Goal: Task Accomplishment & Management: Manage account settings

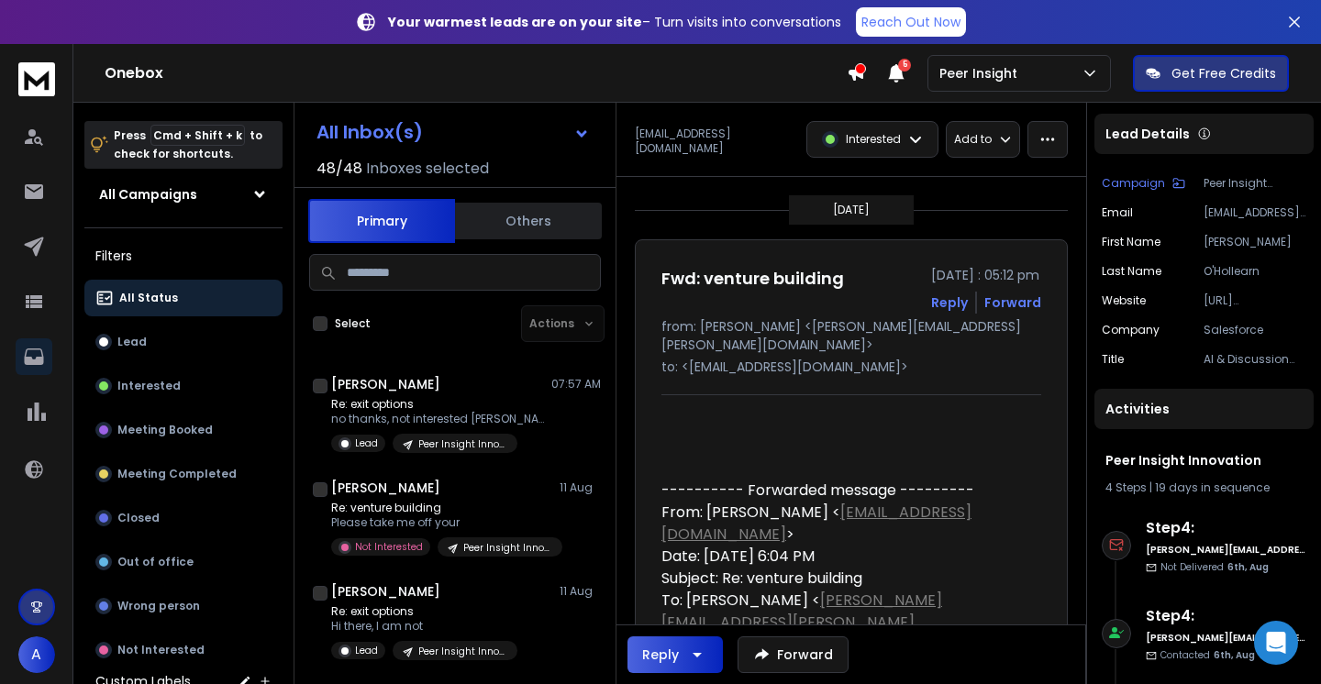
scroll to position [216, 0]
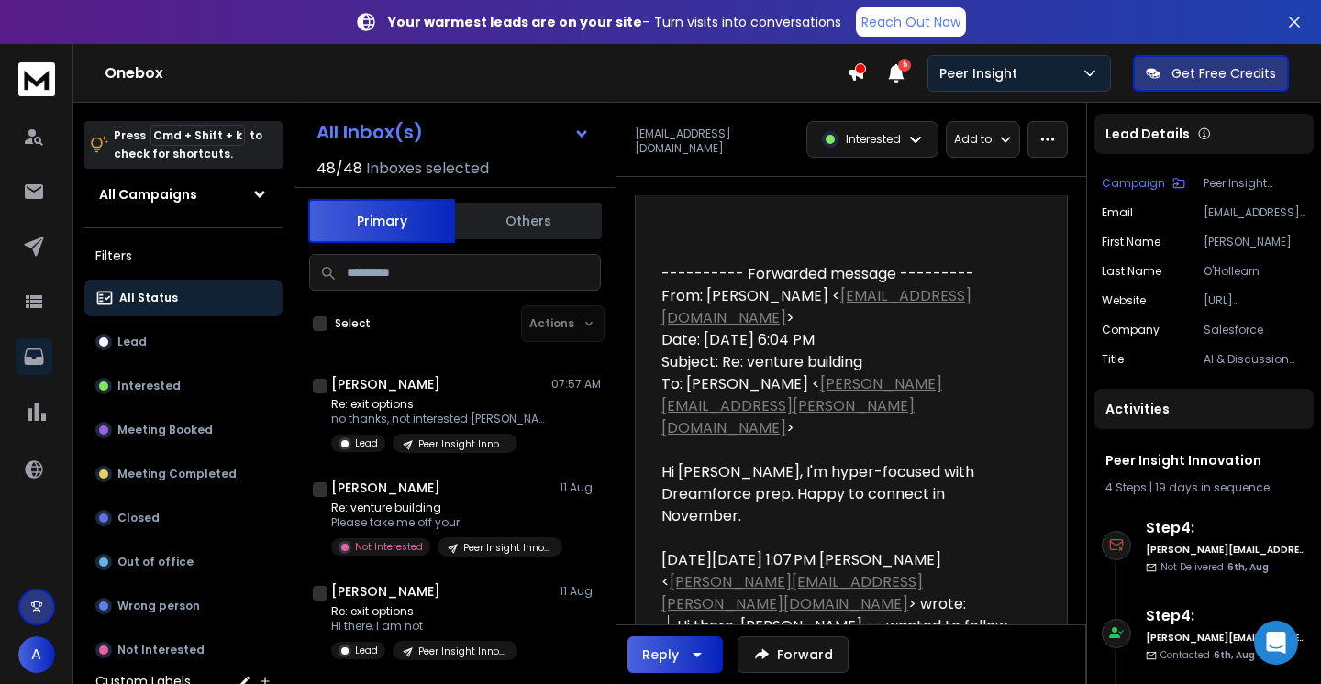
click at [979, 66] on p "Peer Insight" at bounding box center [981, 73] width 85 height 18
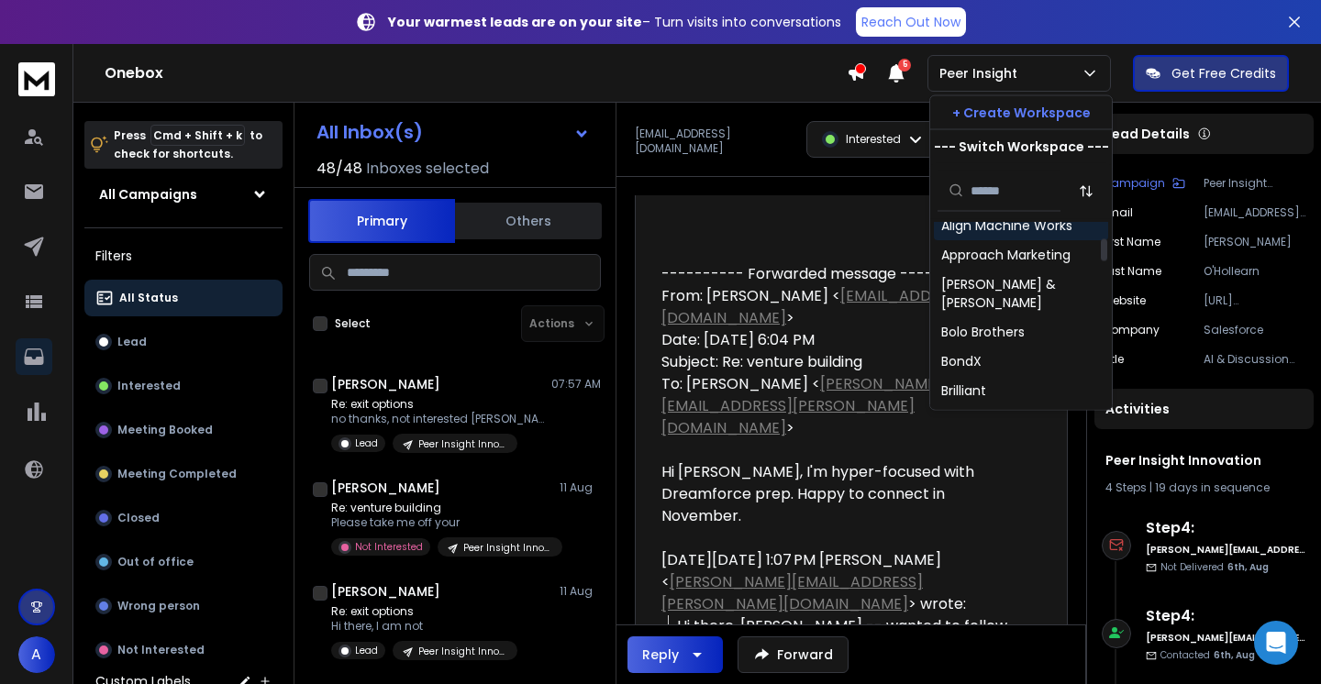
scroll to position [0, 0]
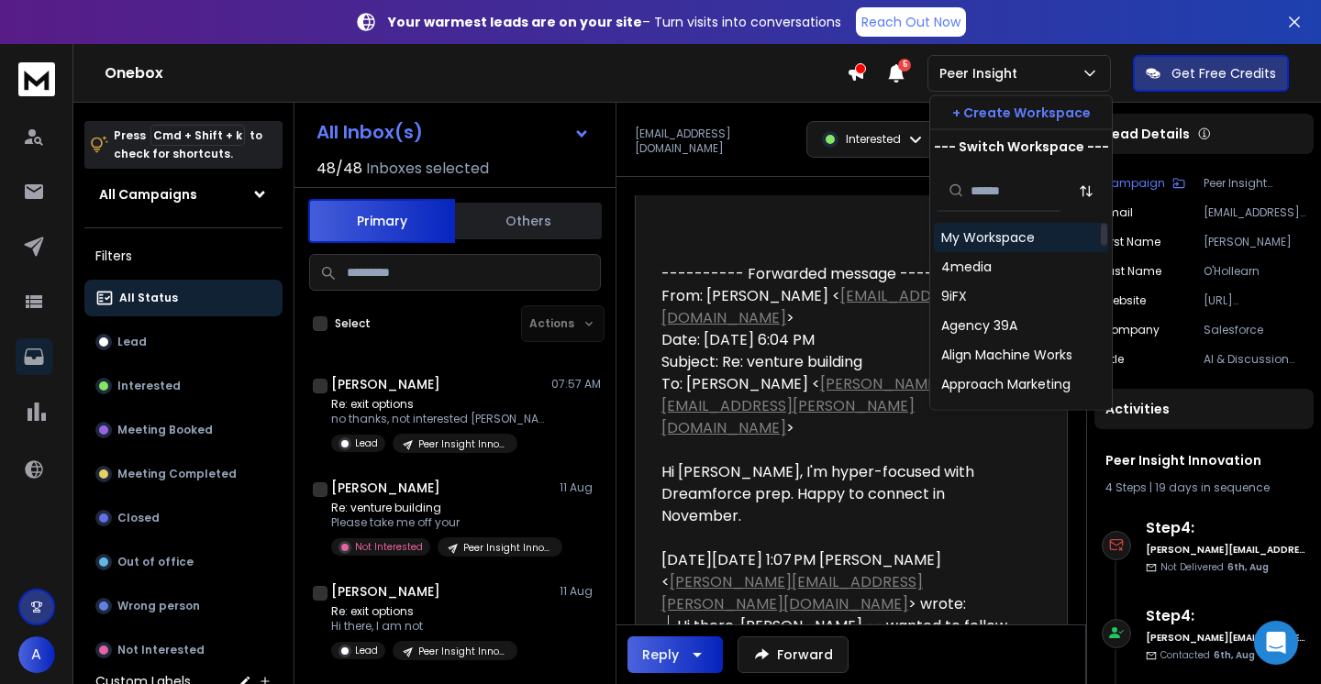
click at [984, 193] on input "text" at bounding box center [1010, 191] width 79 height 40
type input "**"
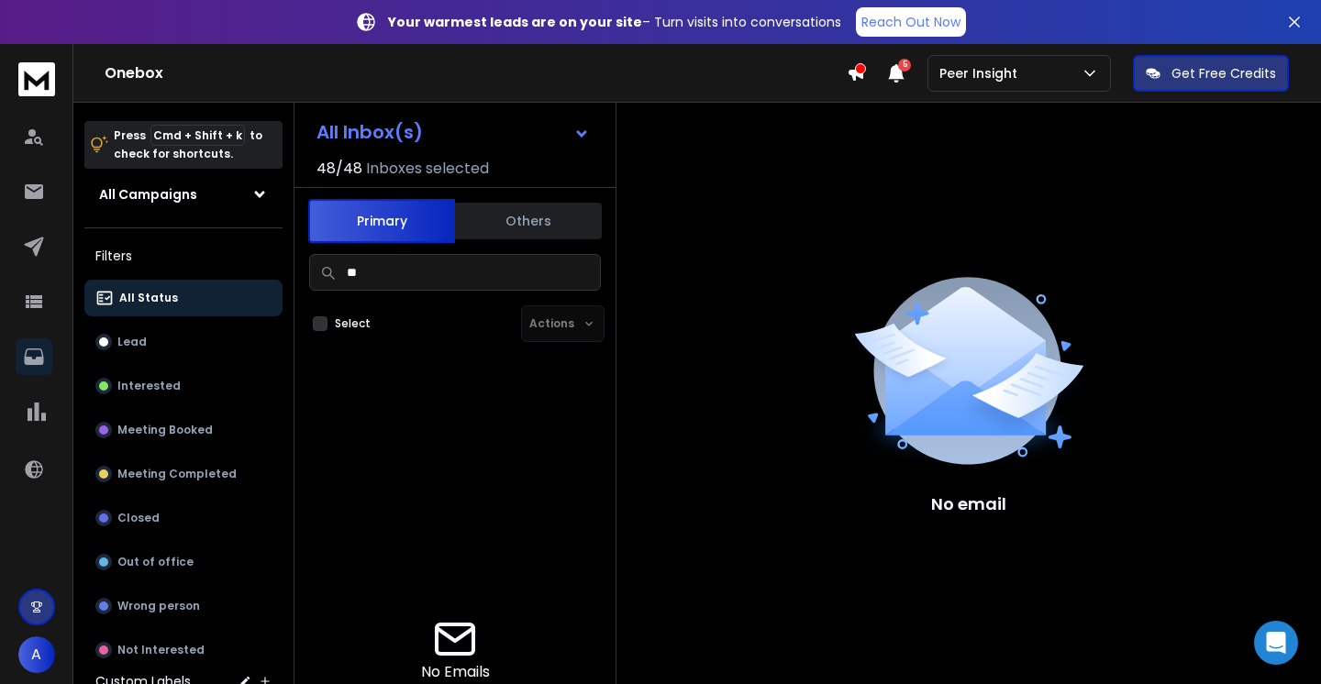
type input "*"
click at [998, 64] on p "Peer Insight" at bounding box center [981, 73] width 85 height 18
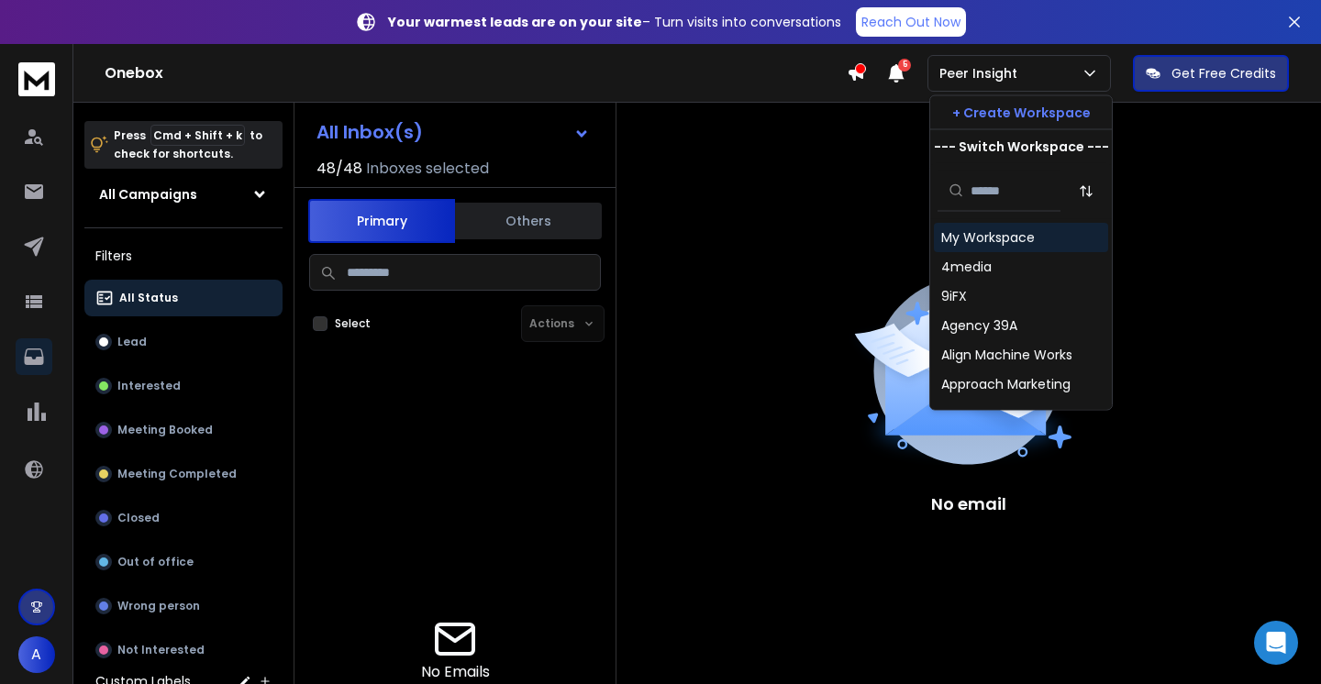
click at [983, 198] on input "text" at bounding box center [1010, 191] width 79 height 40
type input "**"
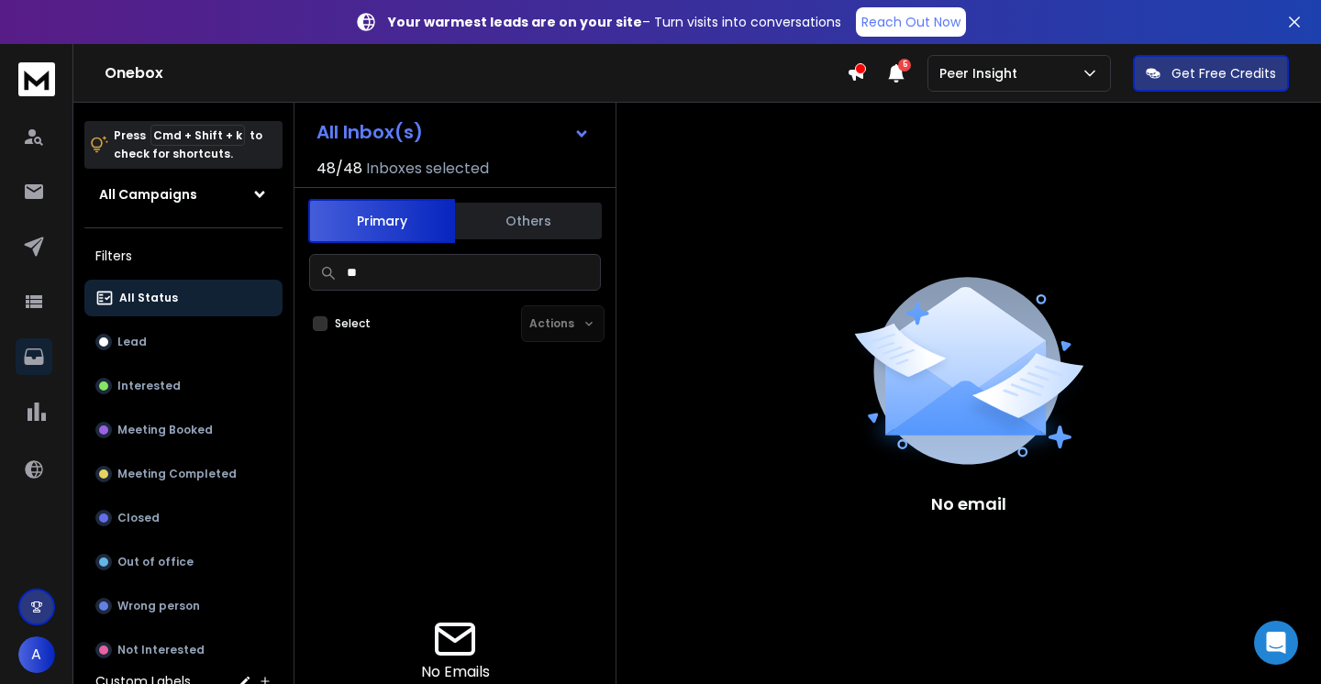
type input "*"
click at [1014, 62] on button "Peer Insight" at bounding box center [1018, 73] width 183 height 37
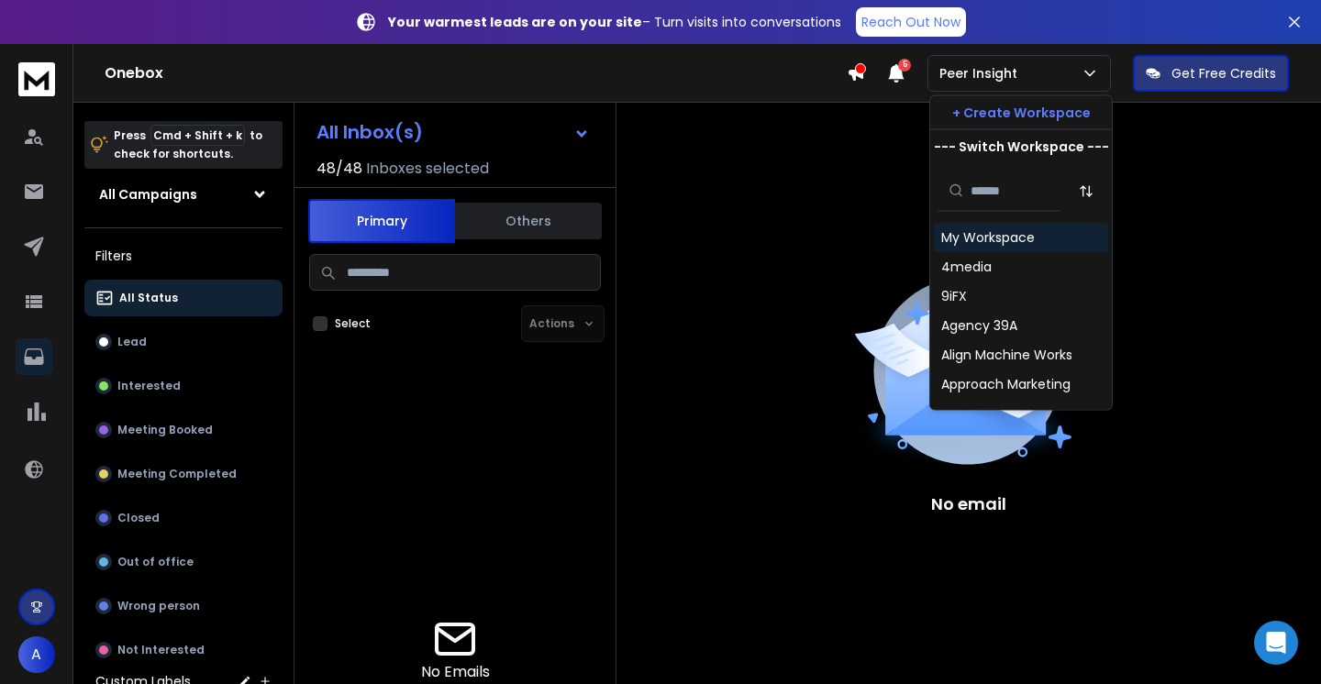
click at [986, 197] on input "text" at bounding box center [1010, 191] width 79 height 40
type input "*"
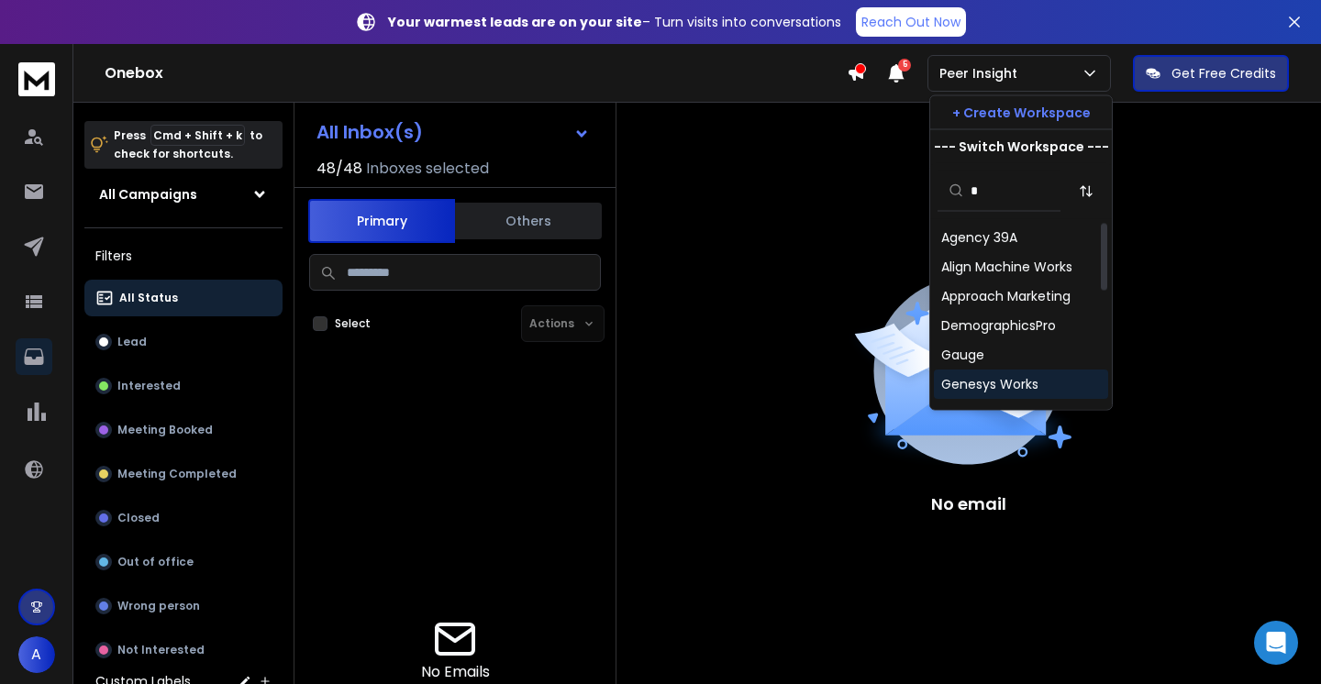
type input "*"
click at [983, 386] on div "Genesys Works" at bounding box center [989, 384] width 97 height 18
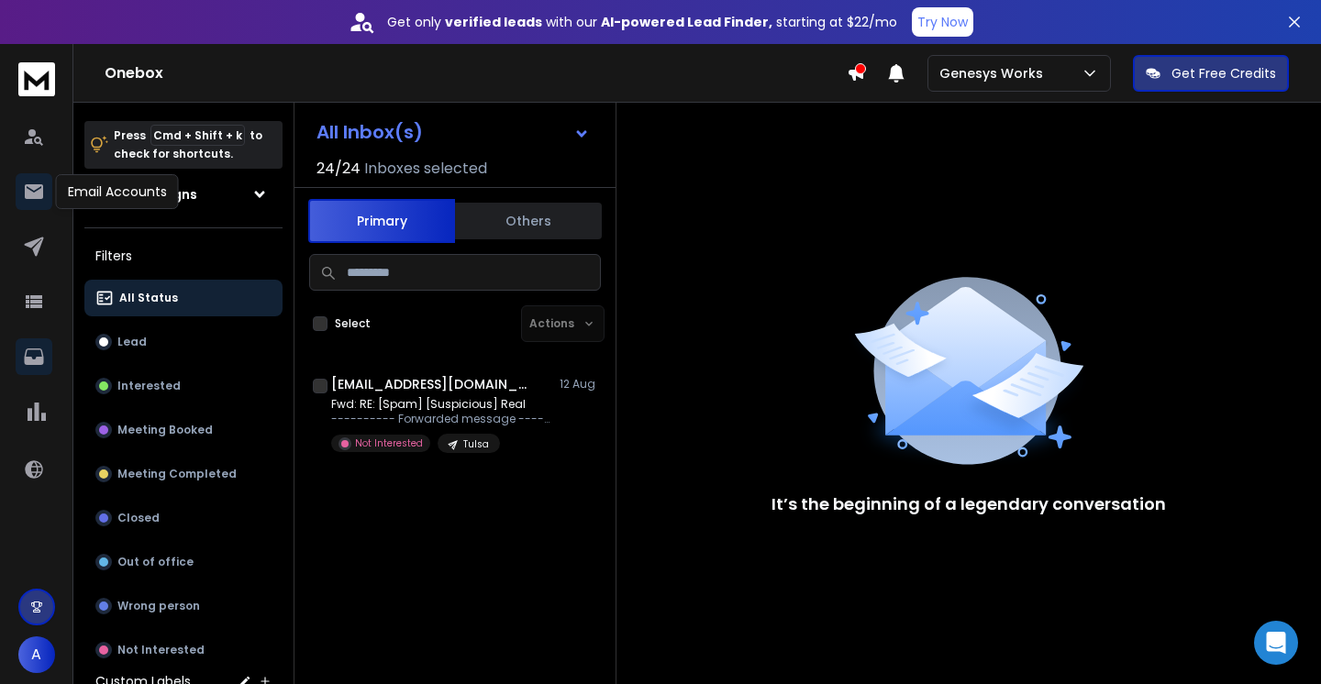
click at [33, 199] on icon at bounding box center [34, 192] width 22 height 22
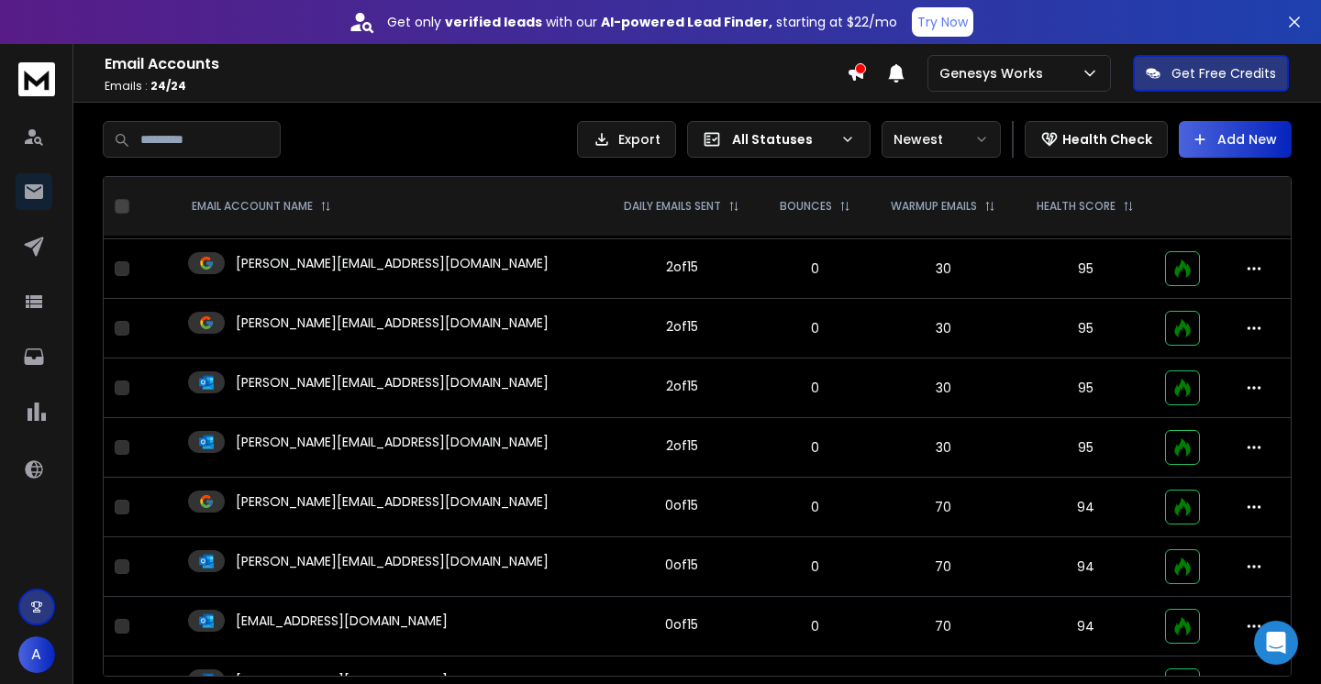
scroll to position [223, 0]
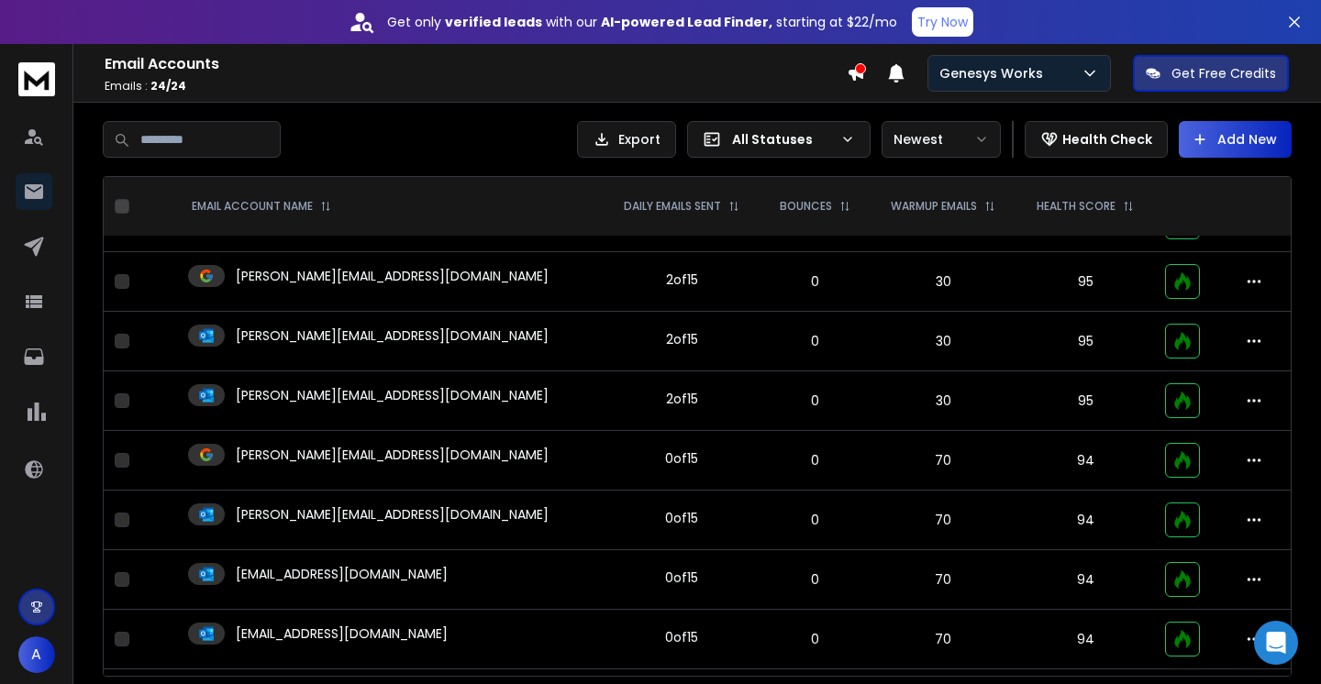
click at [992, 72] on p "Genesys Works" at bounding box center [994, 73] width 111 height 18
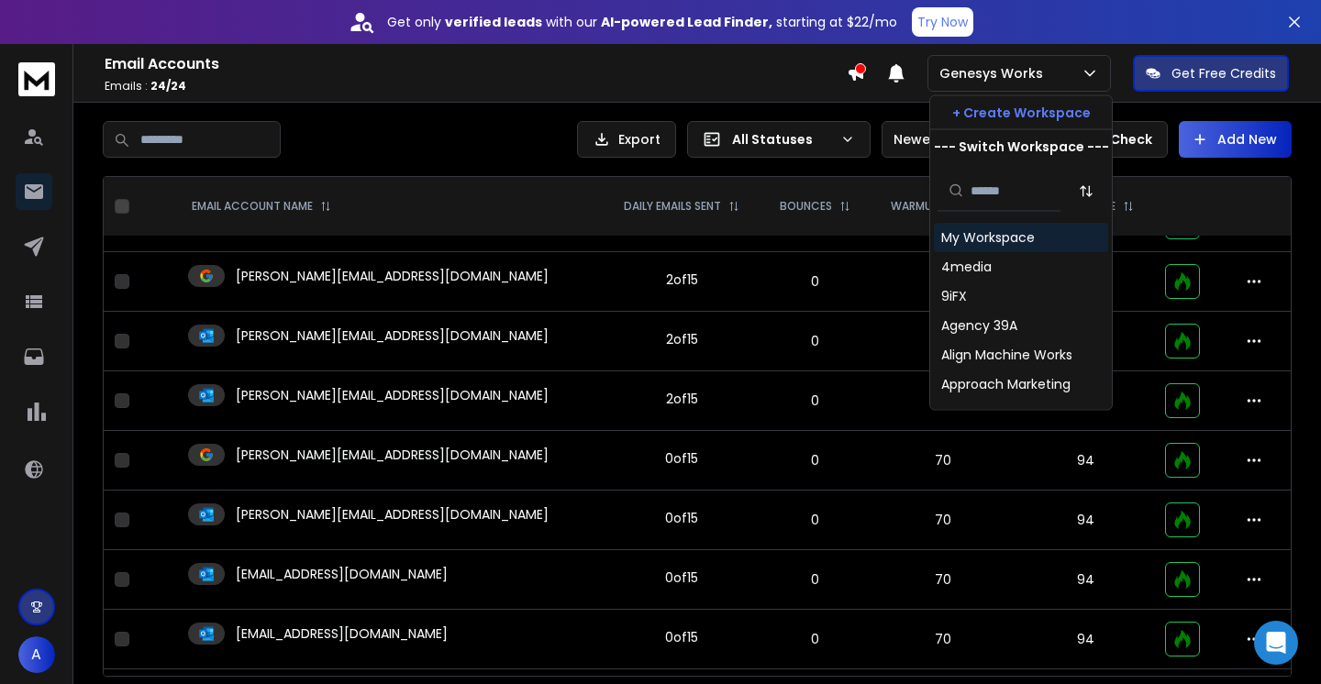
click at [466, 480] on td "[PERSON_NAME][EMAIL_ADDRESS][DOMAIN_NAME]" at bounding box center [390, 461] width 426 height 60
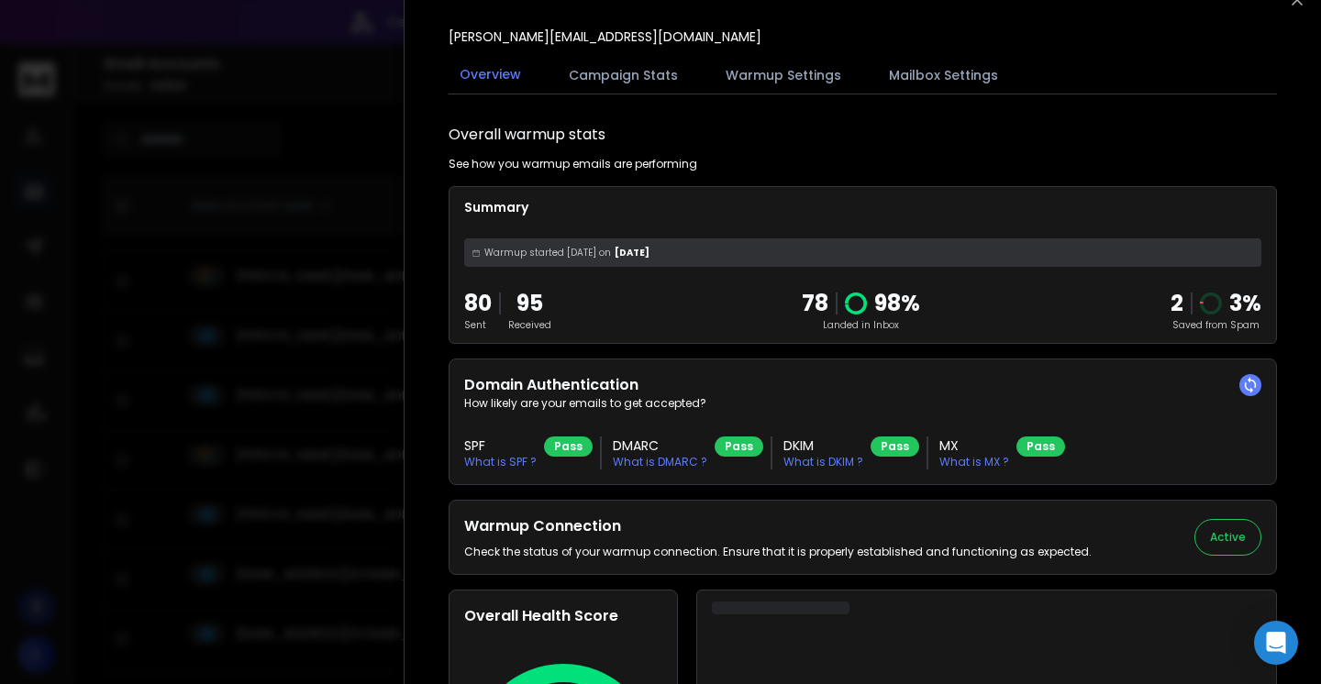
scroll to position [0, 0]
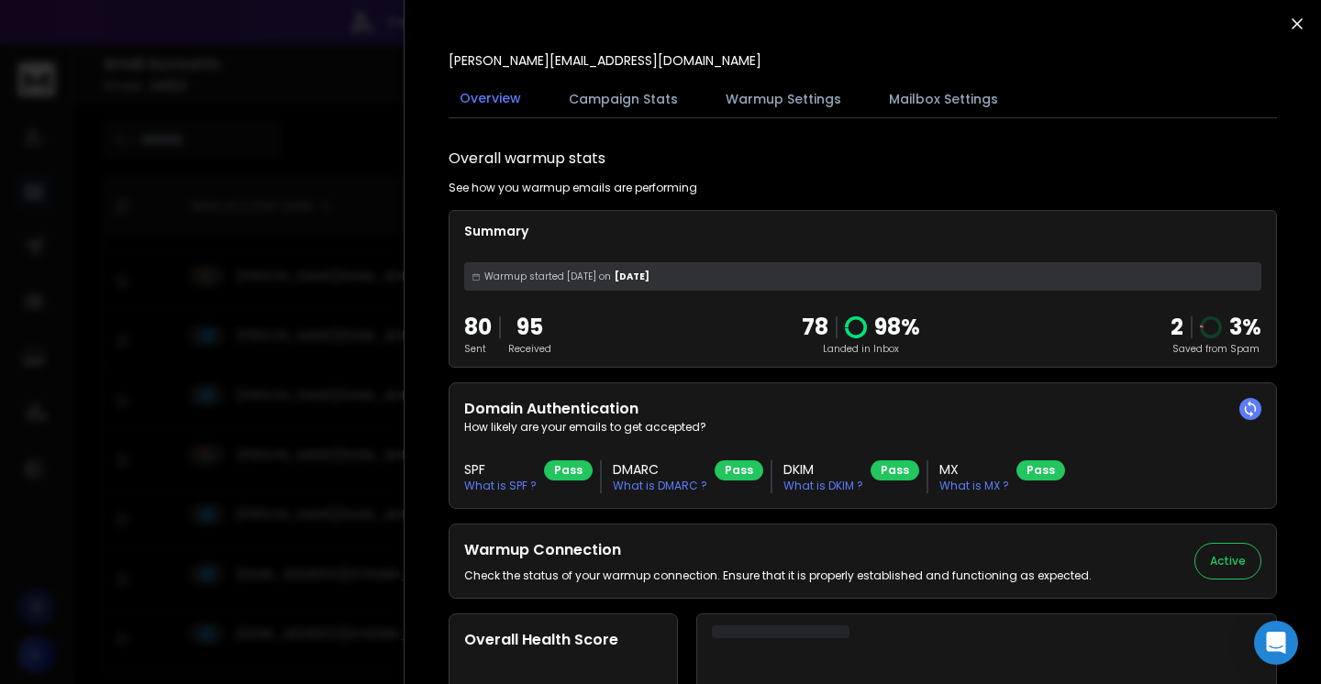
click at [1296, 23] on icon "button" at bounding box center [1297, 24] width 18 height 18
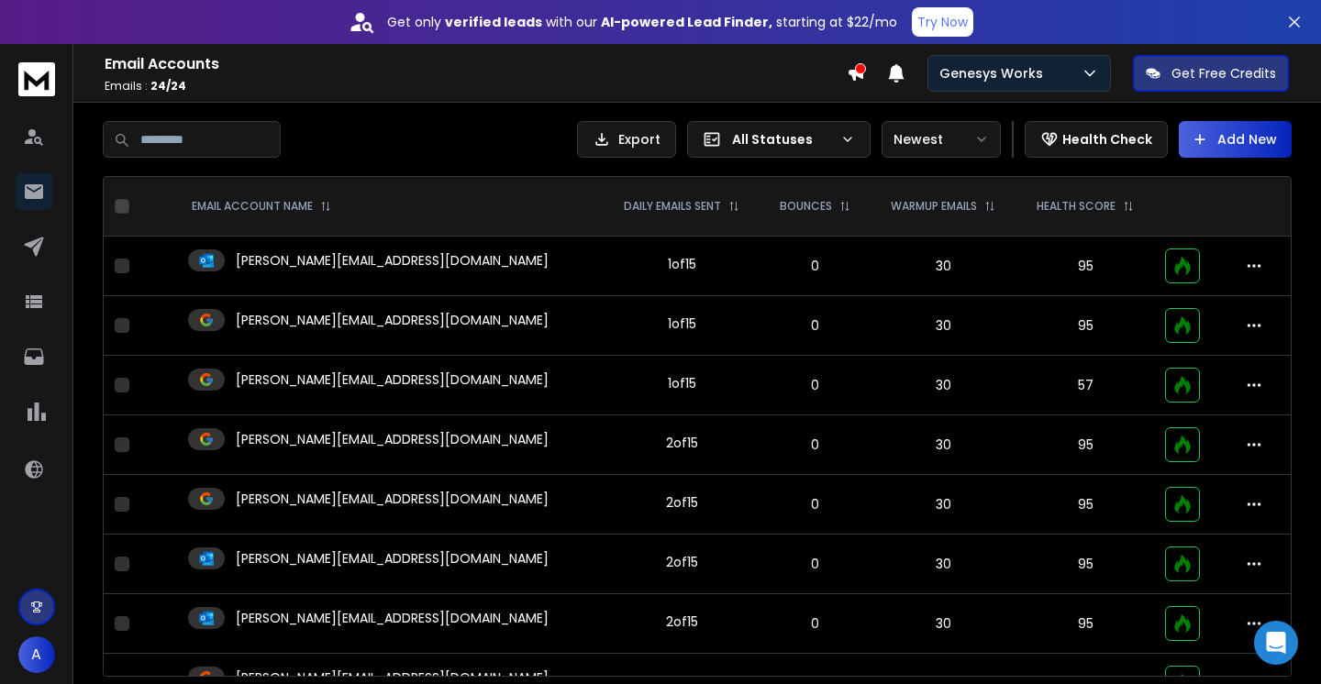
click at [1017, 58] on button "Genesys Works" at bounding box center [1018, 73] width 183 height 37
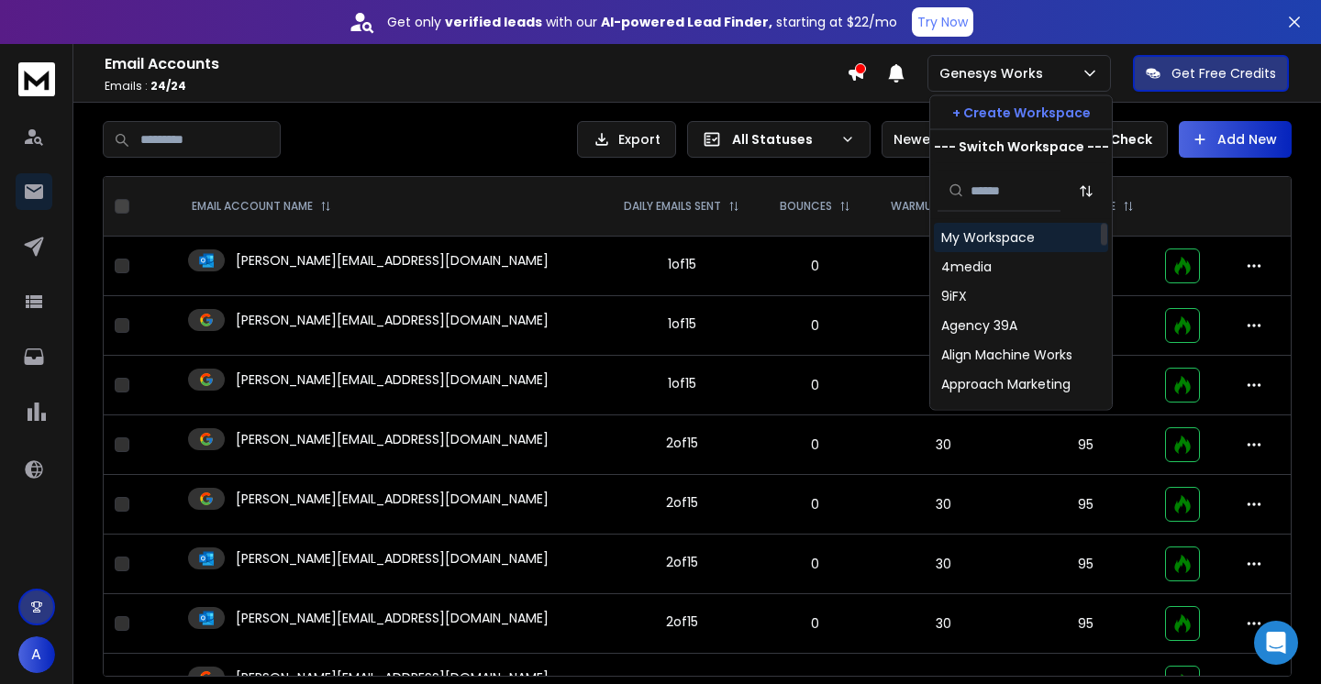
click at [981, 237] on div "My Workspace" at bounding box center [988, 237] width 94 height 18
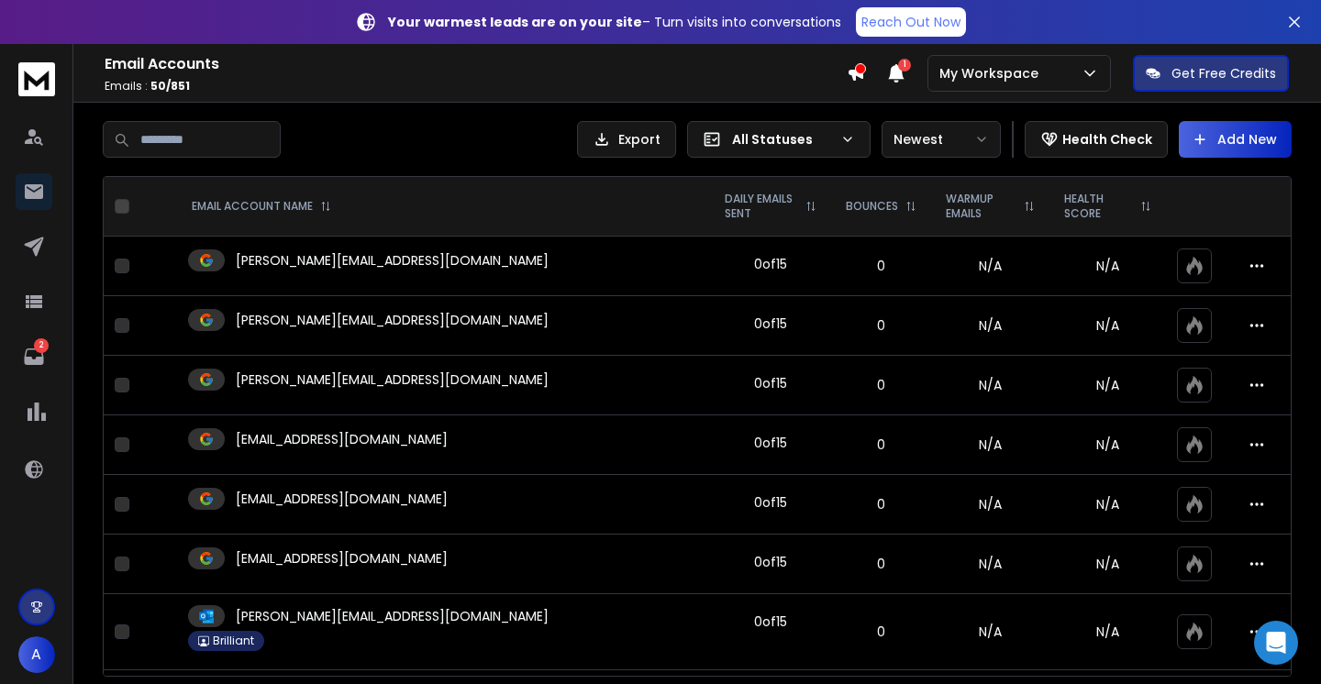
click at [181, 148] on input at bounding box center [192, 139] width 178 height 37
type input "*******"
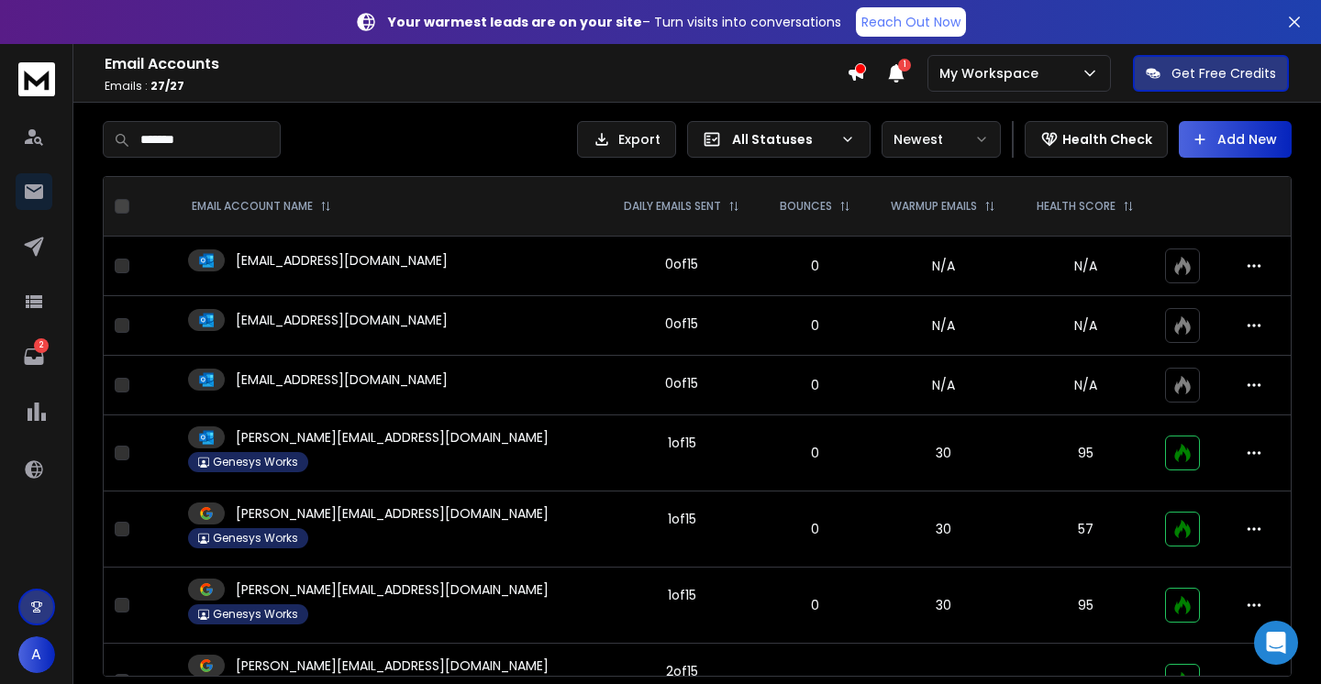
click at [125, 262] on button "button" at bounding box center [122, 266] width 15 height 15
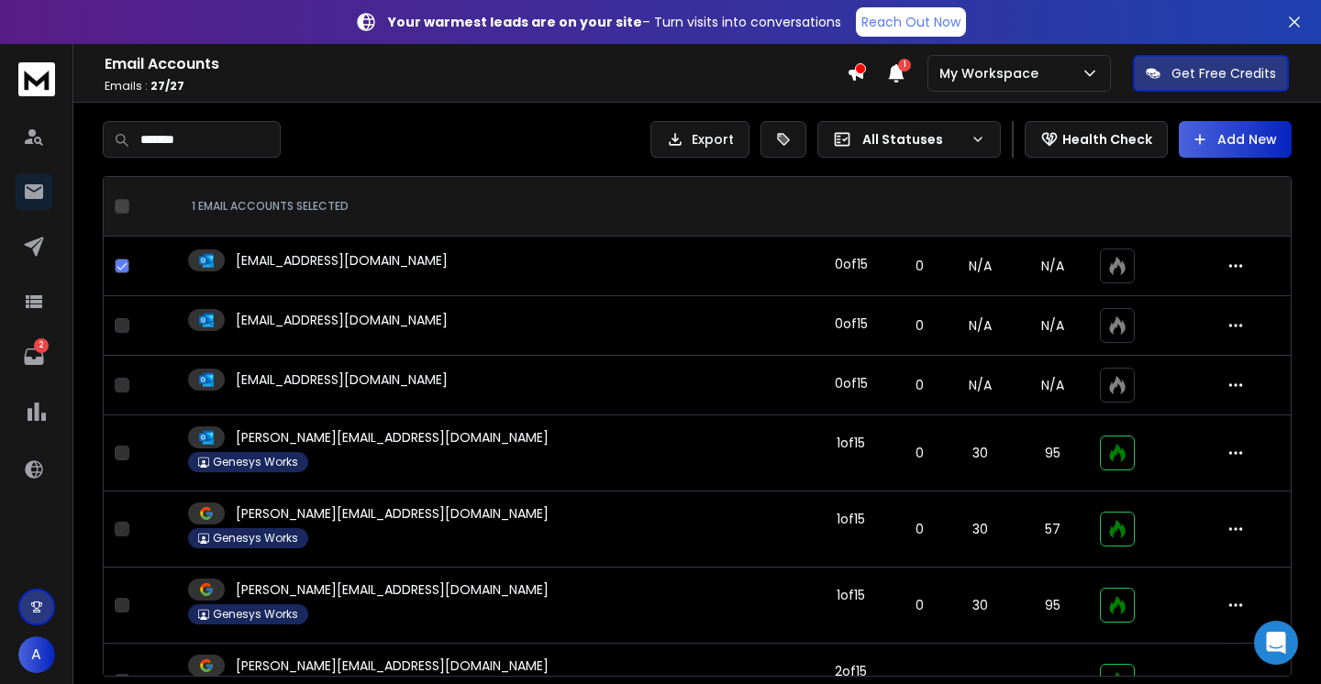
click at [124, 324] on button "button" at bounding box center [122, 325] width 15 height 15
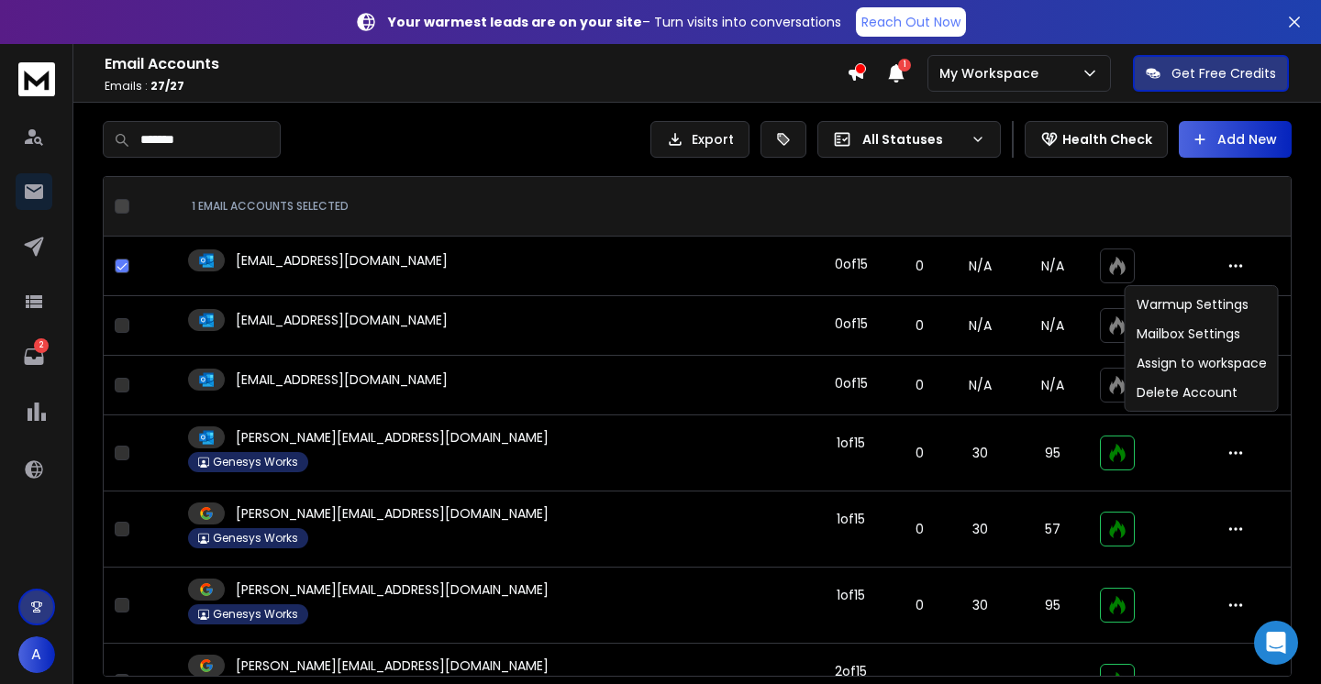
click at [1229, 263] on icon at bounding box center [1235, 266] width 17 height 17
click at [1180, 362] on div "Assign to workspace" at bounding box center [1201, 363] width 145 height 29
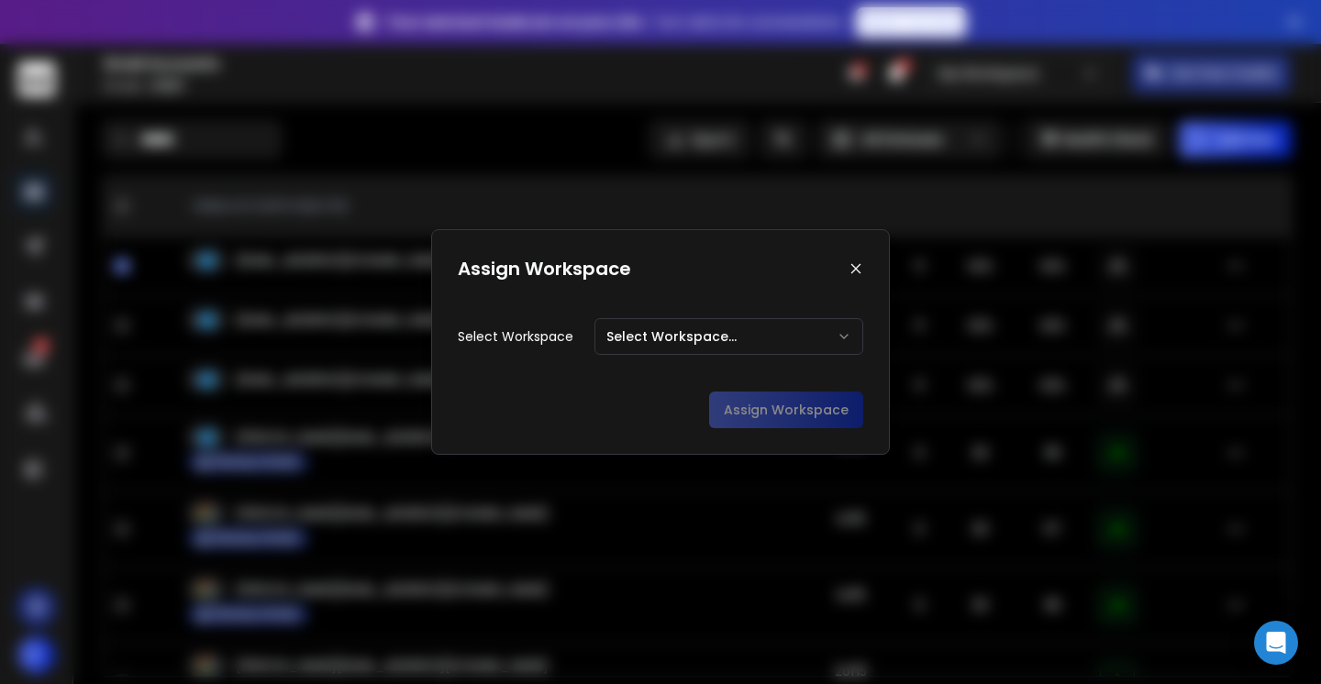
click at [661, 339] on button "Select Workspace..." at bounding box center [728, 336] width 269 height 37
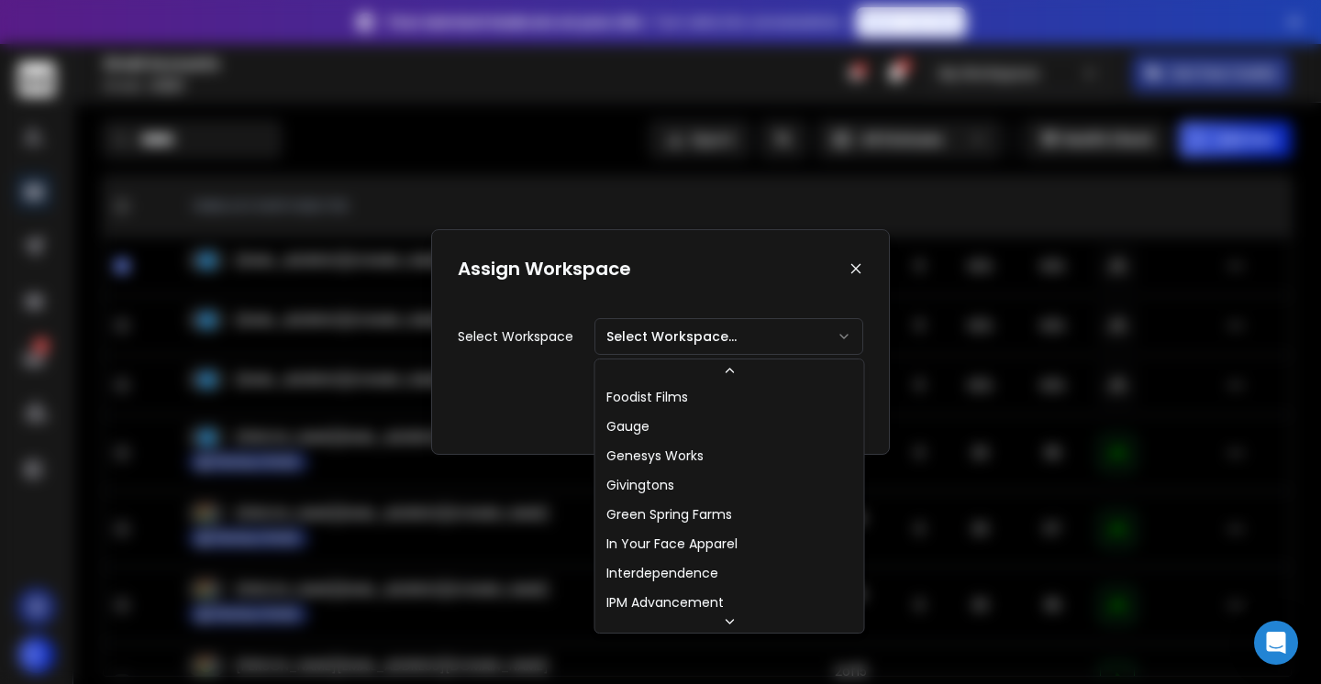
scroll to position [602, 0]
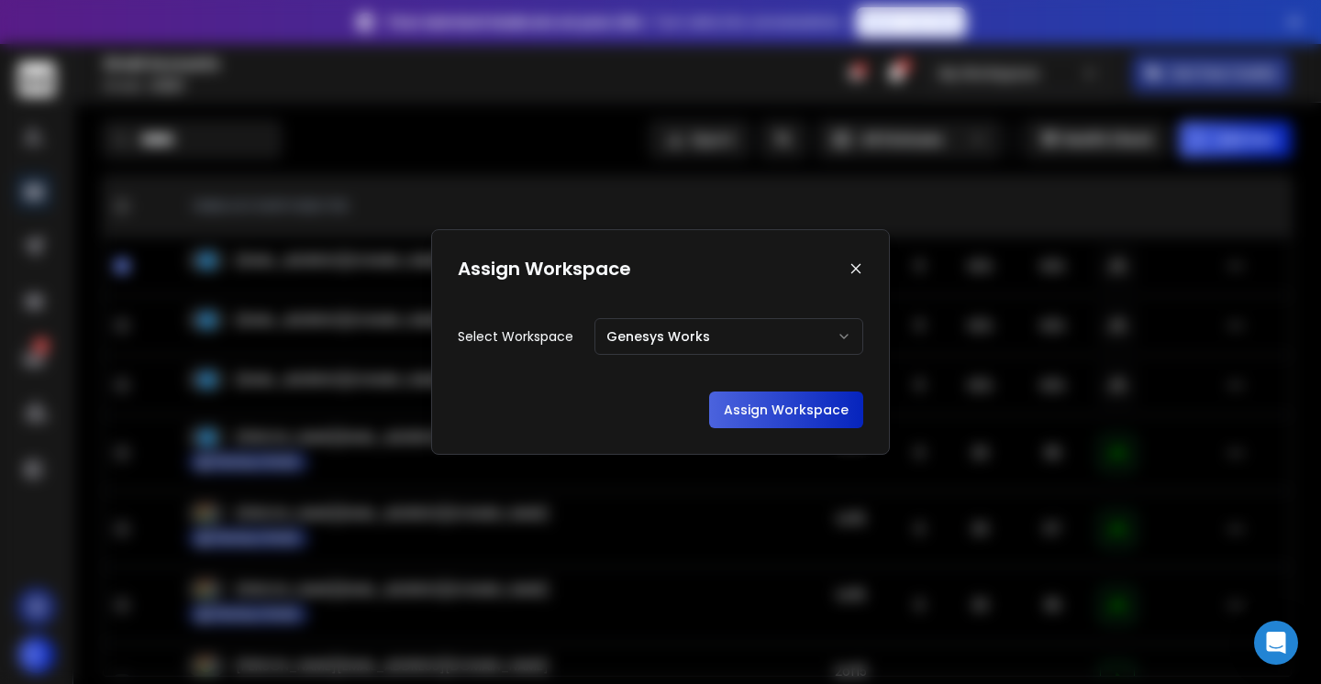
click at [802, 411] on button "Assign Workspace" at bounding box center [786, 410] width 154 height 37
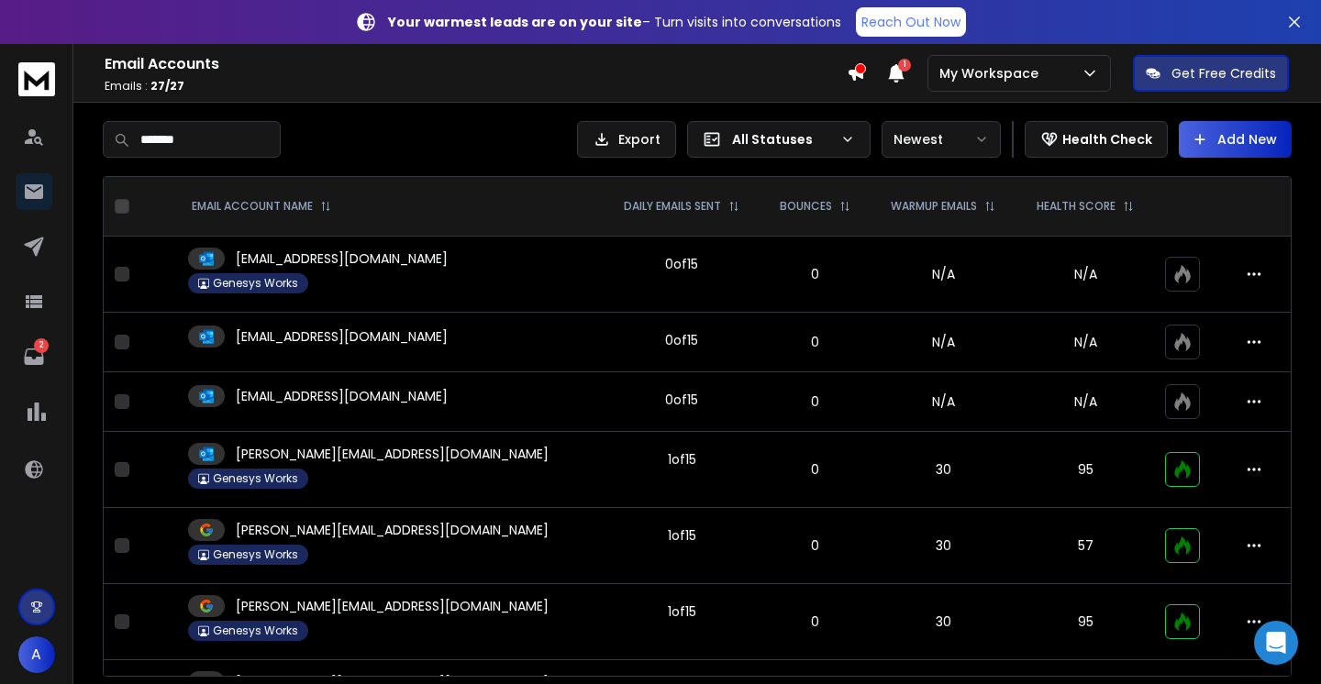
click at [124, 339] on button "button" at bounding box center [122, 342] width 15 height 15
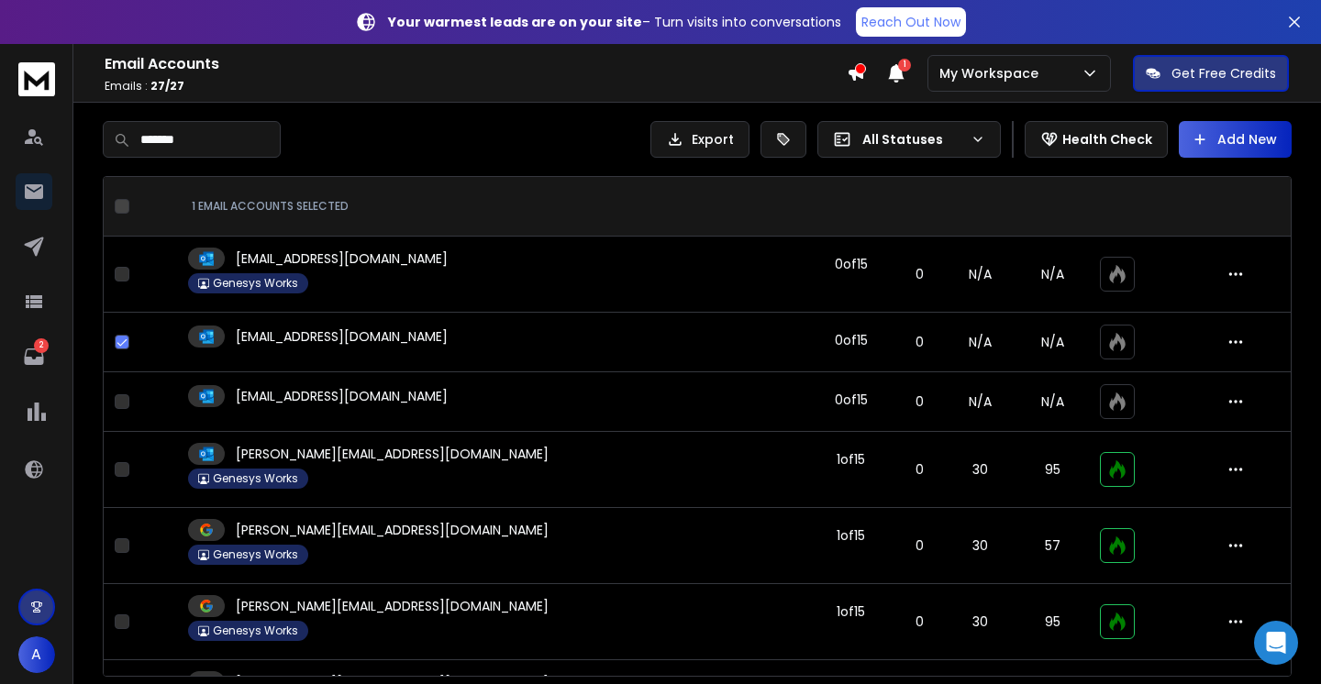
click at [125, 403] on button "button" at bounding box center [122, 401] width 15 height 15
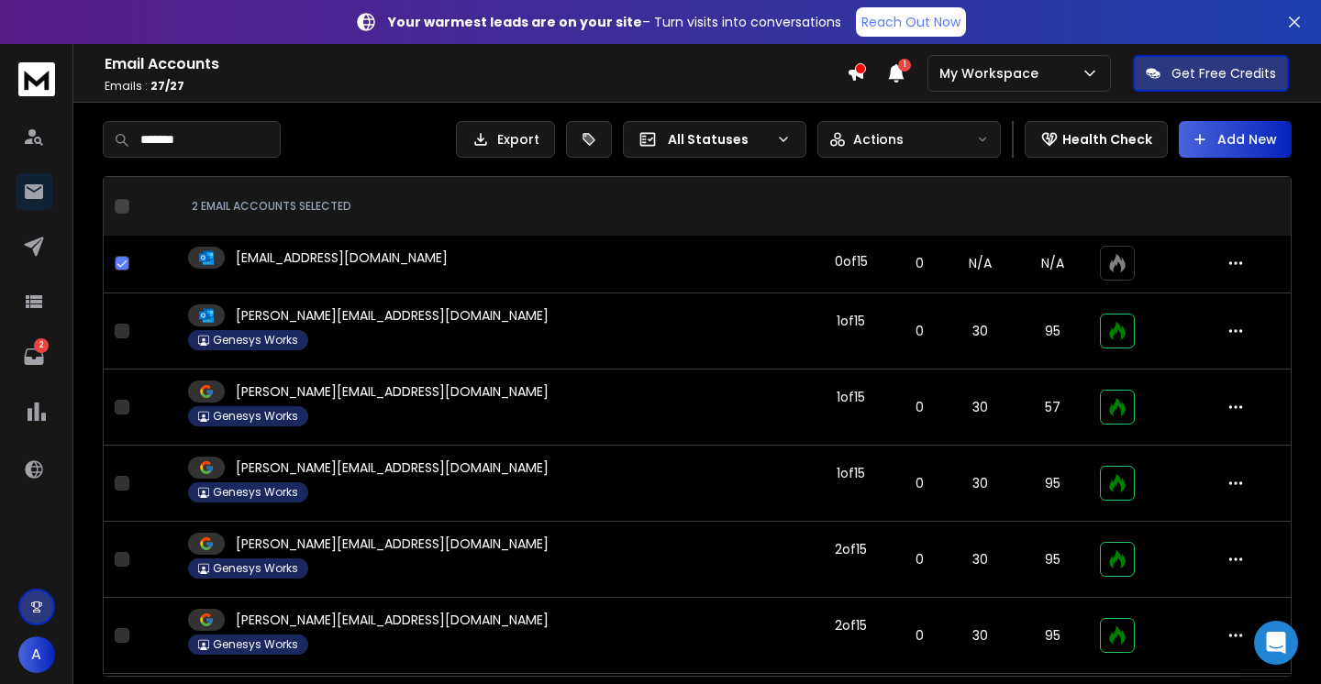
scroll to position [0, 0]
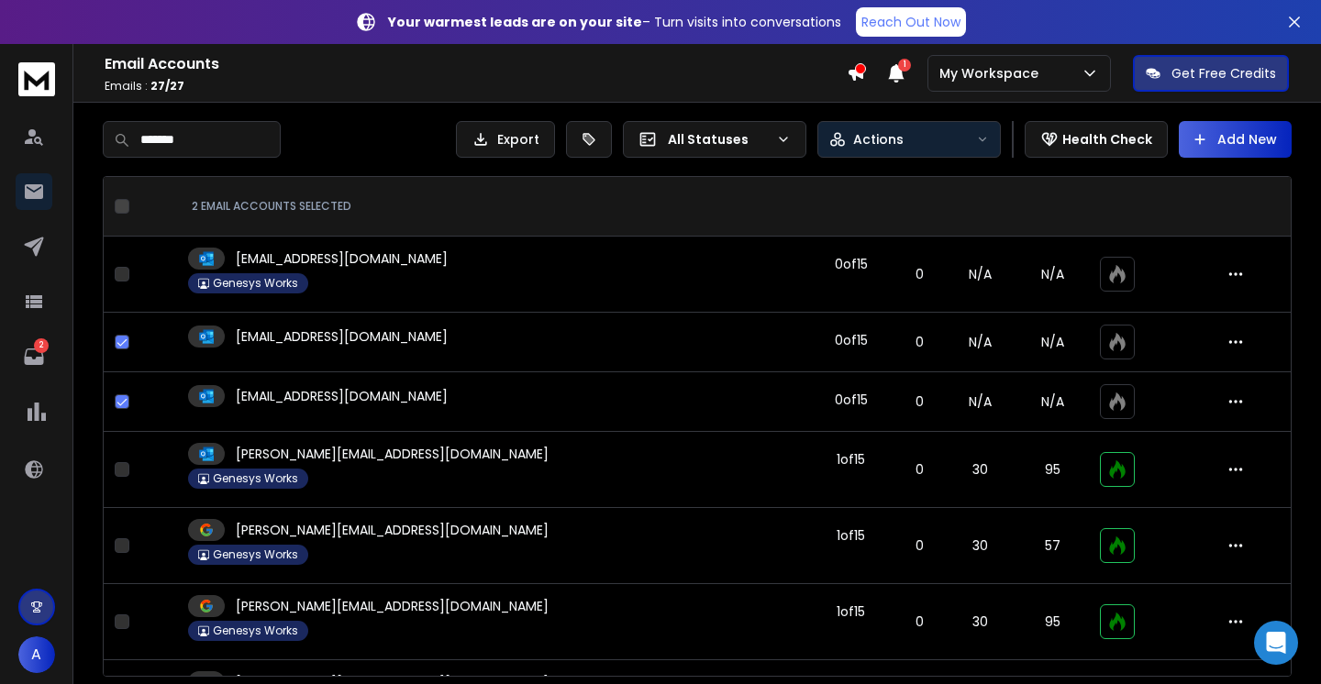
click at [920, 151] on button "Actions" at bounding box center [908, 139] width 183 height 37
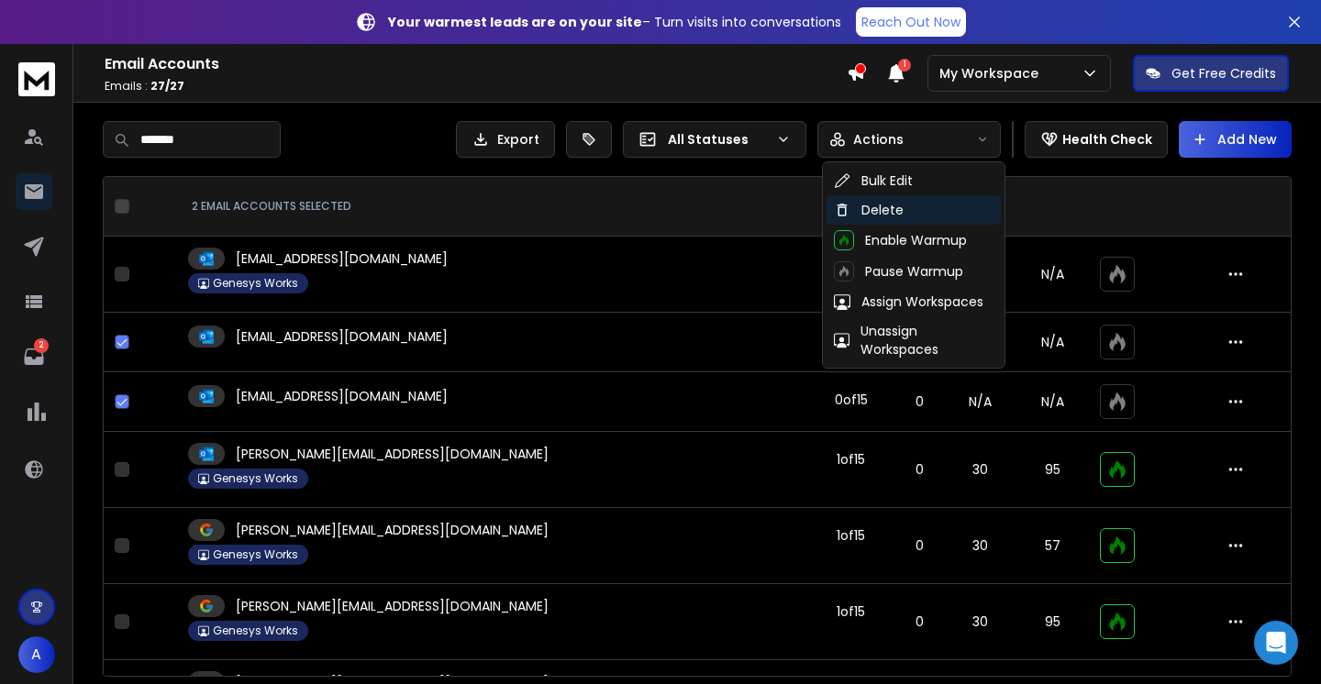
click at [885, 205] on div "Delete" at bounding box center [869, 210] width 70 height 18
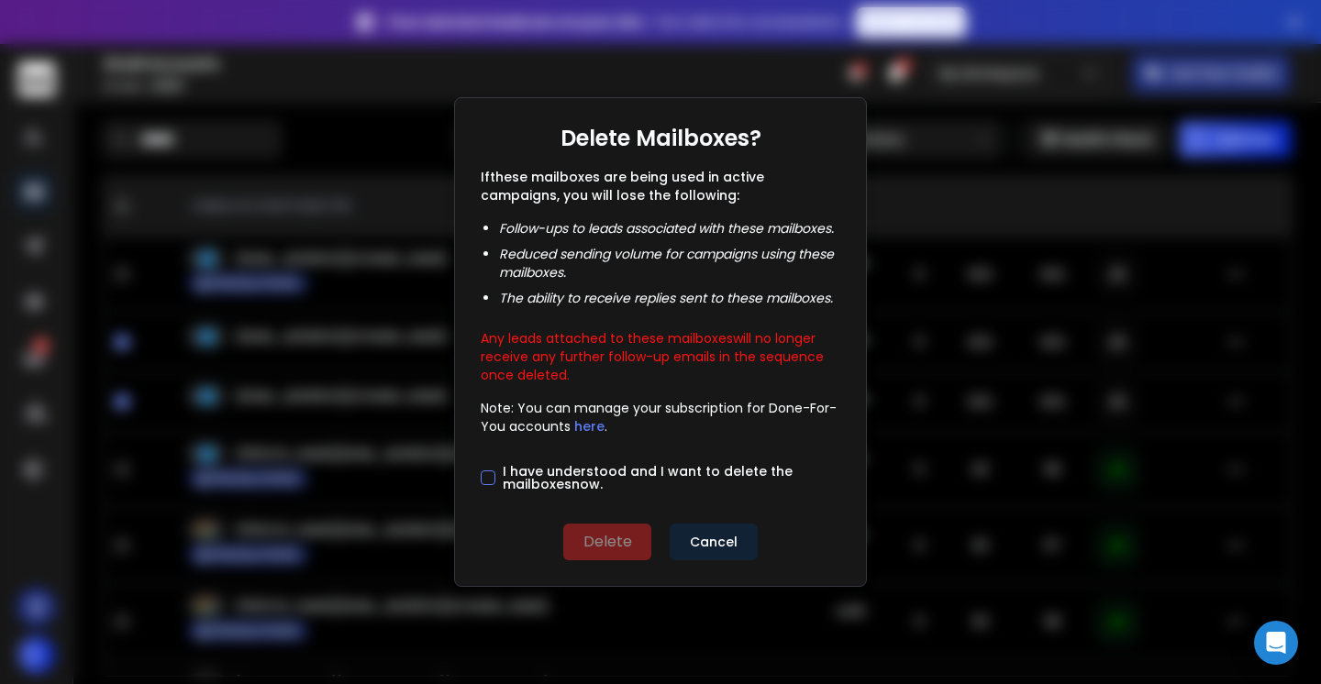
click at [486, 481] on button "I have understood and I want to delete the mailbox es now." at bounding box center [488, 478] width 15 height 15
click at [611, 536] on button "Delete" at bounding box center [607, 542] width 88 height 37
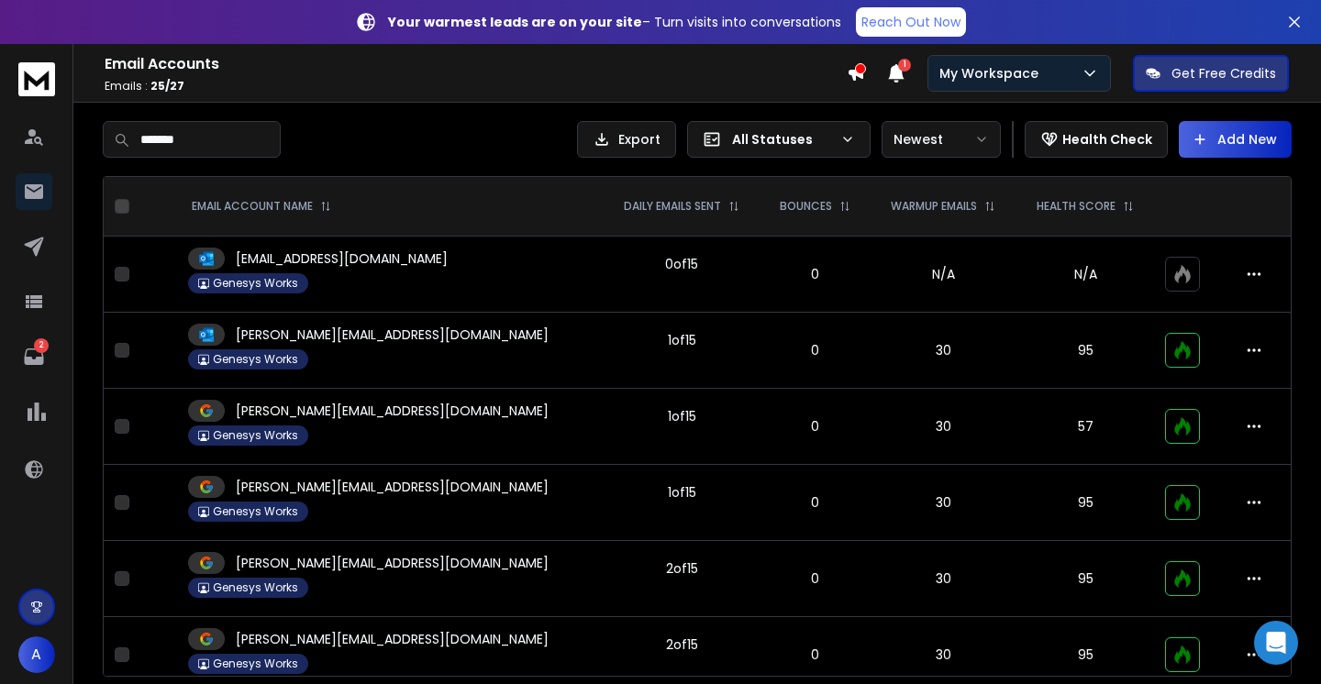
click at [977, 73] on p "My Workspace" at bounding box center [992, 73] width 106 height 18
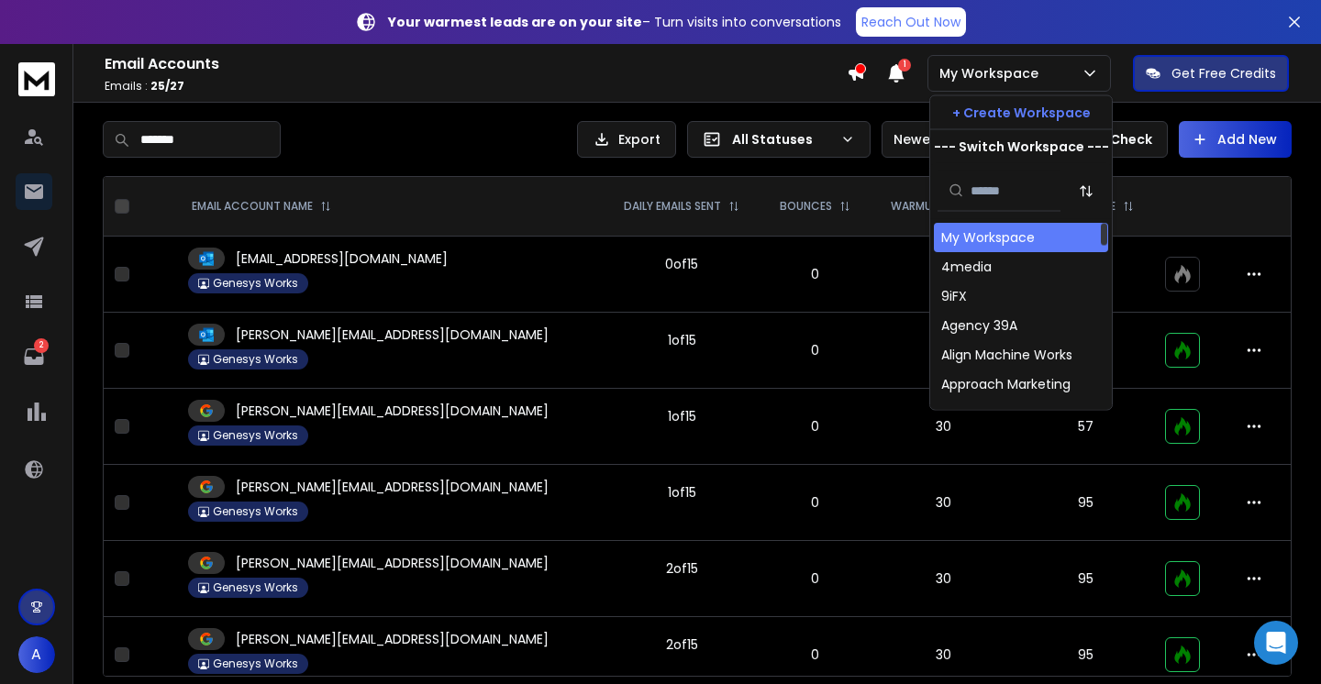
click at [992, 202] on input "text" at bounding box center [1010, 191] width 79 height 40
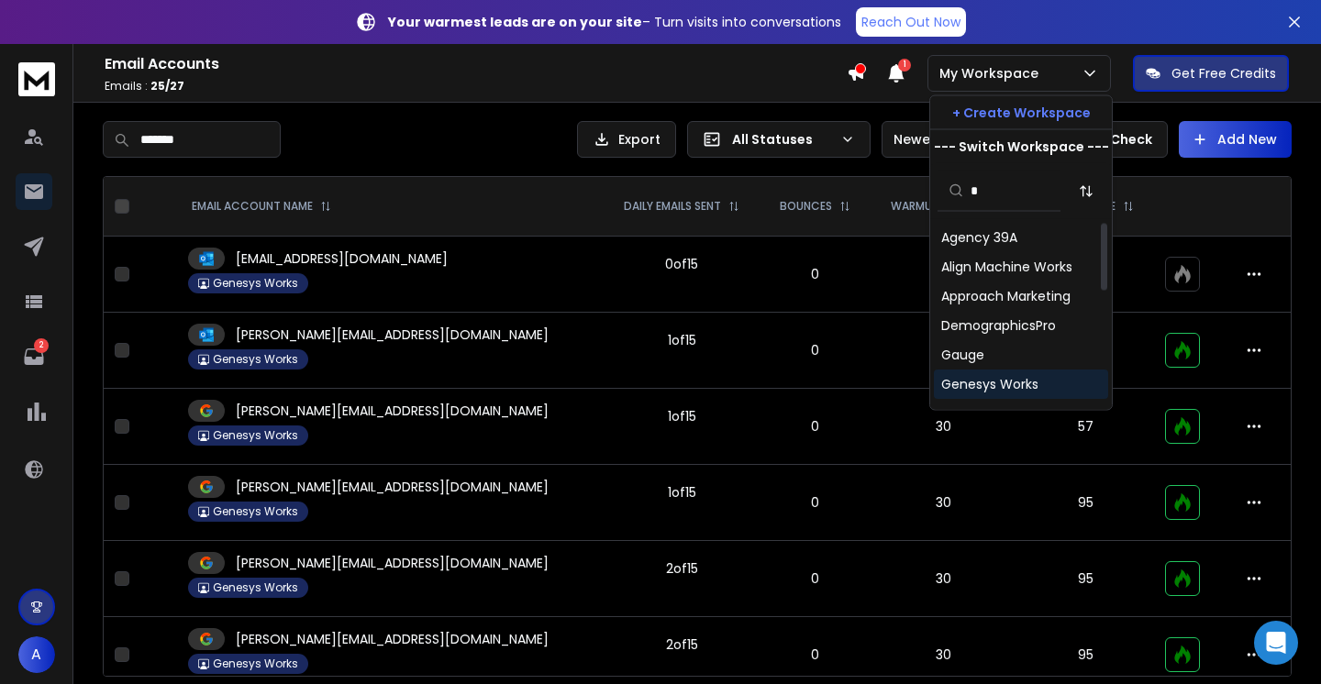
type input "*"
click at [986, 372] on div "Genesys Works" at bounding box center [1021, 384] width 174 height 29
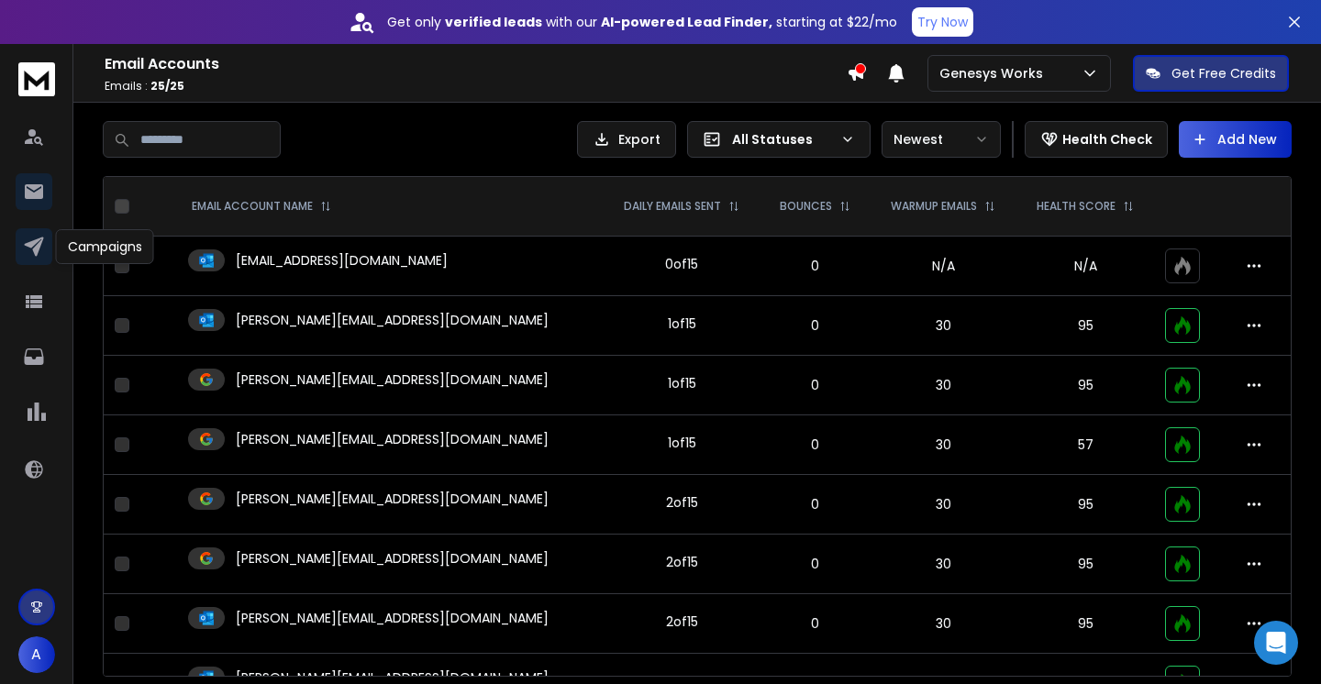
click at [38, 244] on icon at bounding box center [33, 246] width 19 height 19
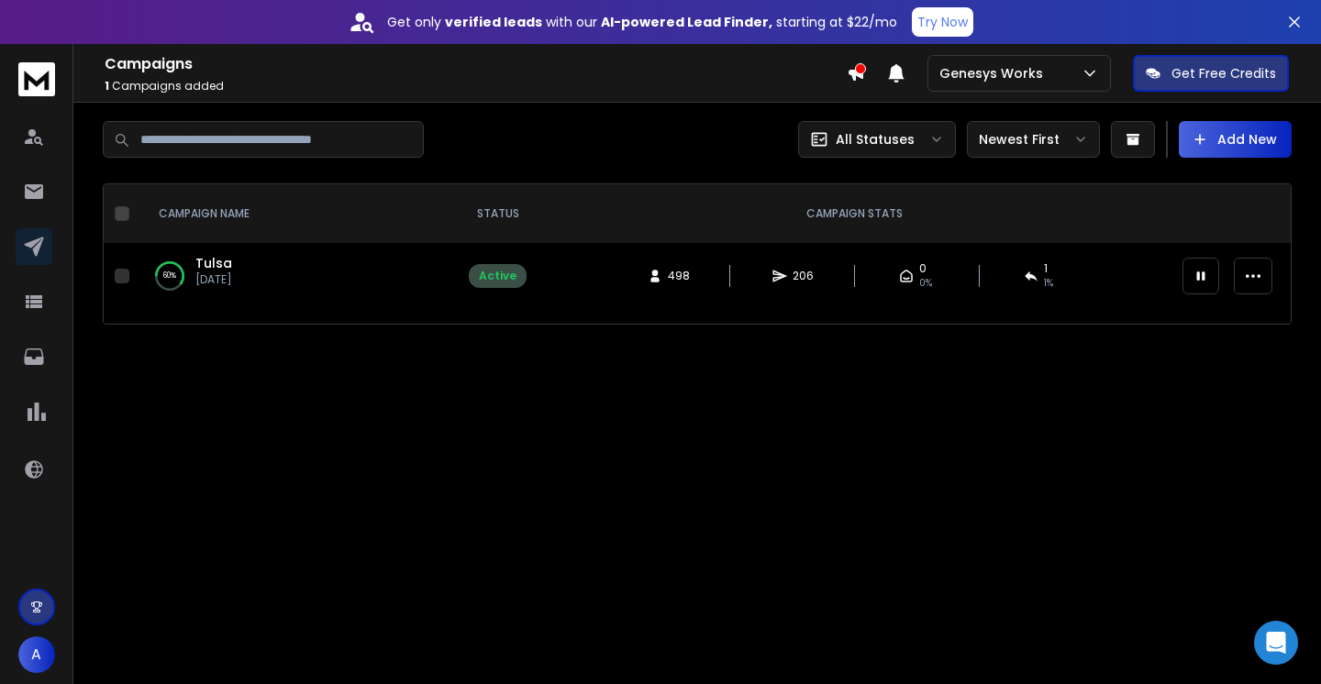
click at [1257, 277] on icon "button" at bounding box center [1253, 276] width 18 height 18
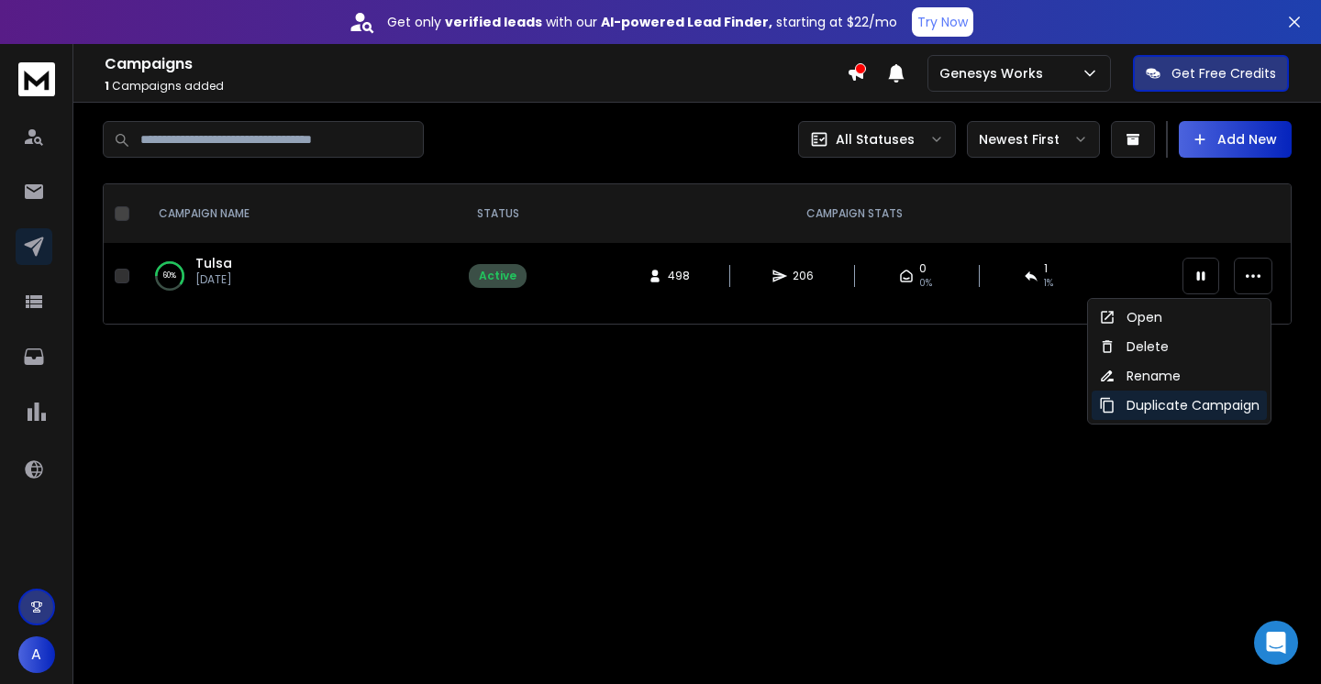
click at [1148, 408] on div "Duplicate Campaign" at bounding box center [1179, 405] width 161 height 18
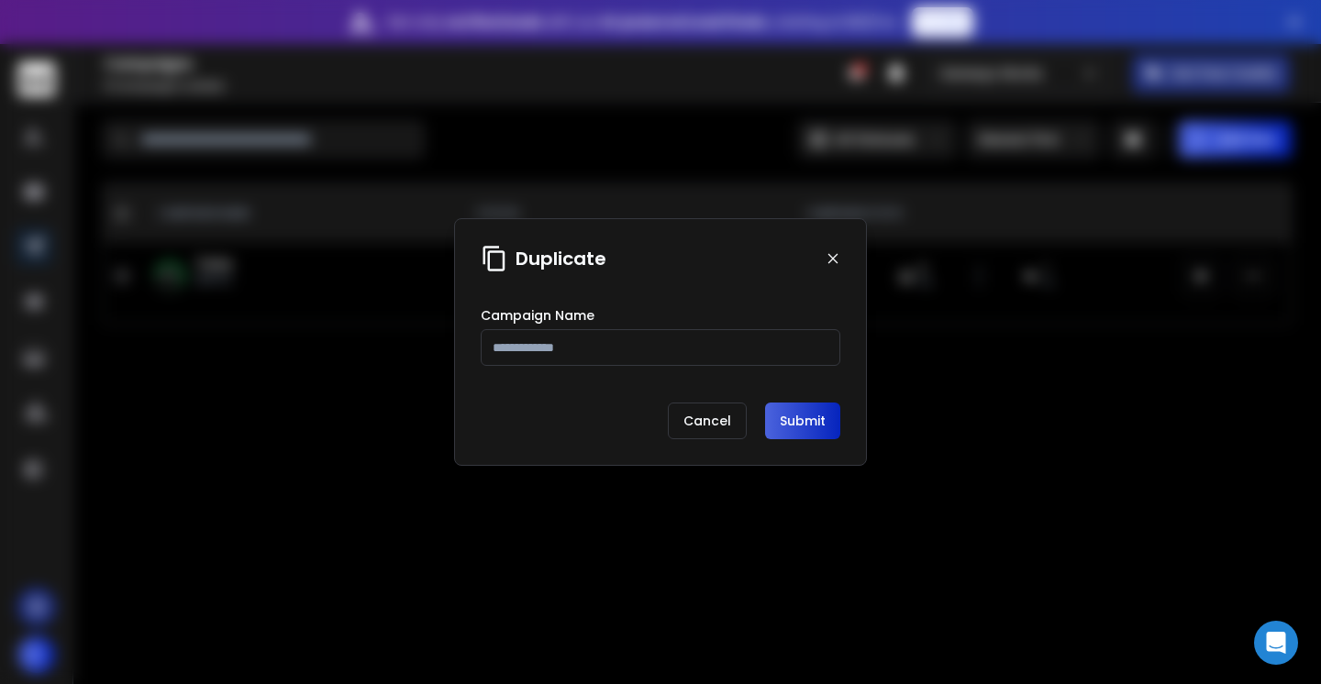
click at [833, 254] on icon at bounding box center [833, 258] width 15 height 15
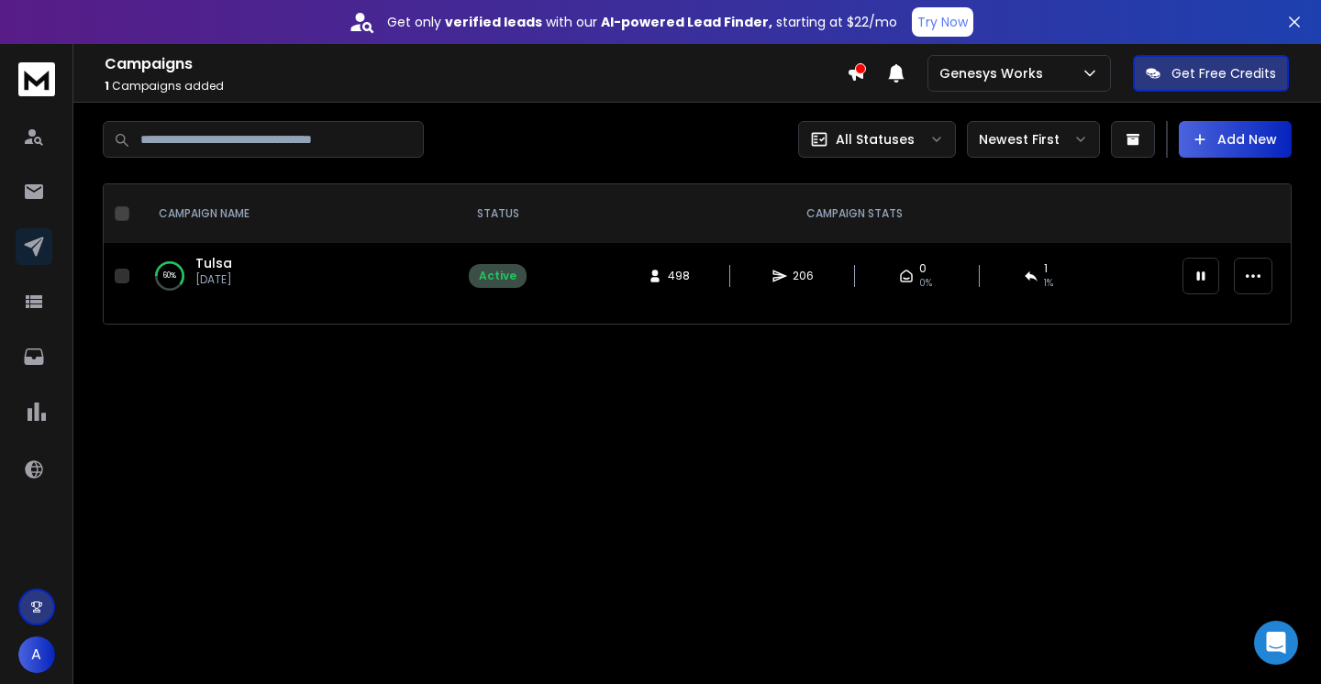
click at [201, 256] on span "Tulsa" at bounding box center [213, 263] width 37 height 18
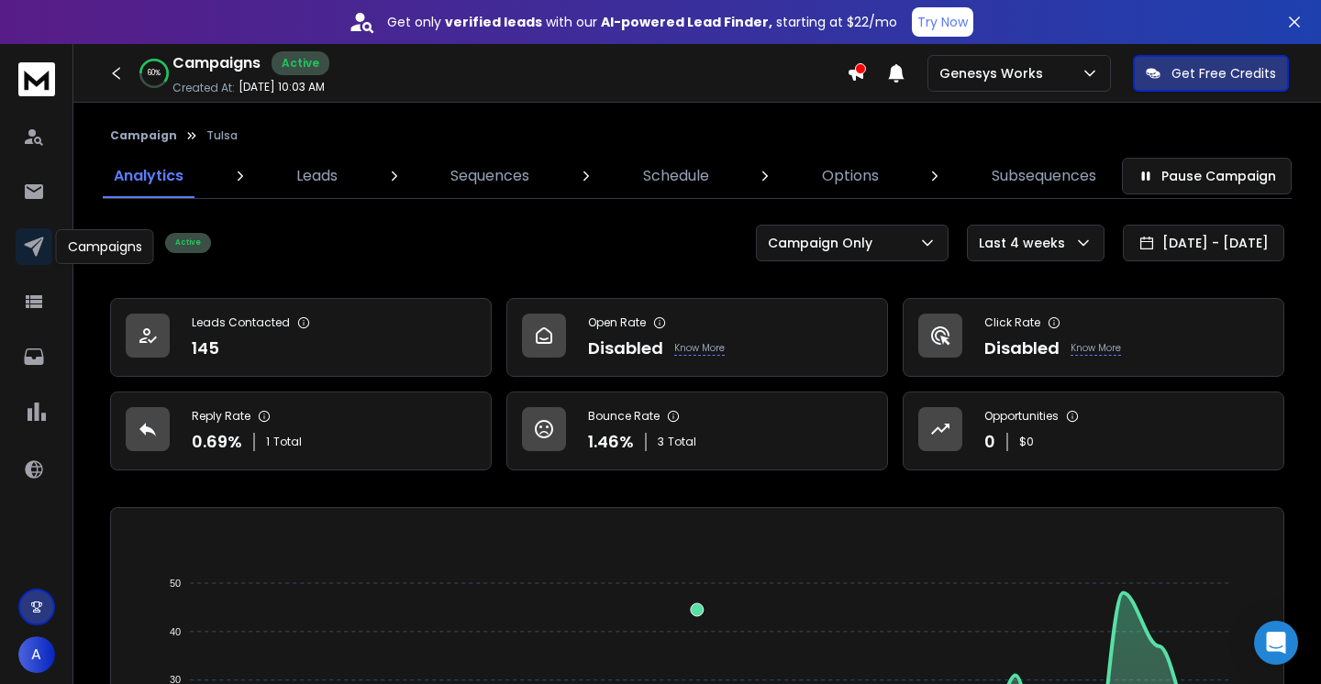
click at [41, 232] on link at bounding box center [34, 246] width 37 height 37
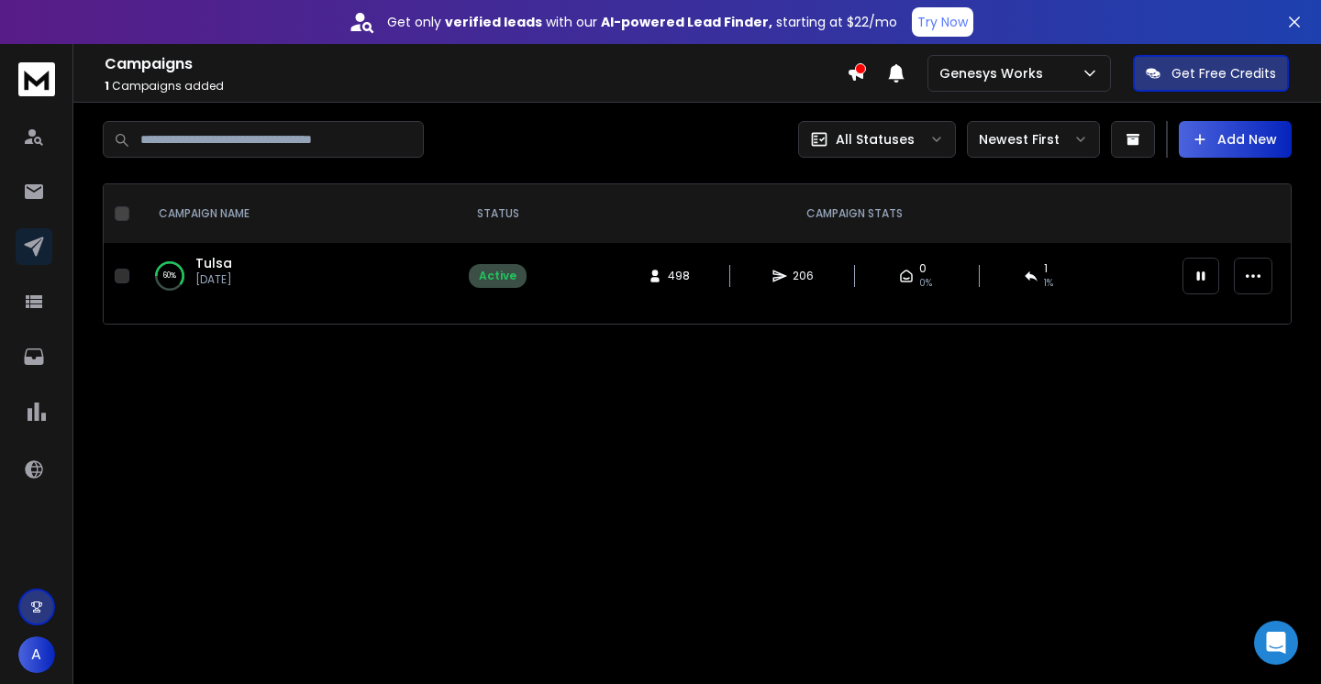
click at [1244, 275] on icon "button" at bounding box center [1253, 276] width 18 height 18
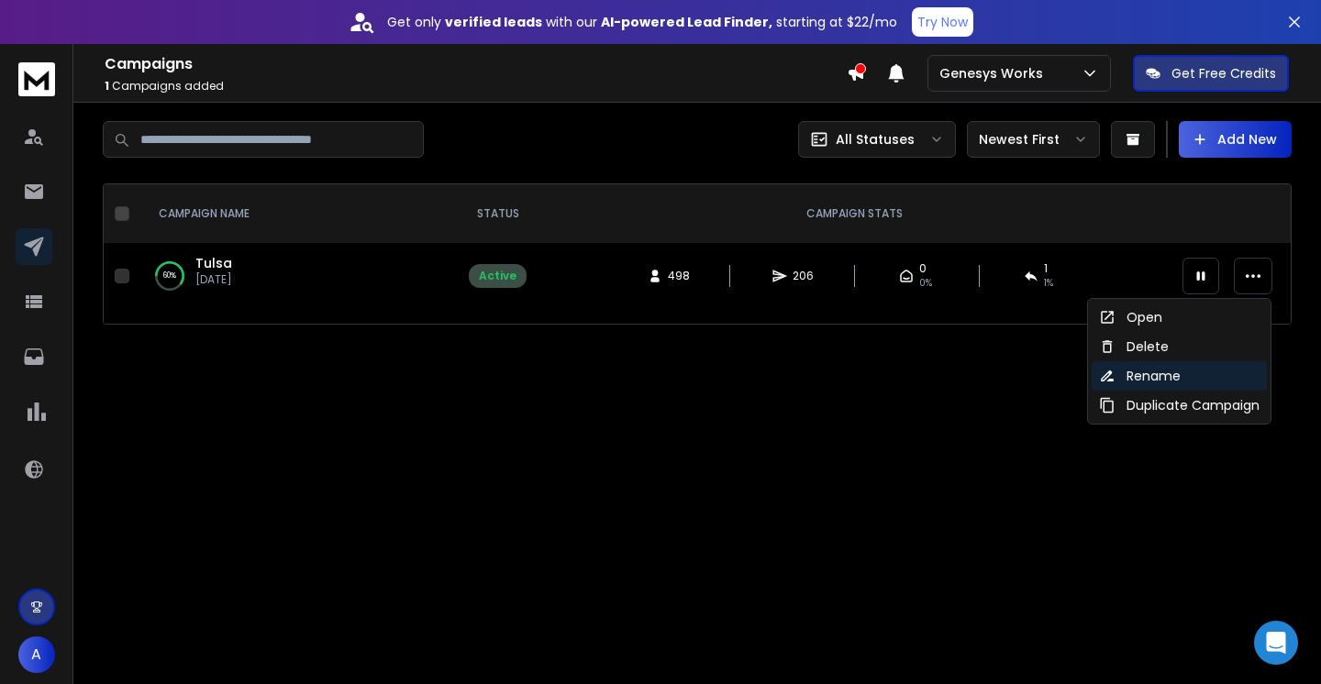
click at [1147, 376] on div "Rename" at bounding box center [1140, 376] width 82 height 18
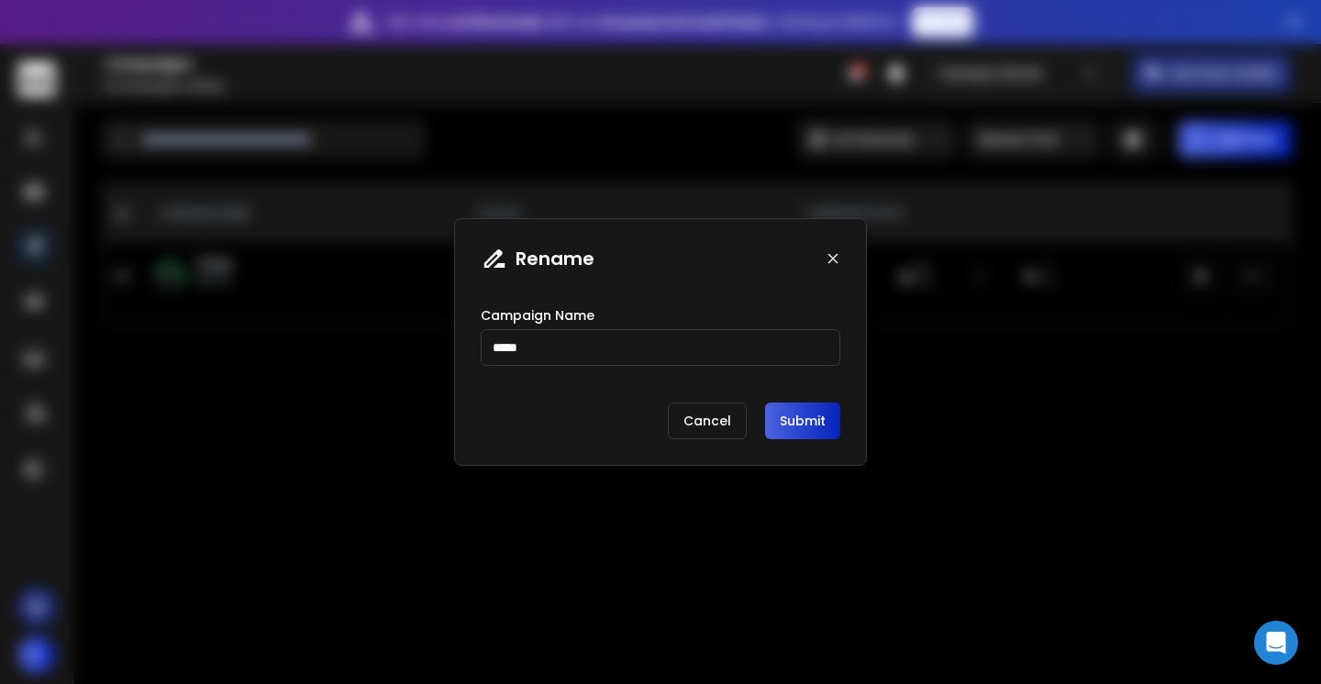
click at [494, 346] on input "*****" at bounding box center [661, 347] width 360 height 37
click at [673, 354] on input "**********" at bounding box center [661, 347] width 360 height 37
type input "**********"
click at [803, 417] on button "Submit" at bounding box center [802, 421] width 75 height 37
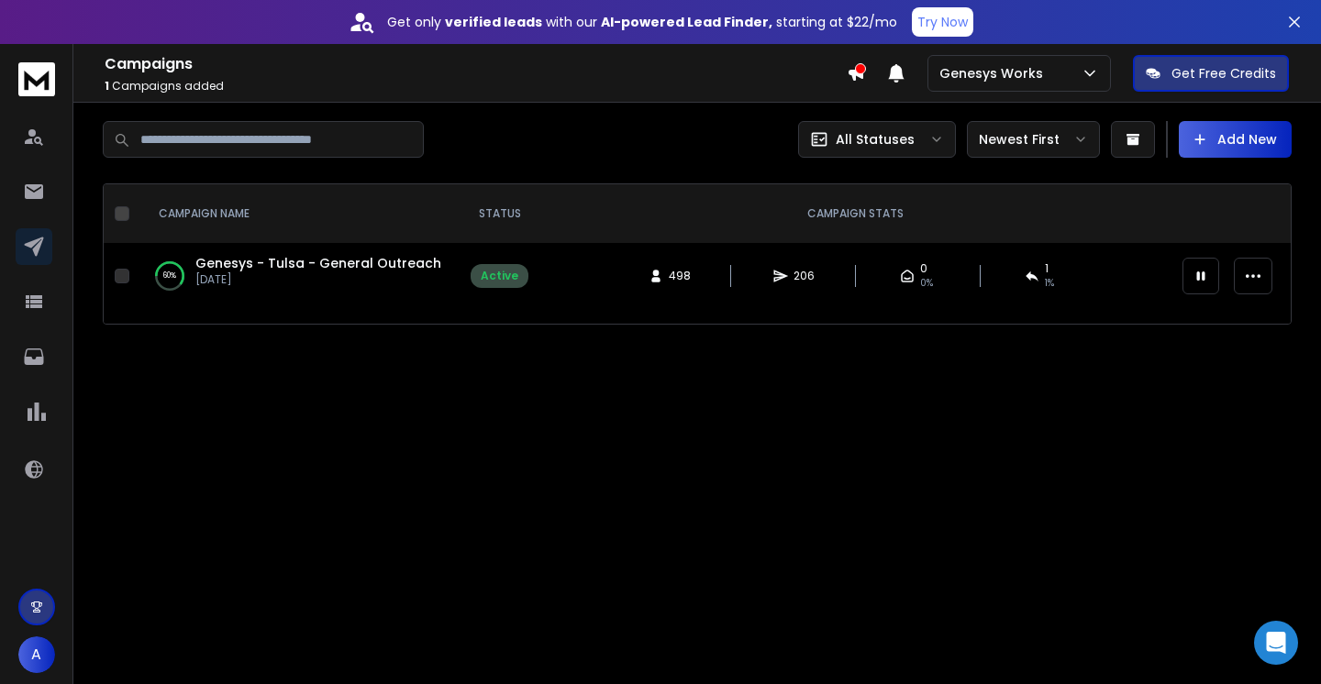
click at [1254, 277] on icon "button" at bounding box center [1253, 276] width 18 height 18
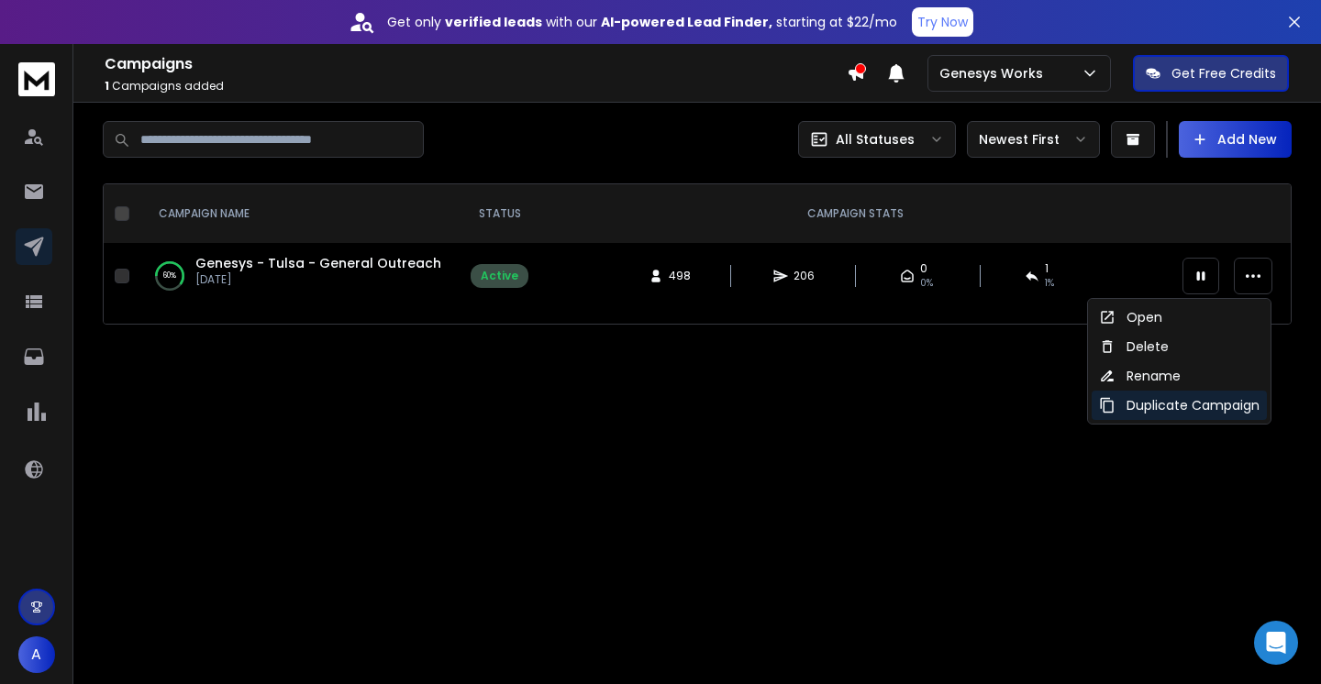
click at [1193, 409] on div "Duplicate Campaign" at bounding box center [1179, 405] width 161 height 18
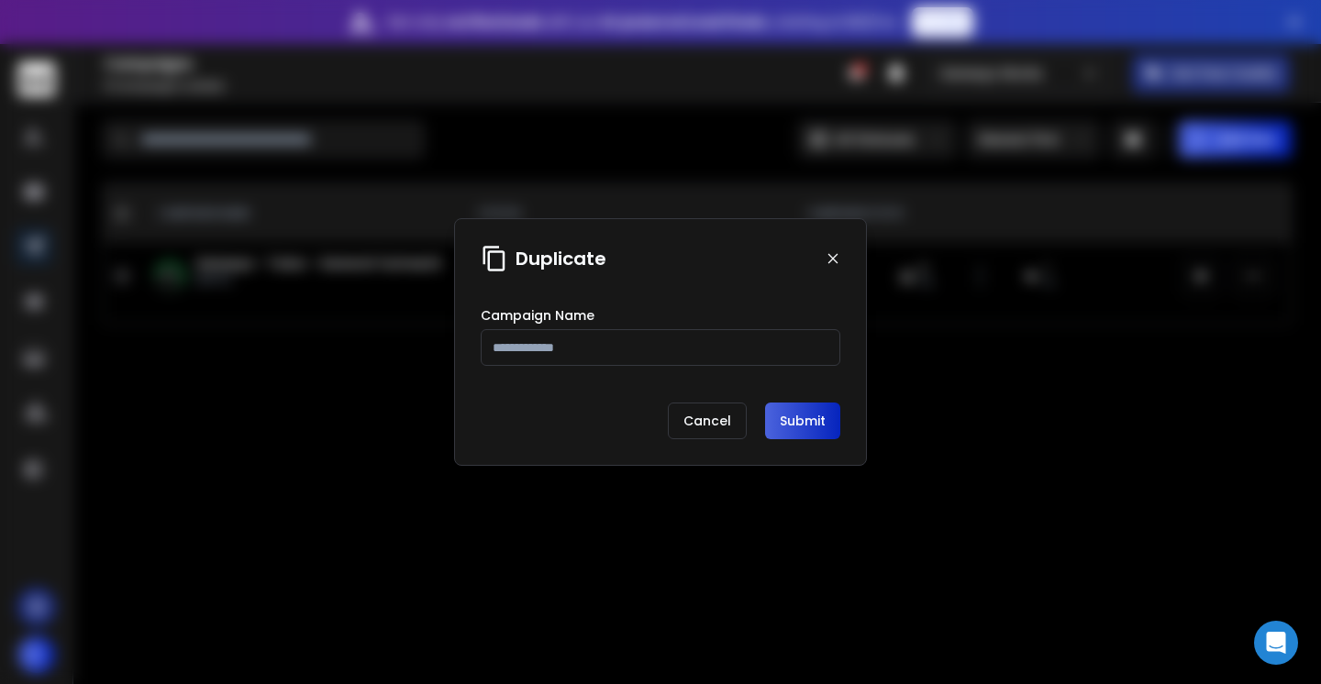
click at [546, 345] on input "text" at bounding box center [661, 347] width 360 height 37
click at [547, 349] on input "**********" at bounding box center [661, 347] width 360 height 37
click at [642, 355] on input "**********" at bounding box center [661, 347] width 360 height 37
type input "**********"
click at [795, 424] on button "Submit" at bounding box center [802, 421] width 75 height 37
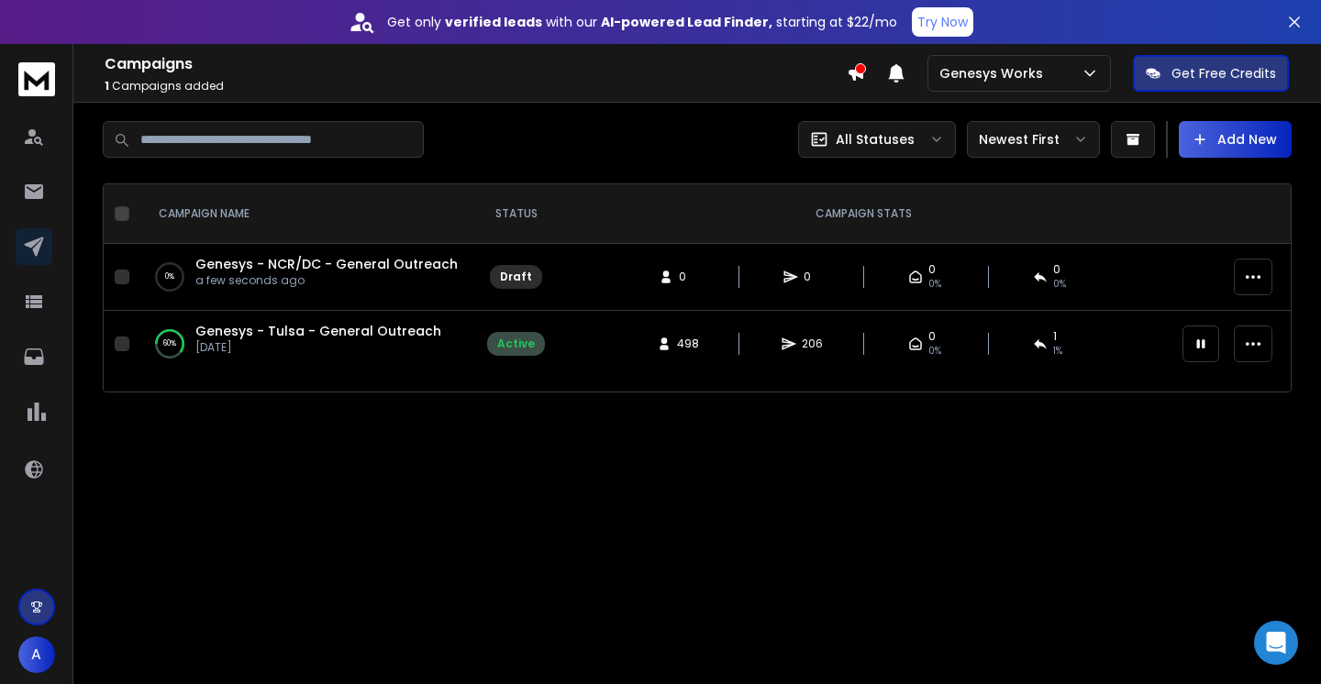
click at [327, 265] on span "Genesys - NCR/DC - General Outreach" at bounding box center [326, 264] width 262 height 18
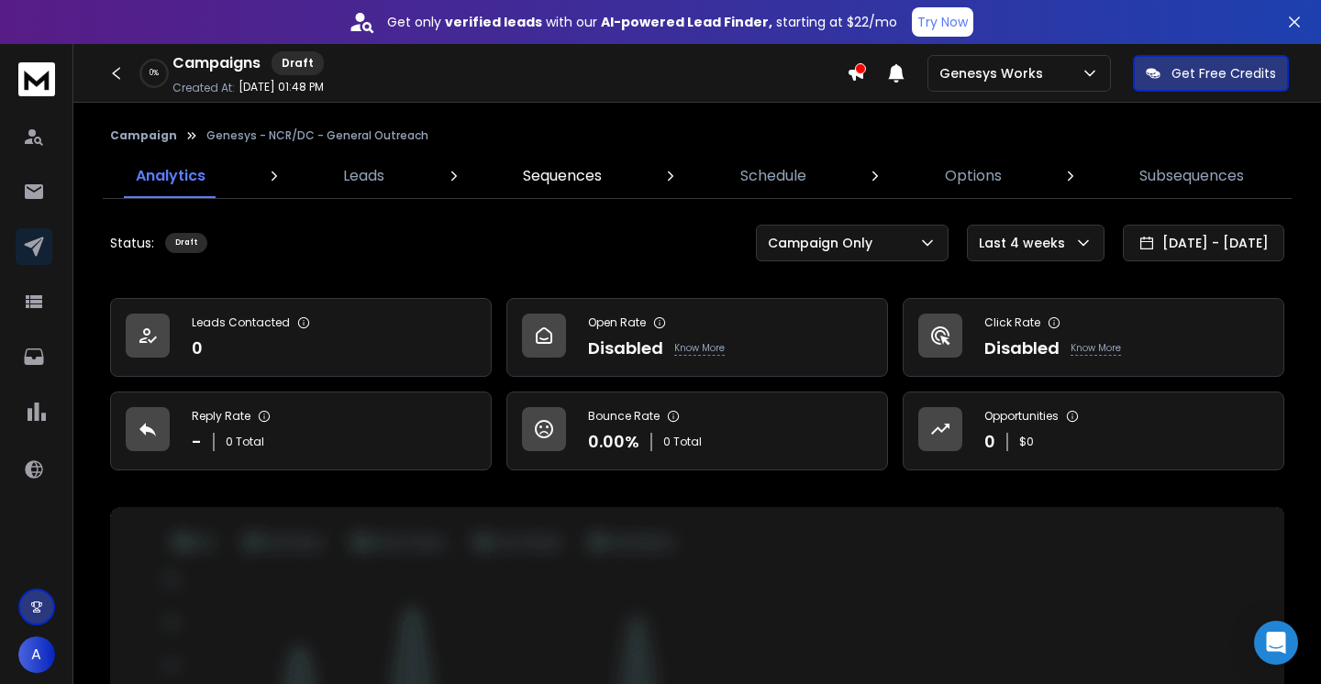
click at [564, 172] on p "Sequences" at bounding box center [562, 176] width 79 height 22
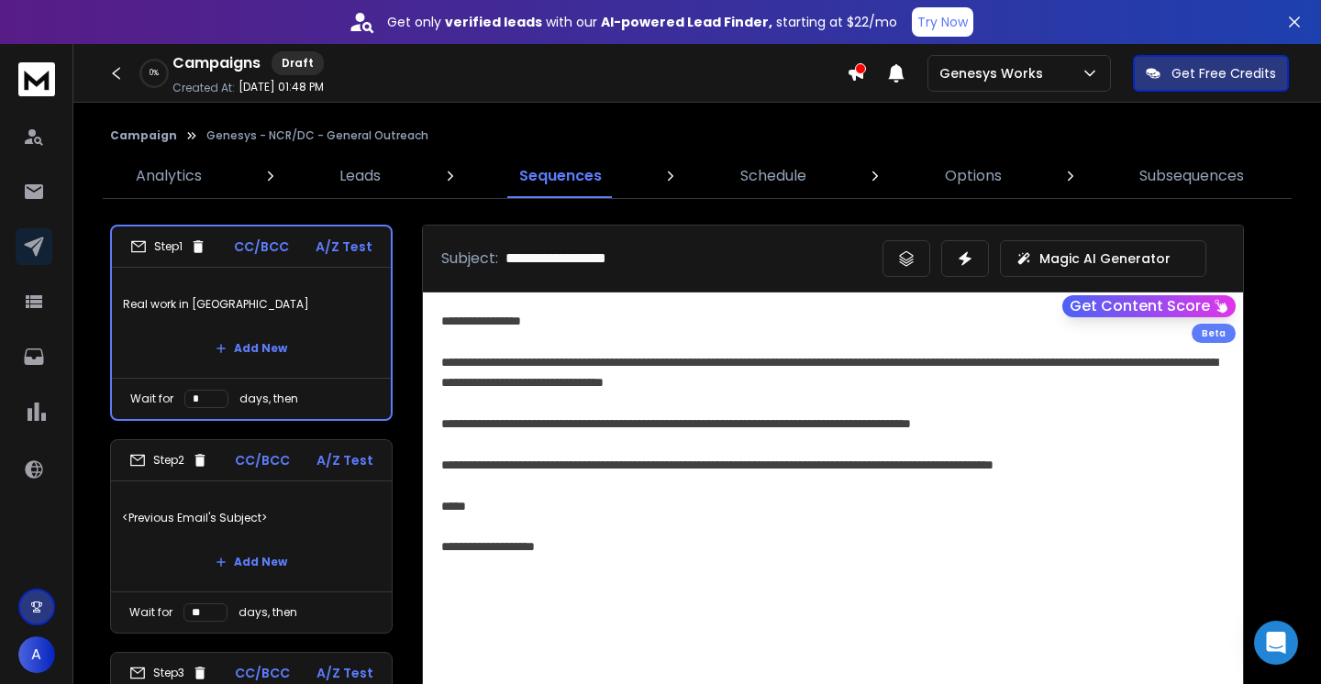
click at [657, 260] on input "**********" at bounding box center [684, 259] width 359 height 22
type input "**********"
drag, startPoint x: 640, startPoint y: 361, endPoint x: 1036, endPoint y: 354, distance: 395.4
click at [1036, 354] on div "**********" at bounding box center [832, 372] width 783 height 41
click at [937, 364] on div "**********" at bounding box center [832, 372] width 783 height 41
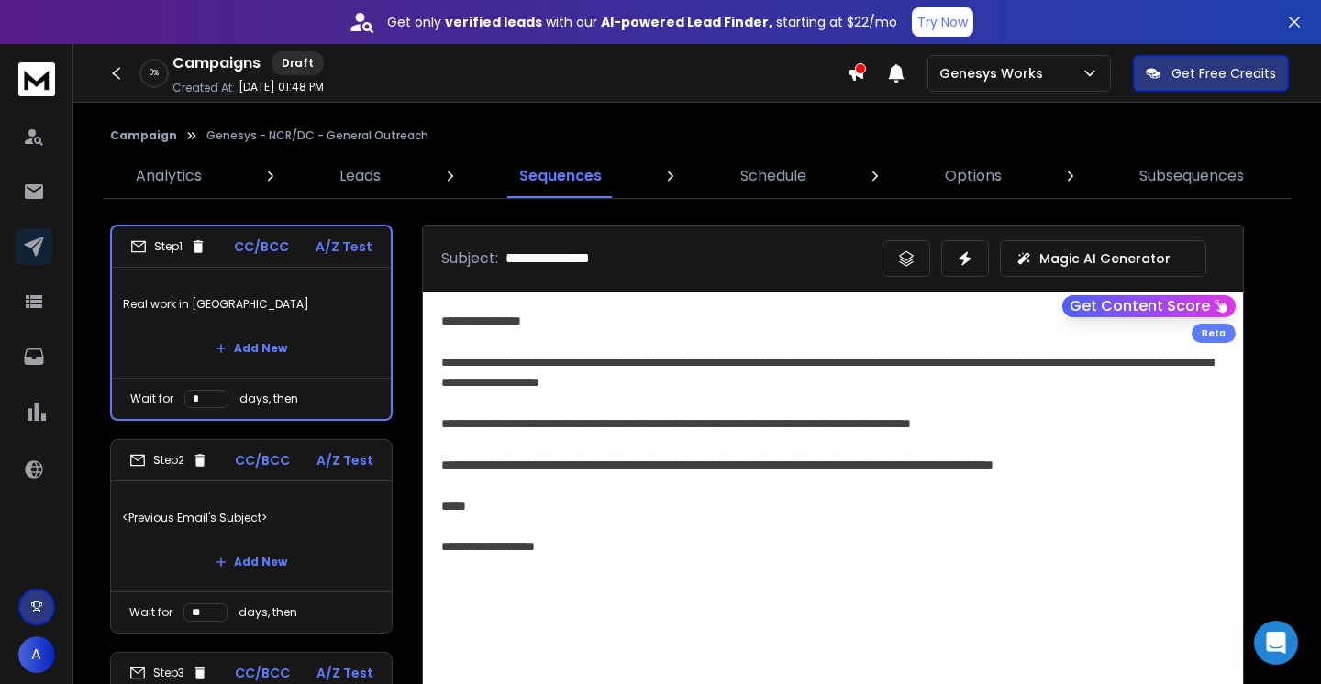
click at [912, 361] on div "**********" at bounding box center [832, 372] width 783 height 41
click at [958, 361] on div "**********" at bounding box center [832, 372] width 783 height 41
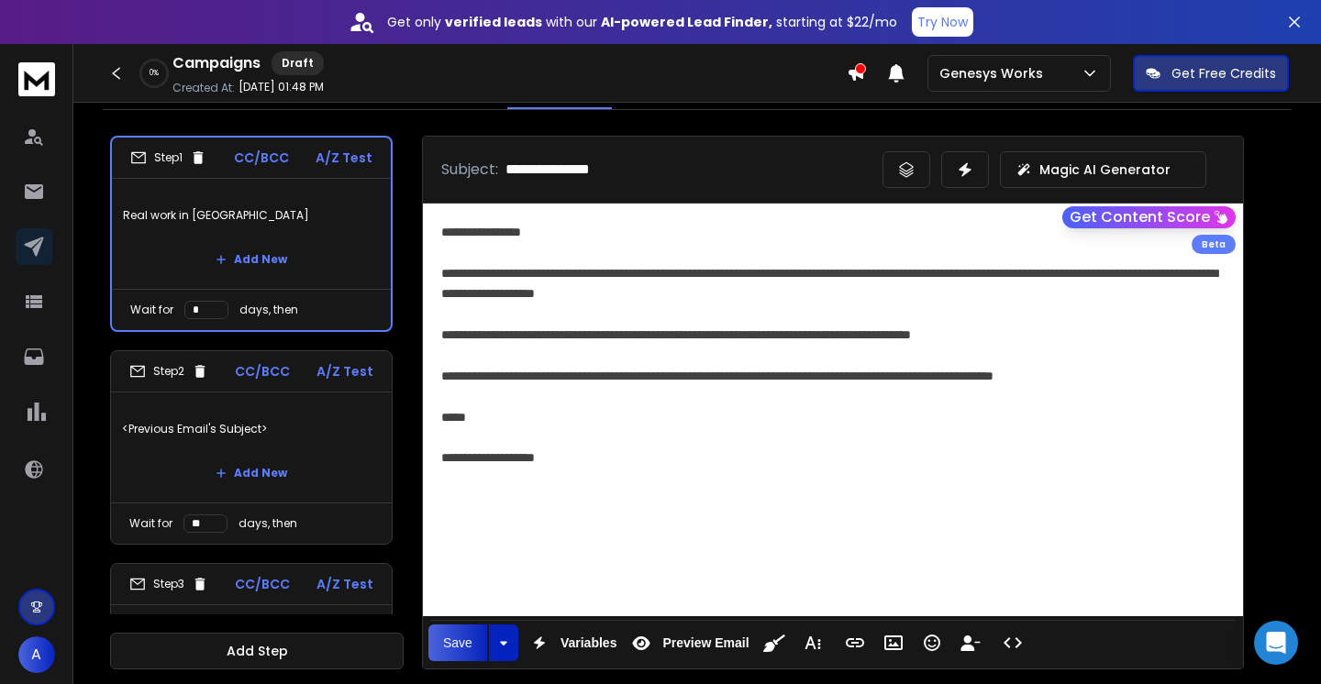
scroll to position [90, 0]
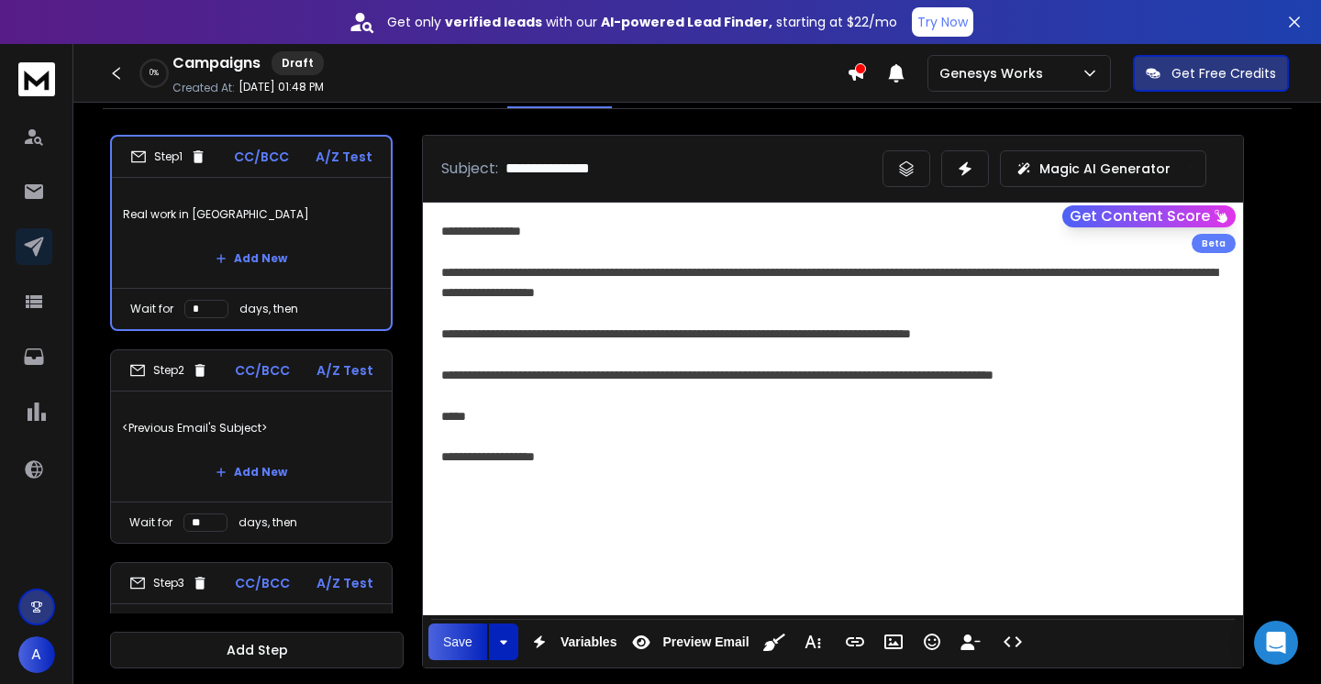
click at [311, 449] on p "<Previous Email's Subject>" at bounding box center [251, 428] width 259 height 51
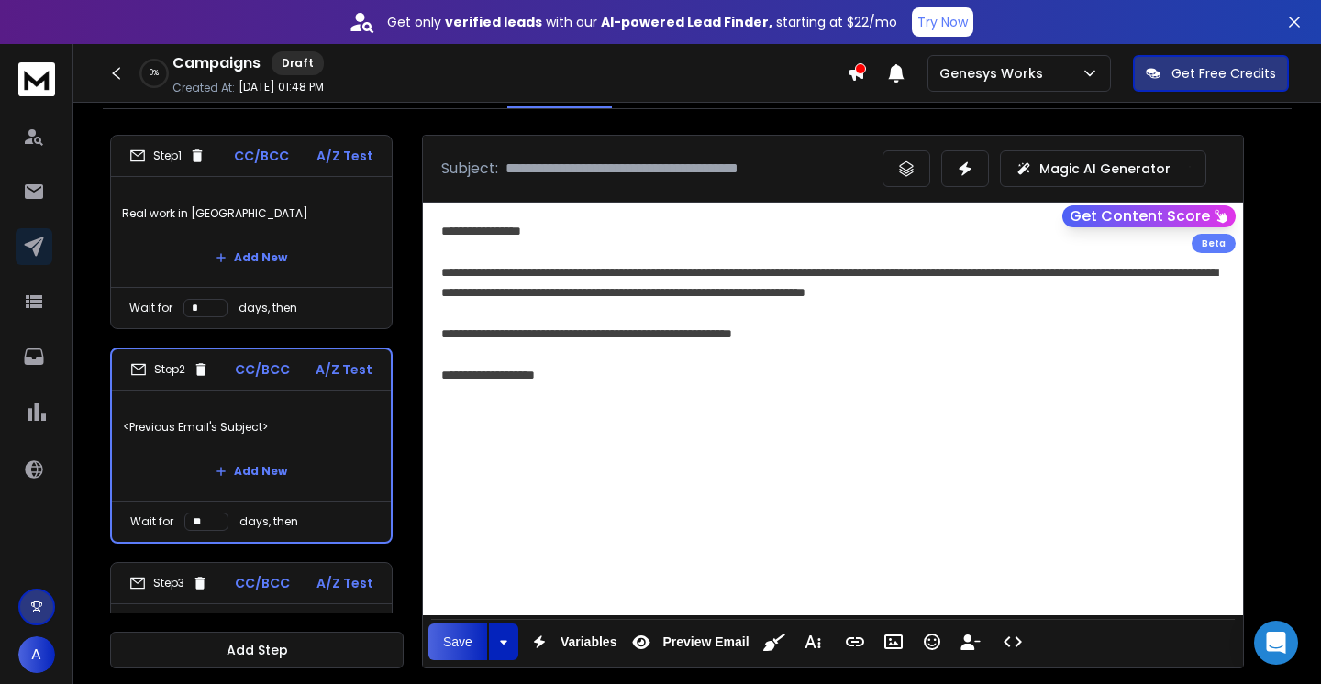
click at [623, 275] on div "**********" at bounding box center [832, 282] width 783 height 41
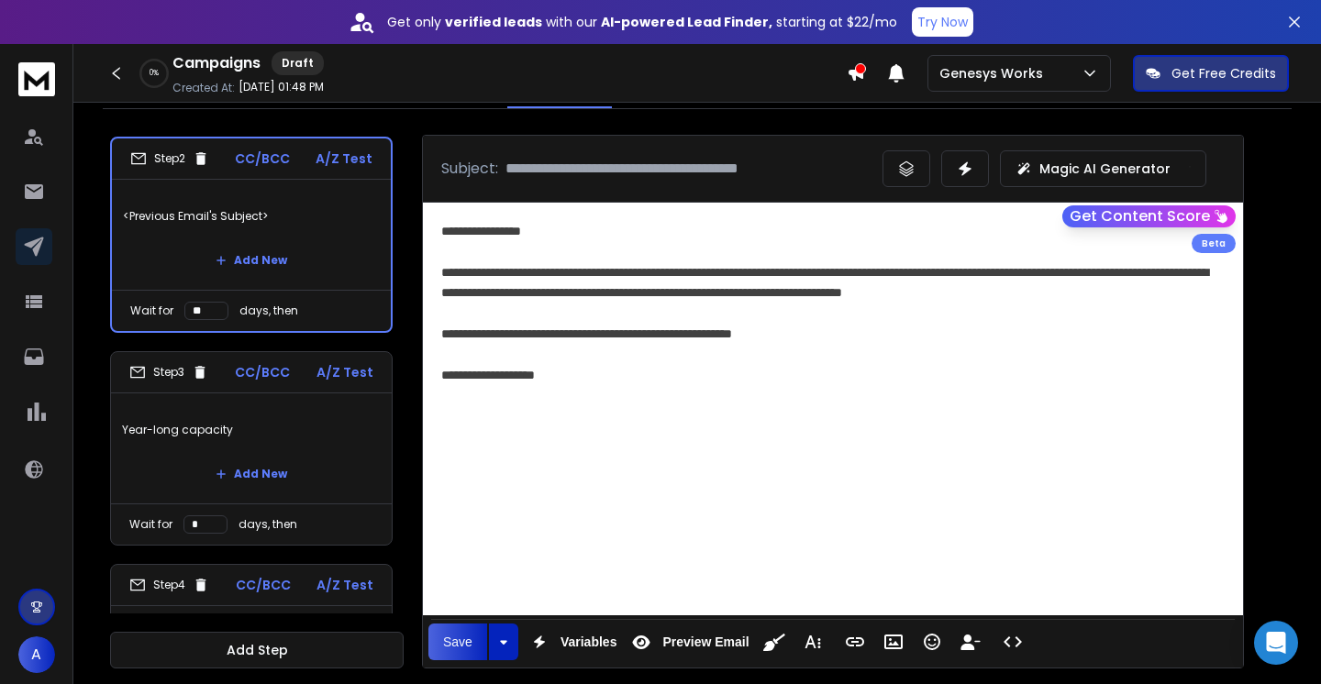
scroll to position [281, 0]
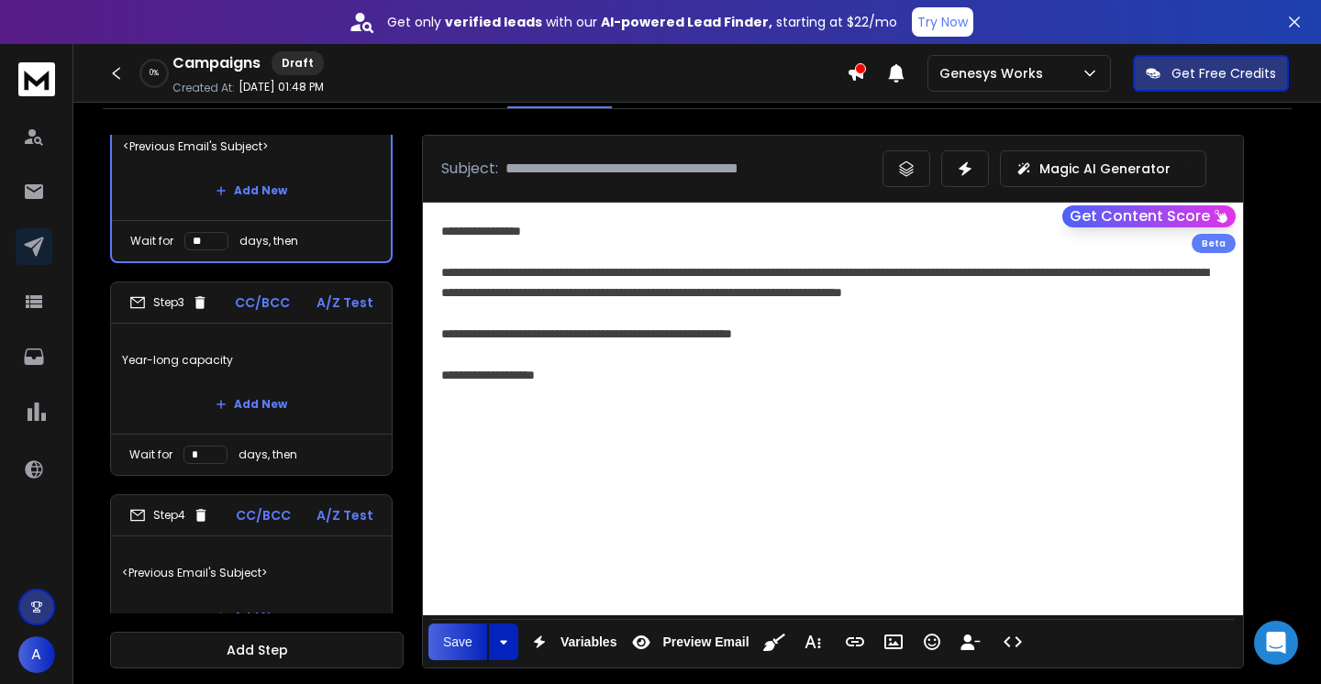
click at [292, 353] on p "Year-long capacity" at bounding box center [251, 360] width 259 height 51
type input "**********"
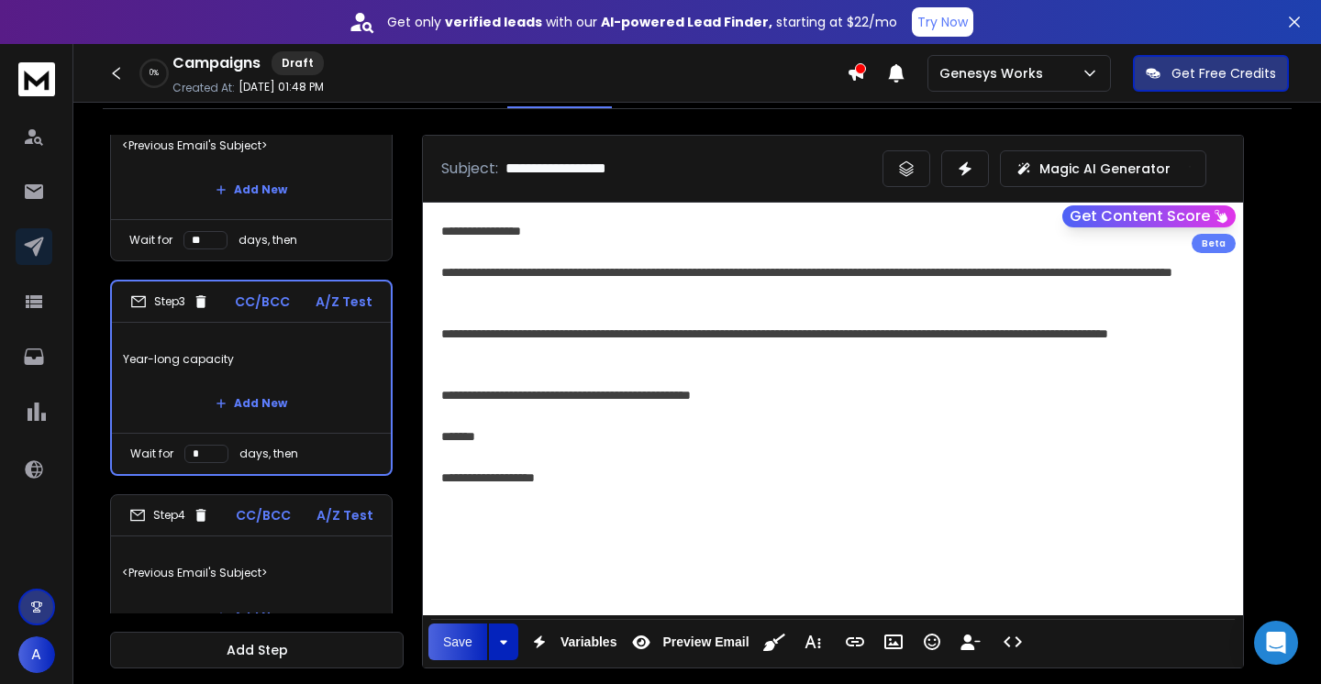
click at [791, 330] on div "**********" at bounding box center [832, 344] width 783 height 41
click at [579, 398] on div "**********" at bounding box center [832, 395] width 783 height 20
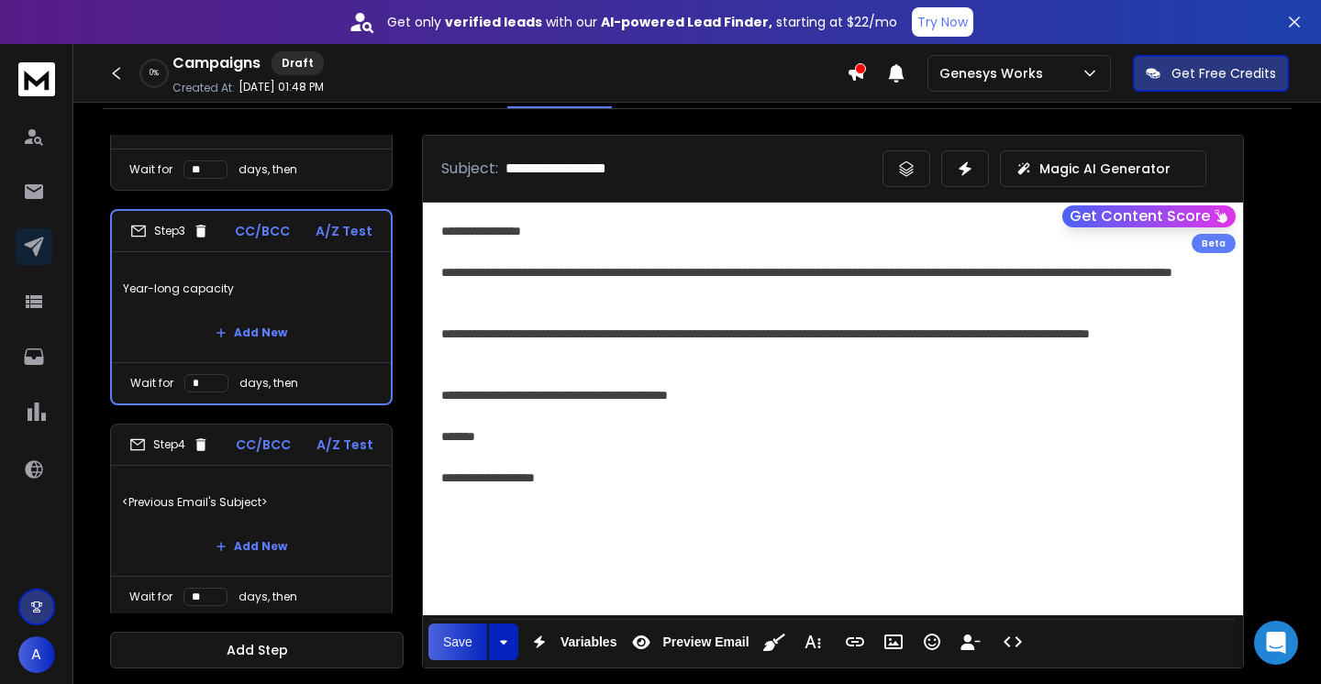
scroll to position [420, 0]
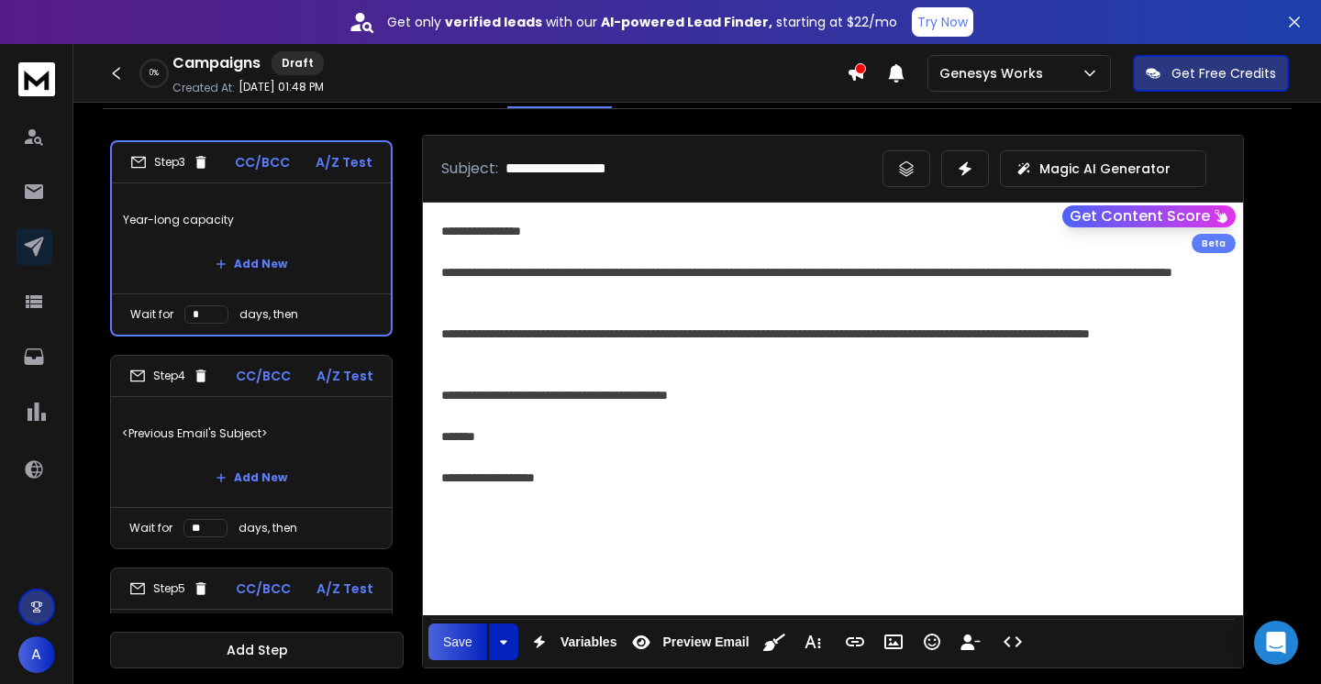
click at [304, 435] on p "<Previous Email's Subject>" at bounding box center [251, 433] width 259 height 51
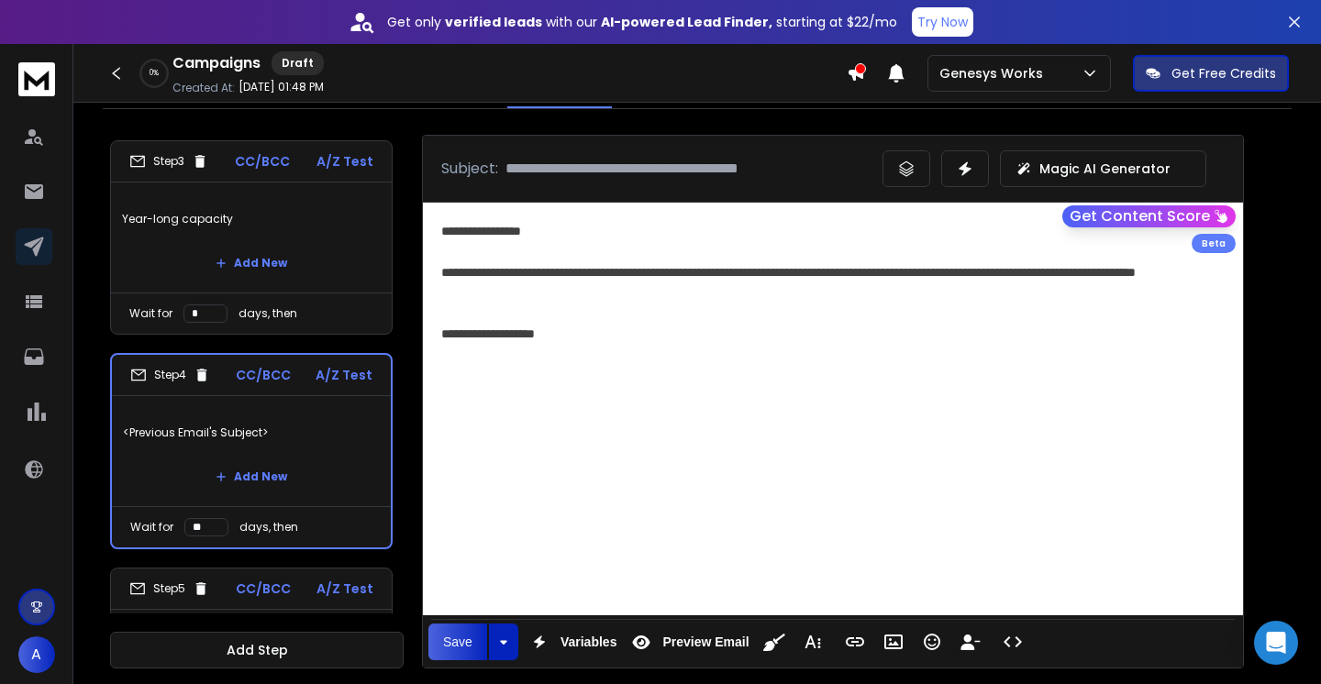
click at [298, 234] on p "Year-long capacity" at bounding box center [251, 219] width 259 height 51
type input "**********"
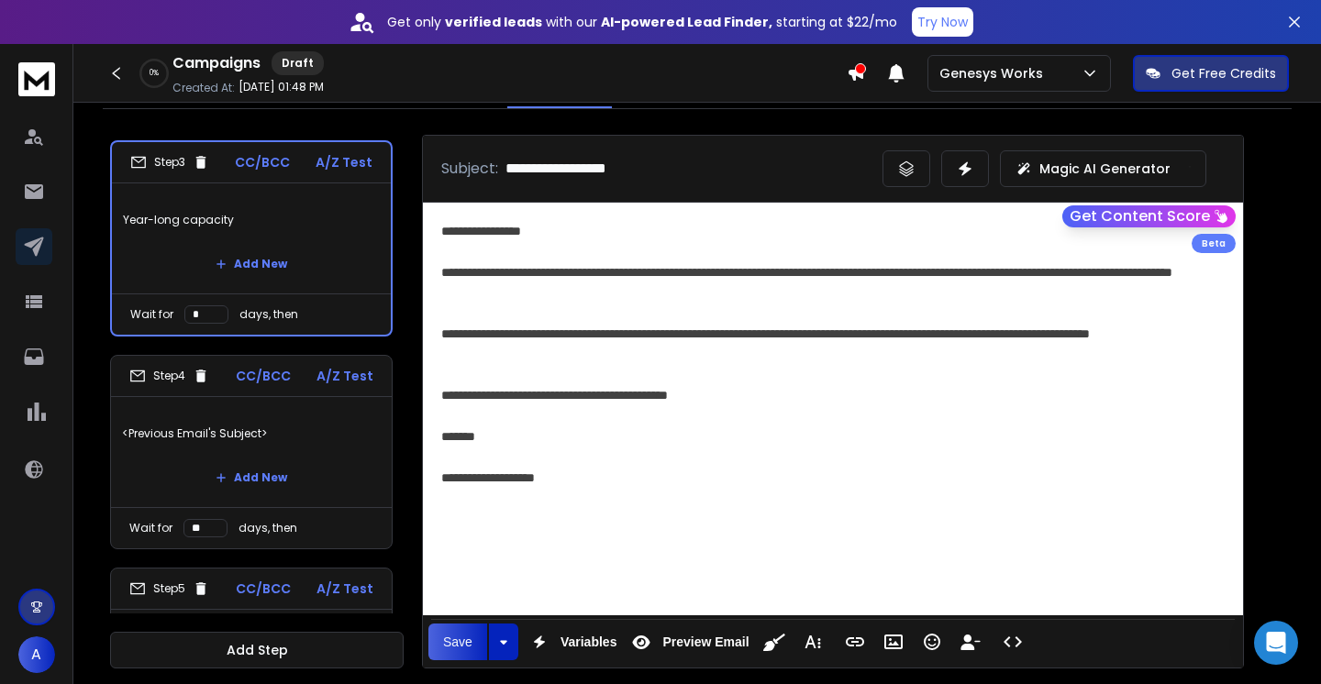
click at [305, 418] on p "<Previous Email's Subject>" at bounding box center [251, 433] width 259 height 51
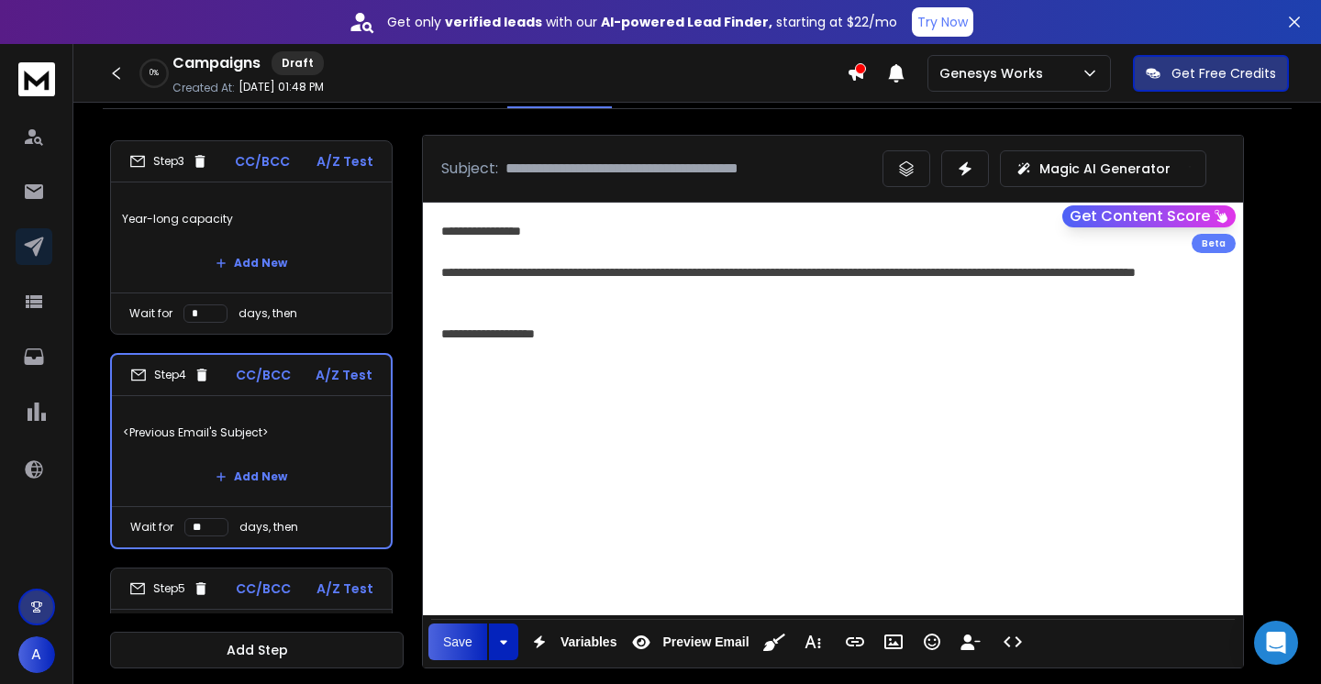
click at [470, 294] on div "**********" at bounding box center [832, 282] width 783 height 41
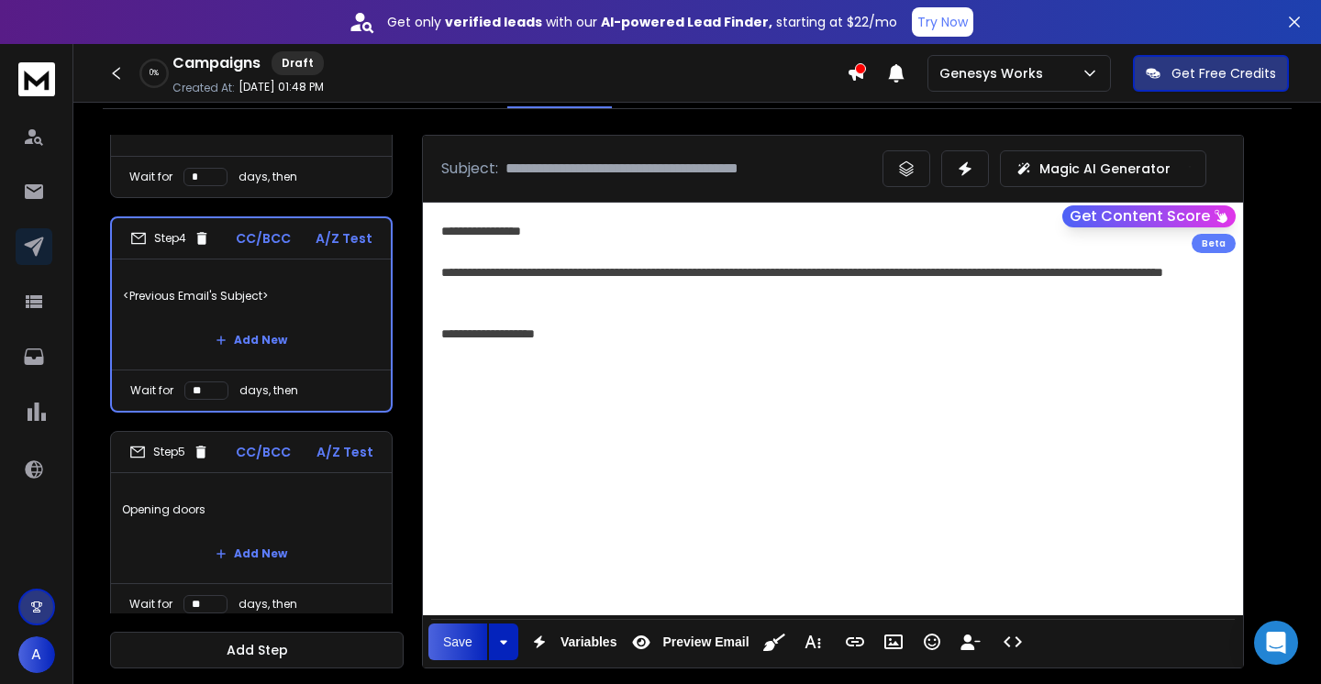
scroll to position [740, 0]
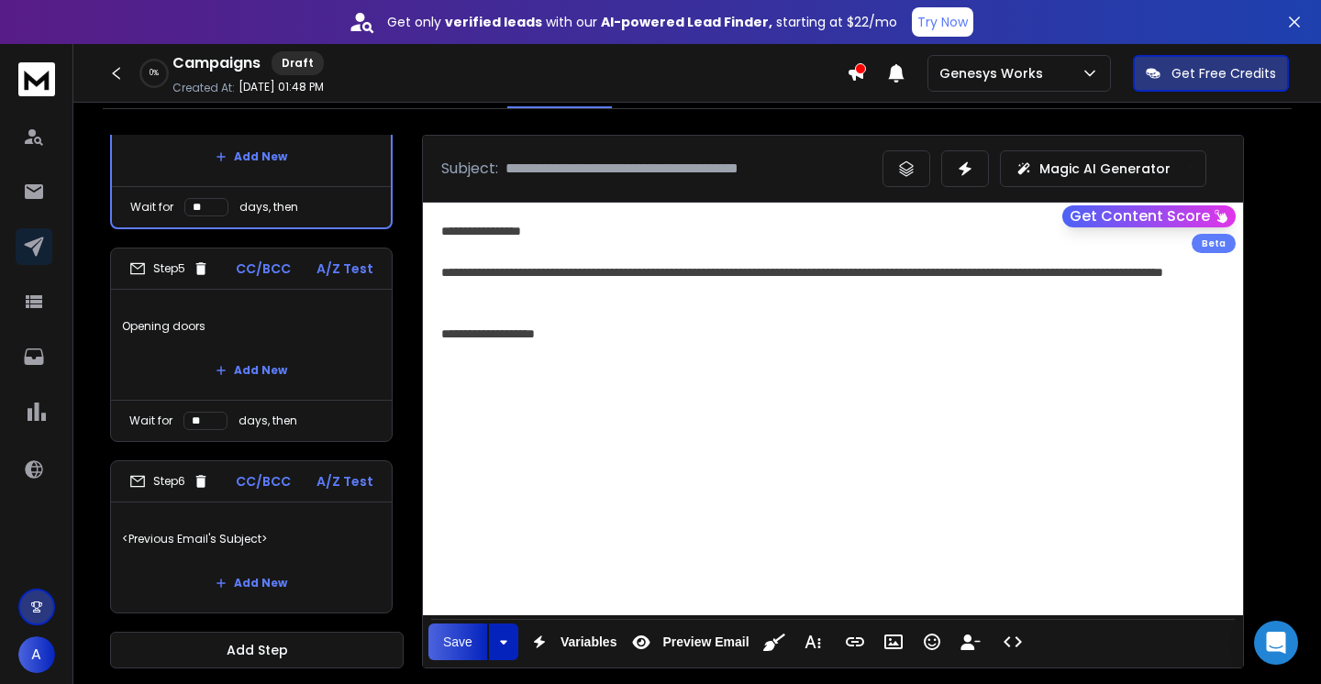
click at [316, 327] on p "Opening doors" at bounding box center [251, 326] width 259 height 51
type input "**********"
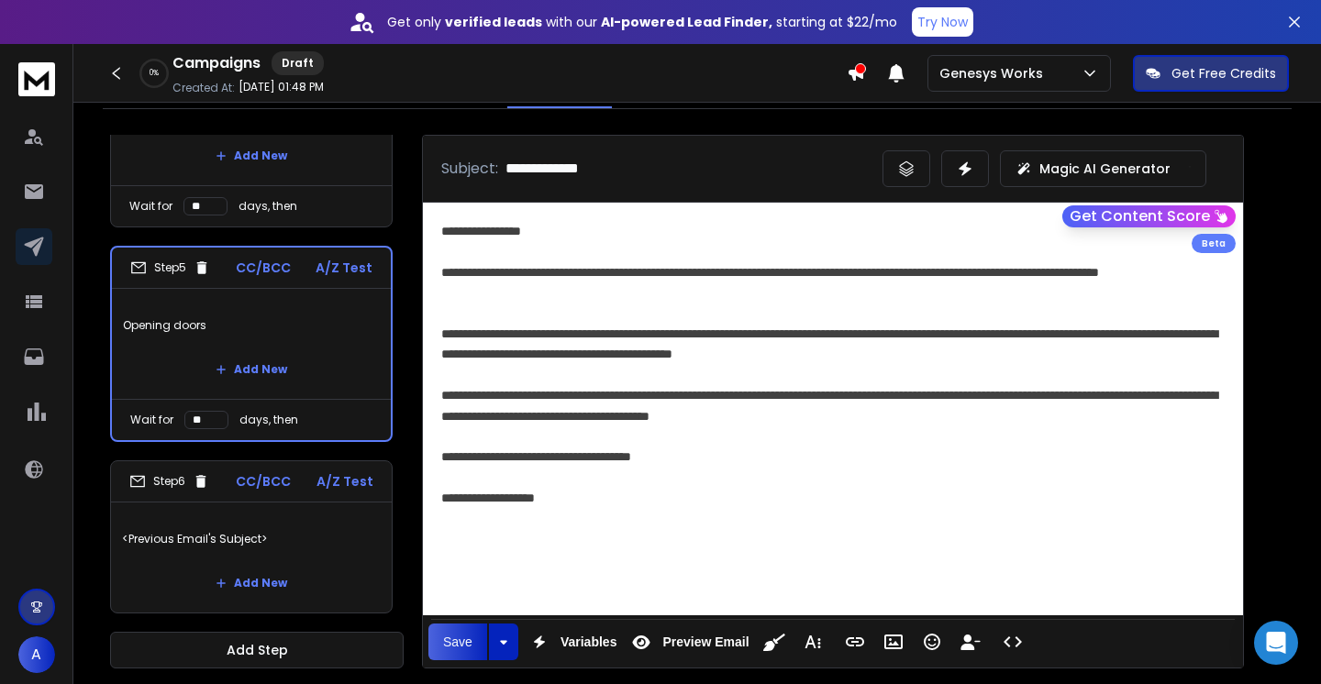
scroll to position [100, 0]
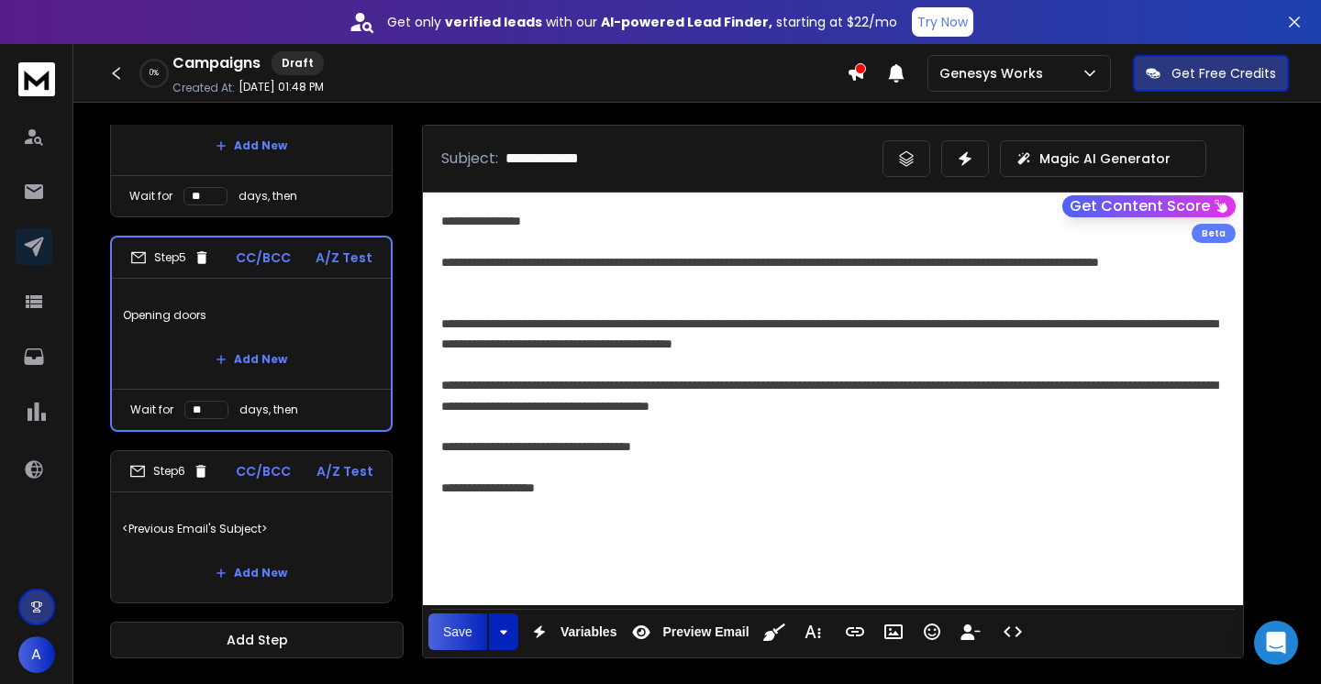
click at [327, 520] on p "<Previous Email's Subject>" at bounding box center [251, 529] width 259 height 51
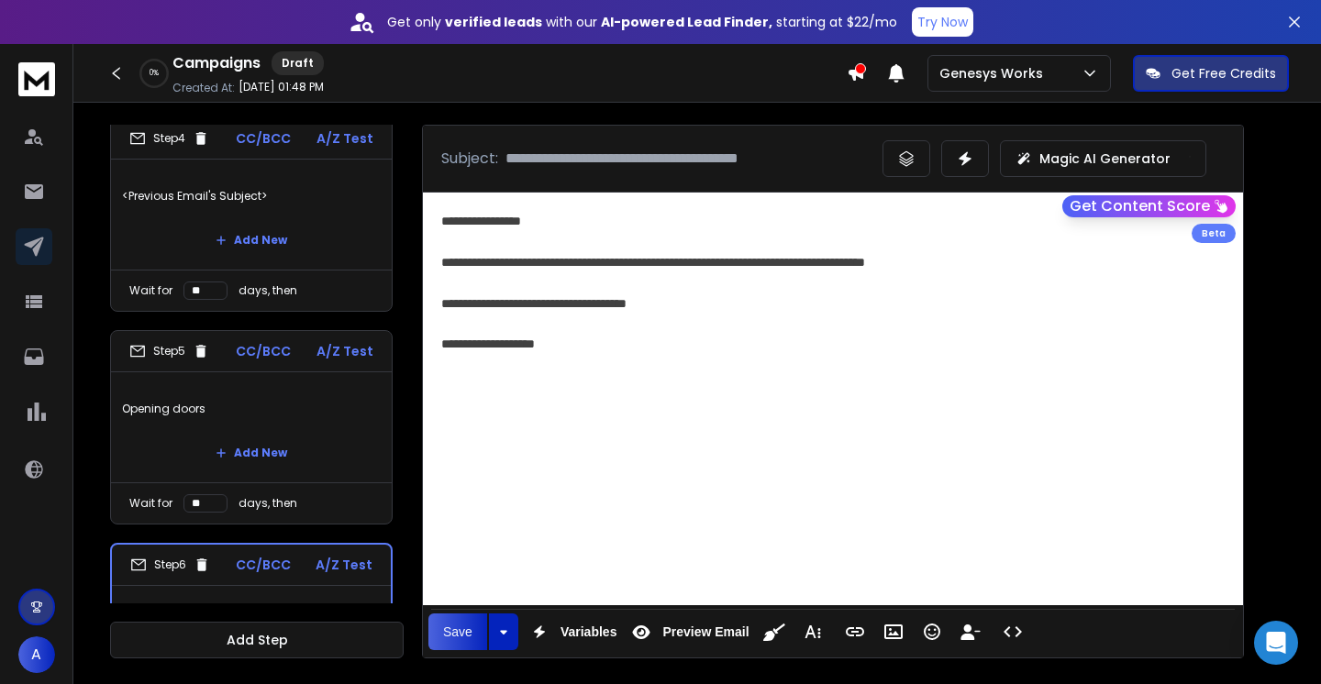
scroll to position [645, 0]
click at [300, 432] on p "Opening doors" at bounding box center [251, 409] width 259 height 51
type input "**********"
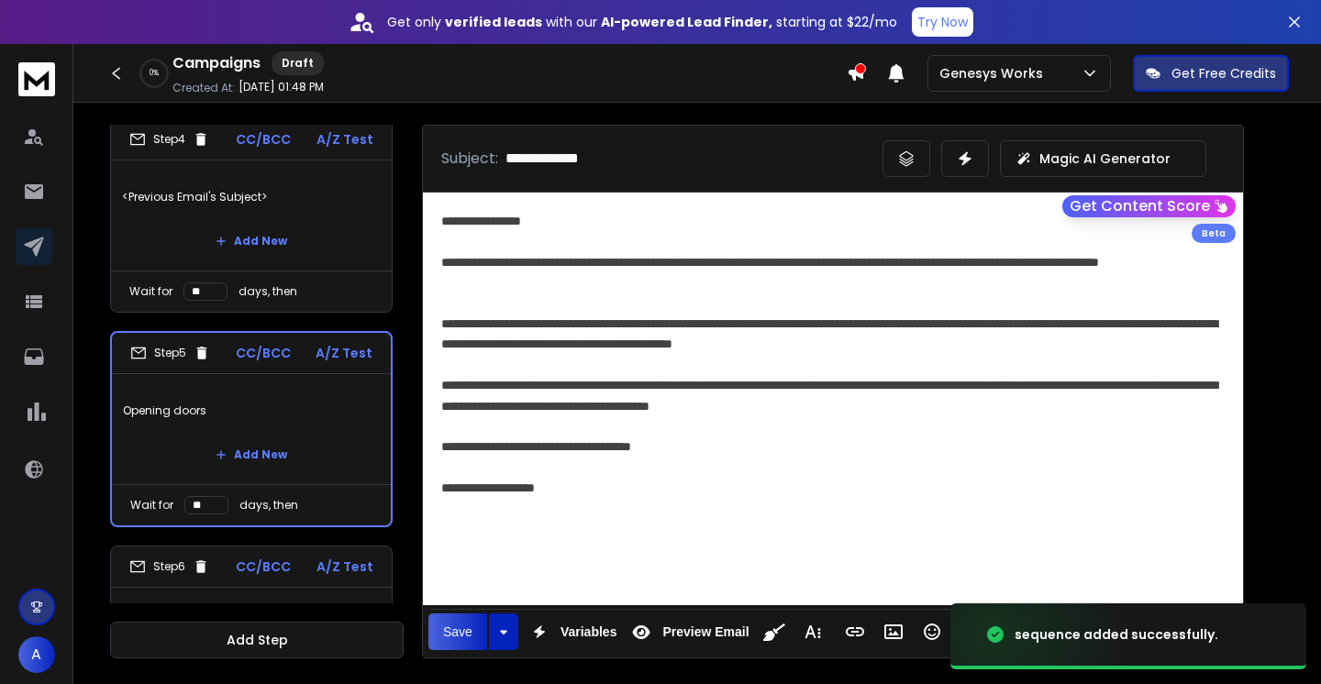
scroll to position [0, 0]
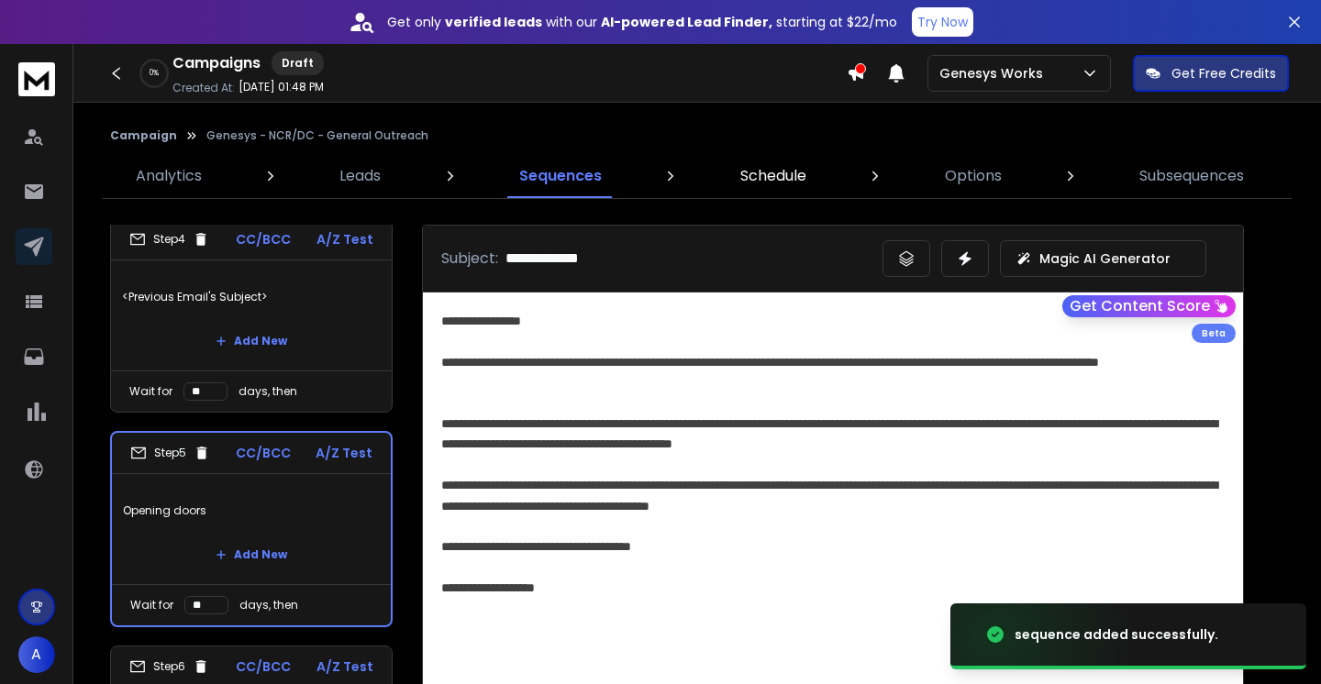
click at [782, 173] on p "Schedule" at bounding box center [773, 176] width 66 height 22
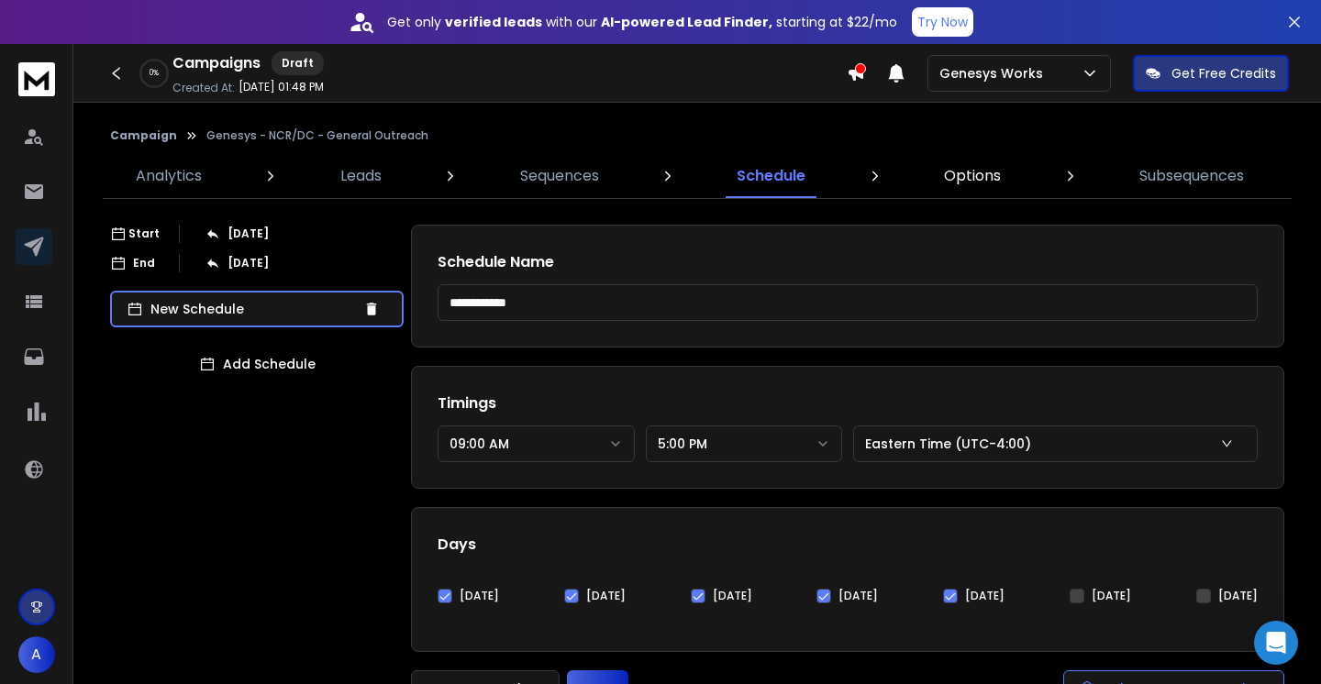
click at [960, 177] on p "Options" at bounding box center [972, 176] width 57 height 22
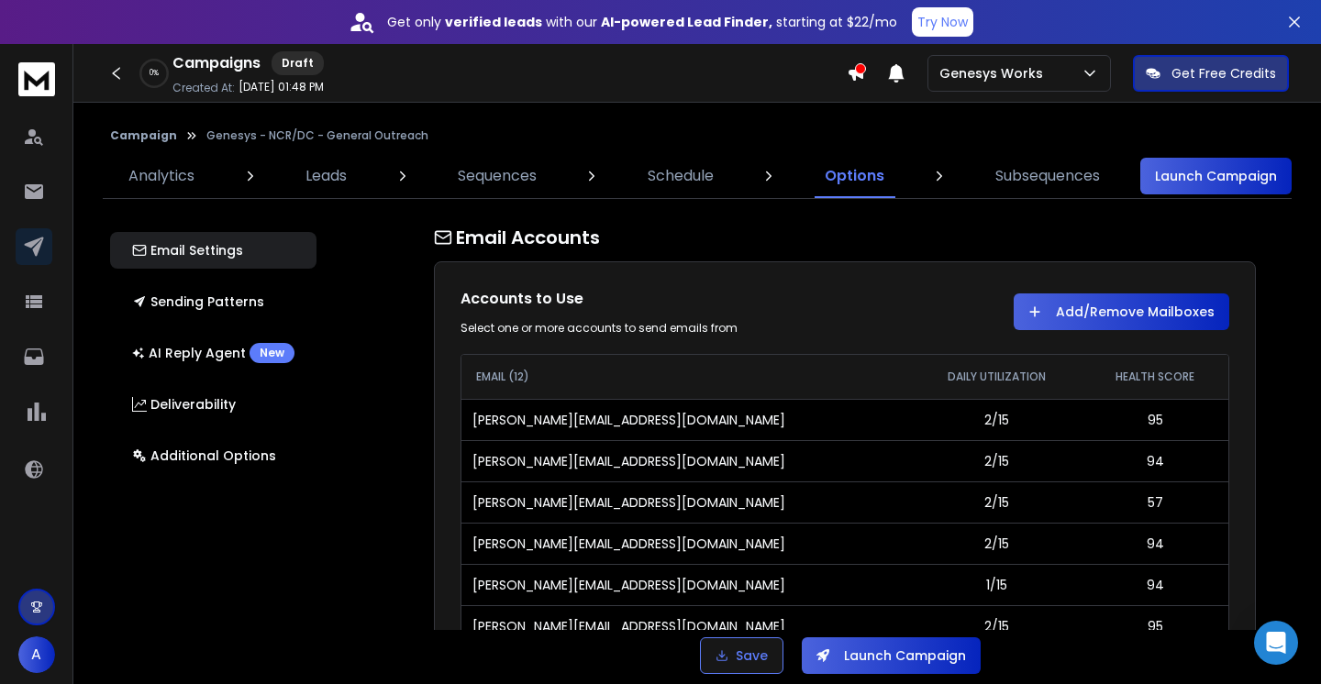
click at [1142, 312] on button "Add/Remove Mailboxes" at bounding box center [1122, 312] width 216 height 37
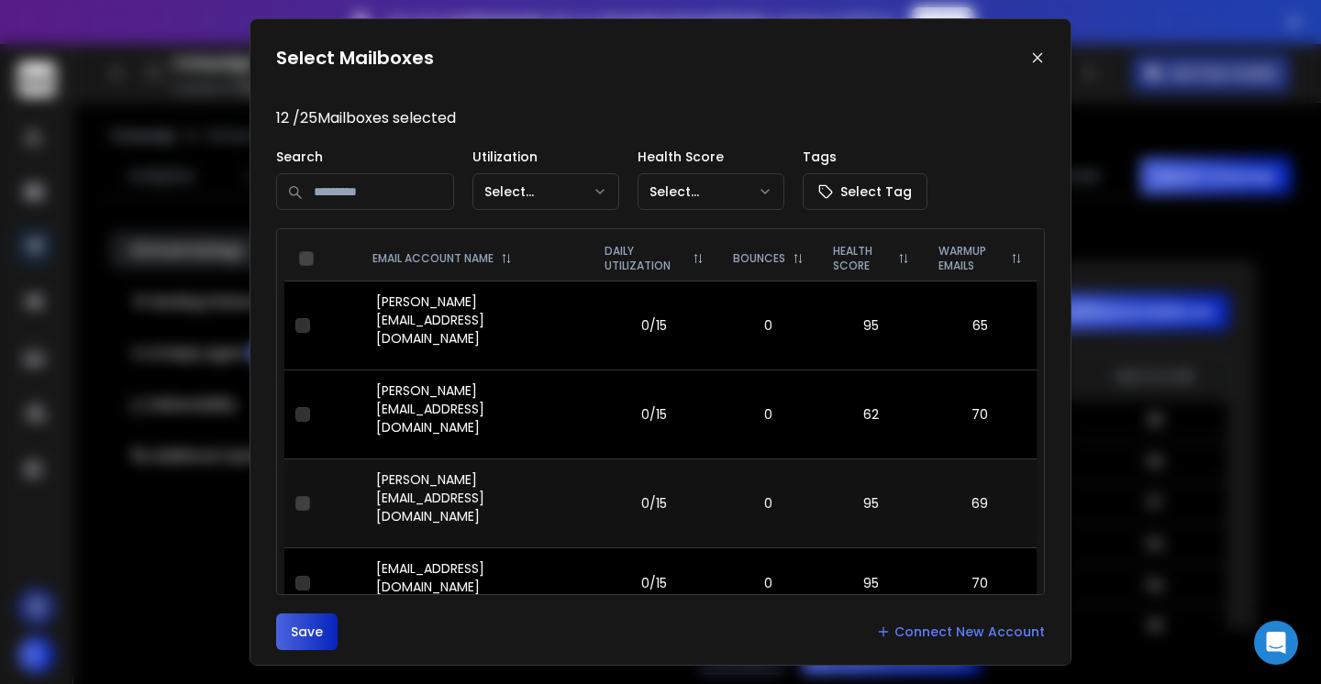
scroll to position [3, 0]
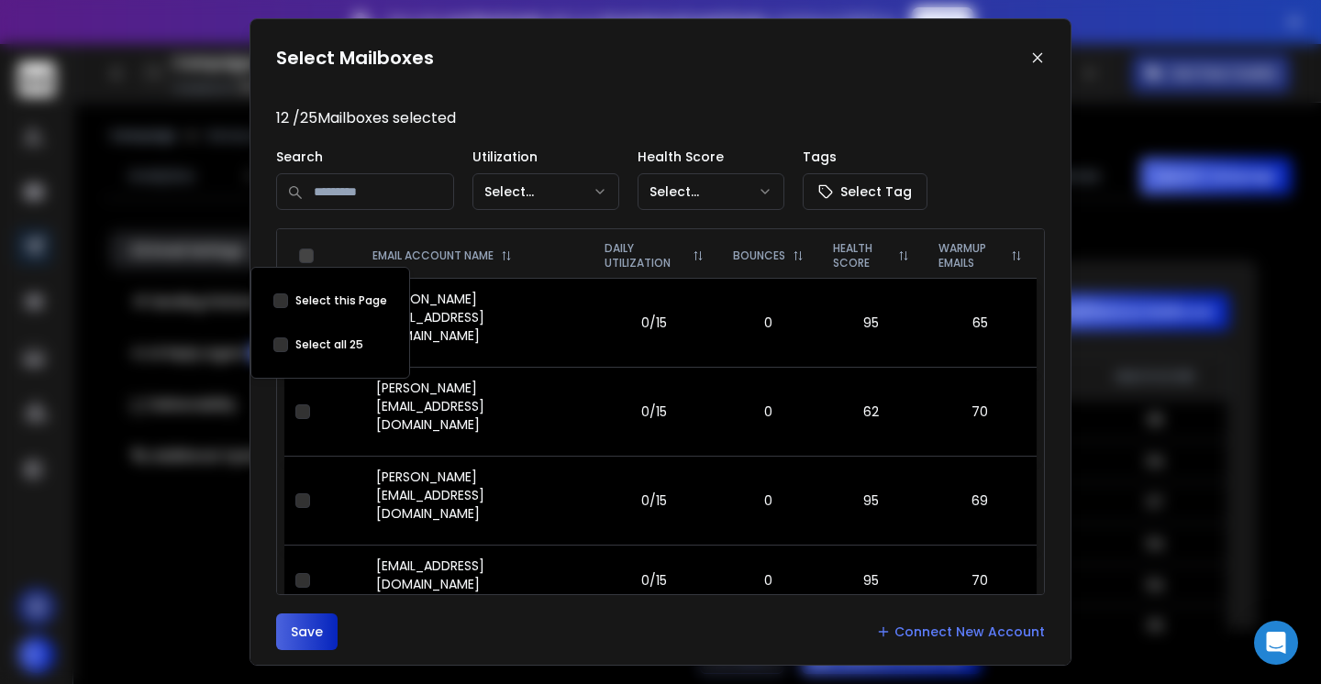
click at [308, 258] on button "Select this Page" at bounding box center [306, 256] width 15 height 15
click at [282, 333] on div "Select all 25" at bounding box center [330, 345] width 114 height 37
click at [280, 341] on button "Select this Page" at bounding box center [280, 345] width 15 height 15
click at [280, 343] on button "Select this Page" at bounding box center [280, 345] width 15 height 15
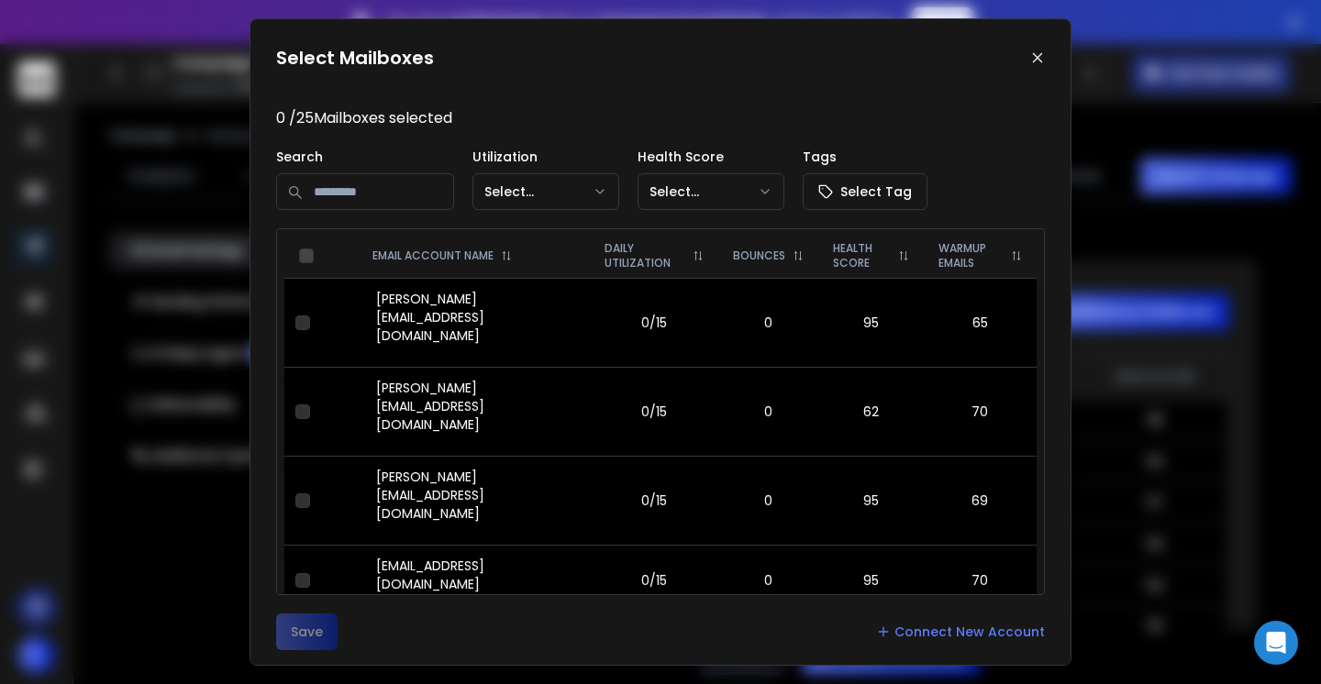
click at [360, 237] on th "EMAIL ACCOUNT NAME" at bounding box center [474, 256] width 232 height 44
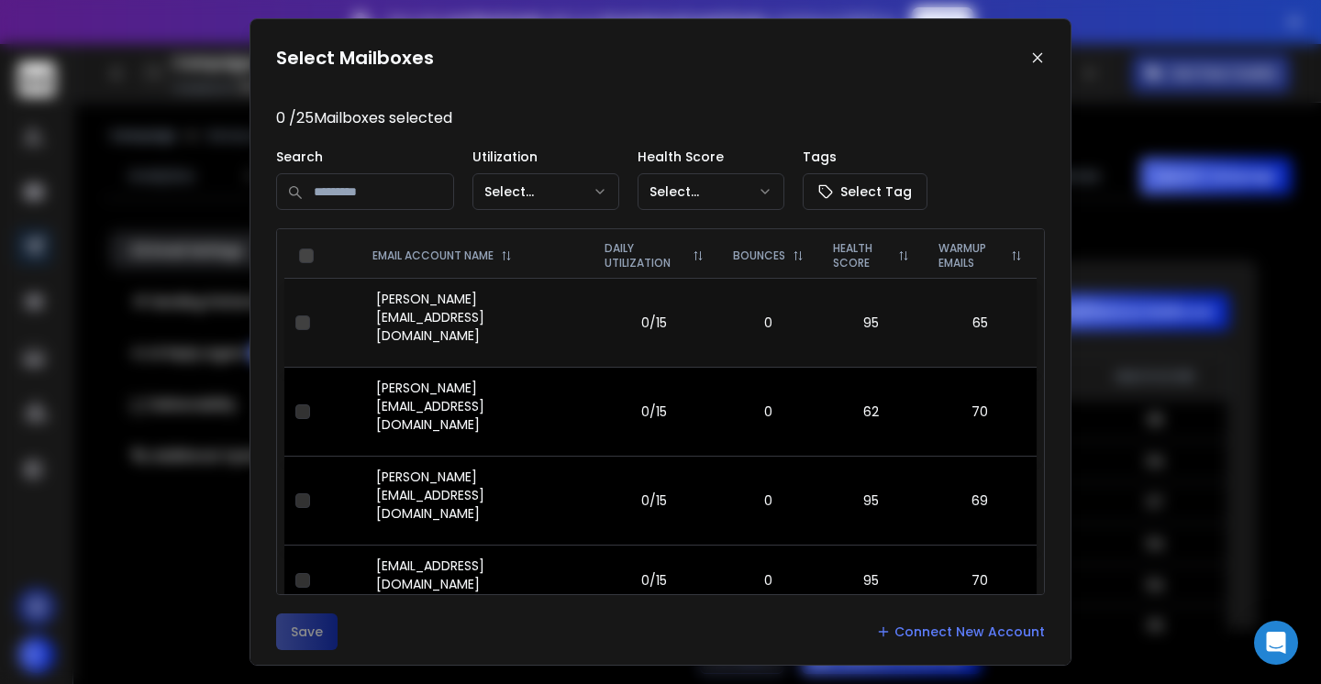
click at [304, 316] on button "button" at bounding box center [302, 323] width 15 height 15
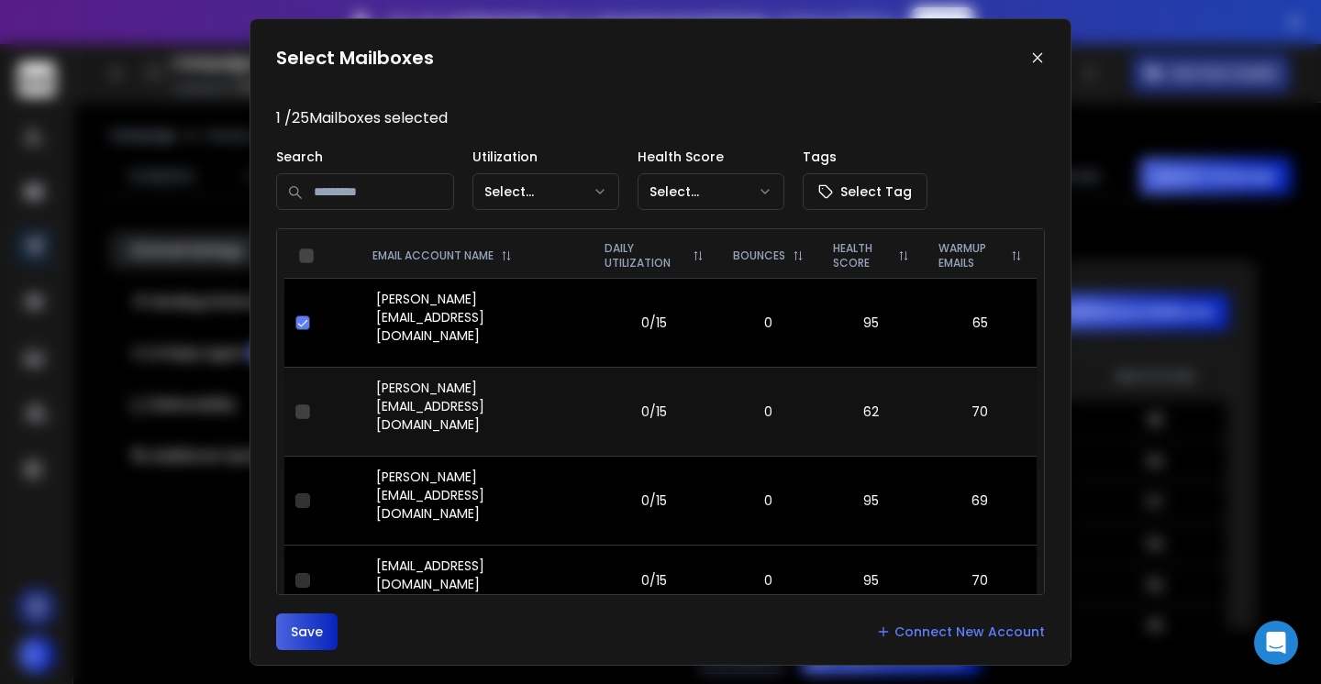
click at [302, 405] on button "button" at bounding box center [302, 412] width 15 height 15
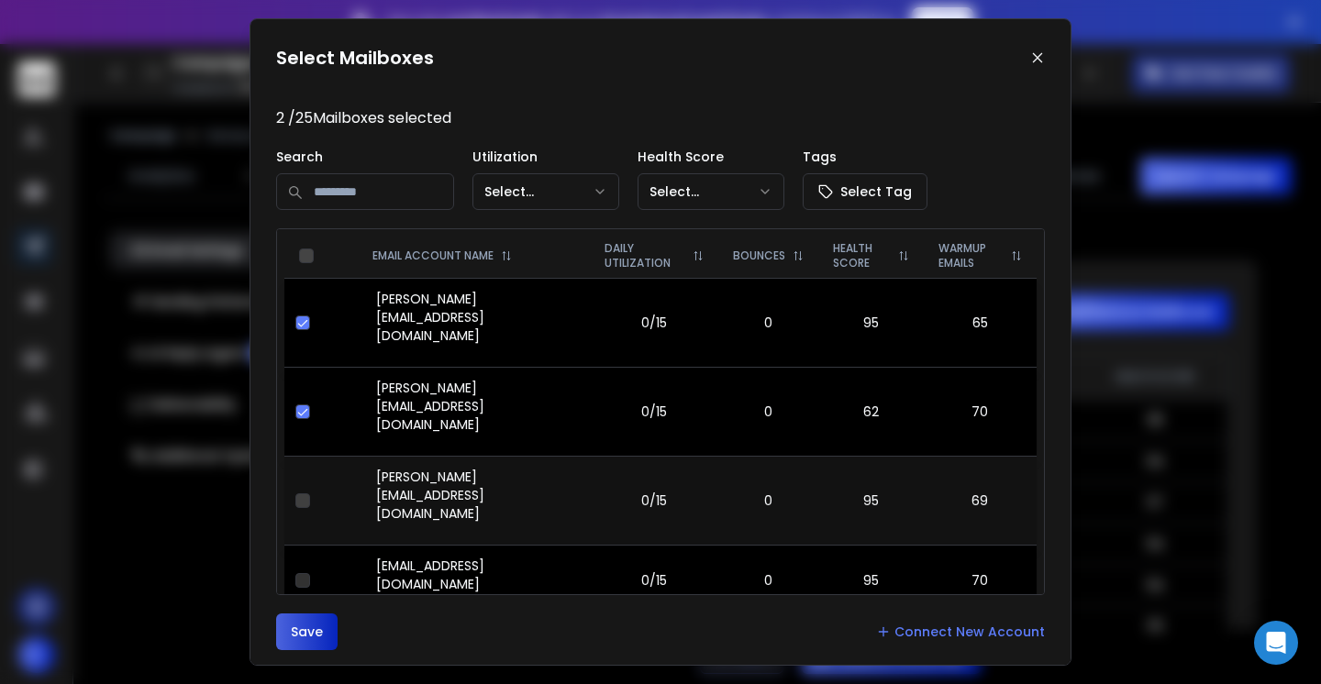
click at [297, 494] on button "button" at bounding box center [302, 501] width 15 height 15
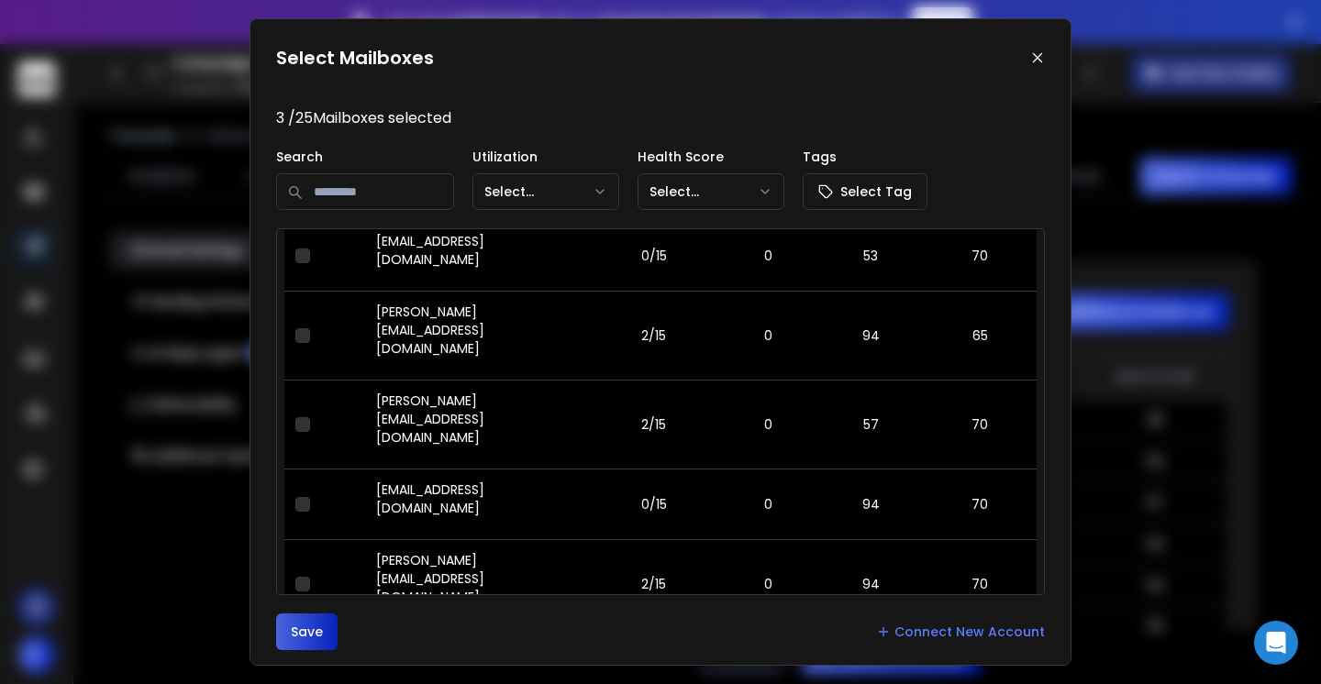
scroll to position [600, 0]
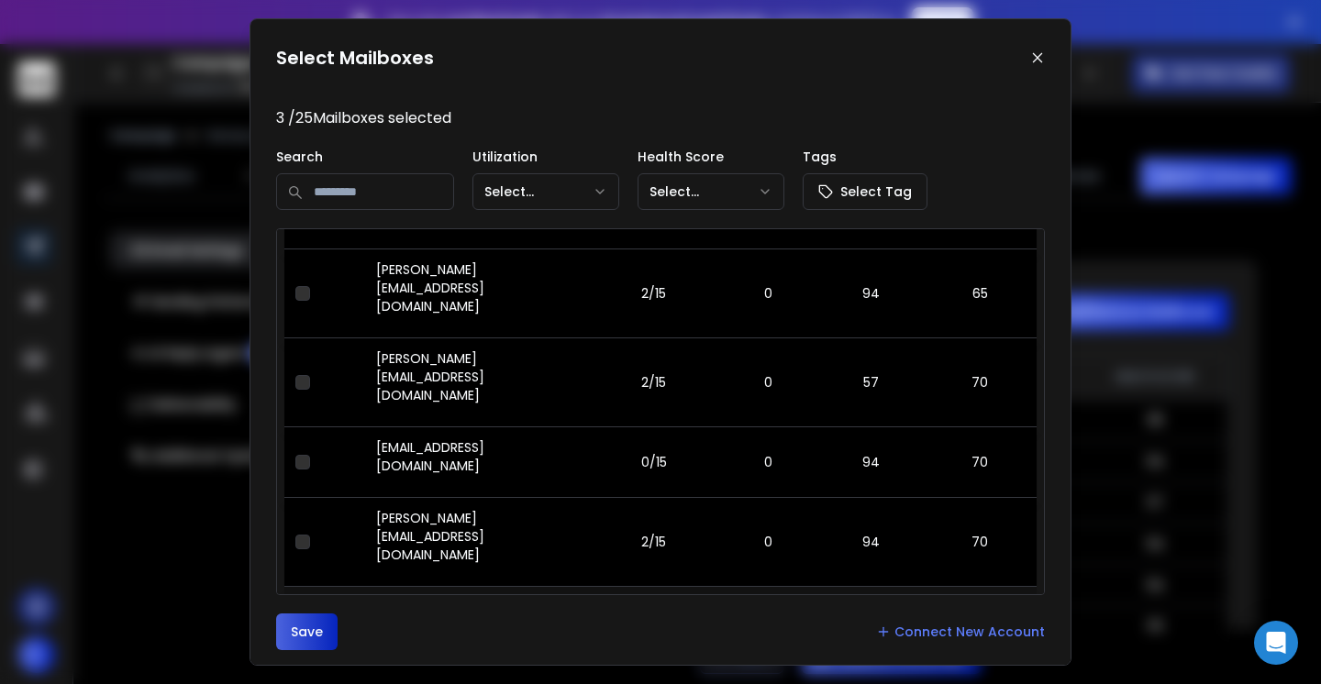
click at [301, 624] on button "button" at bounding box center [302, 631] width 15 height 15
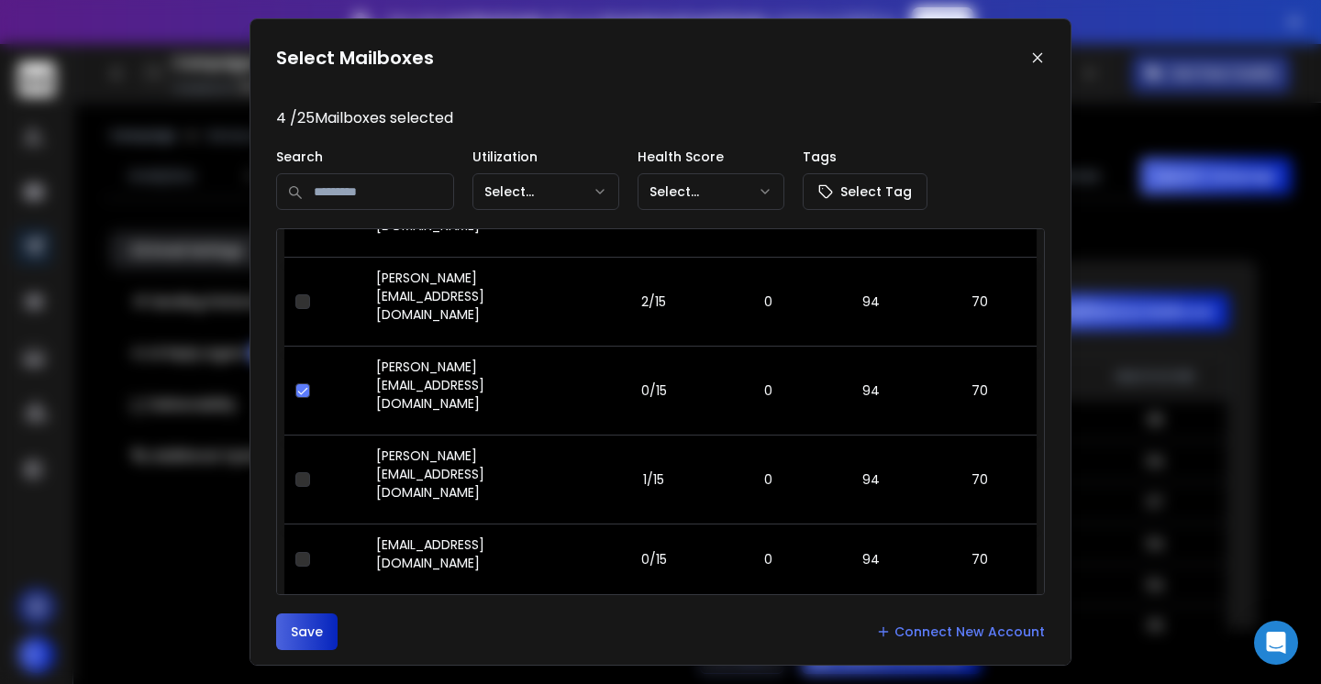
scroll to position [825, 0]
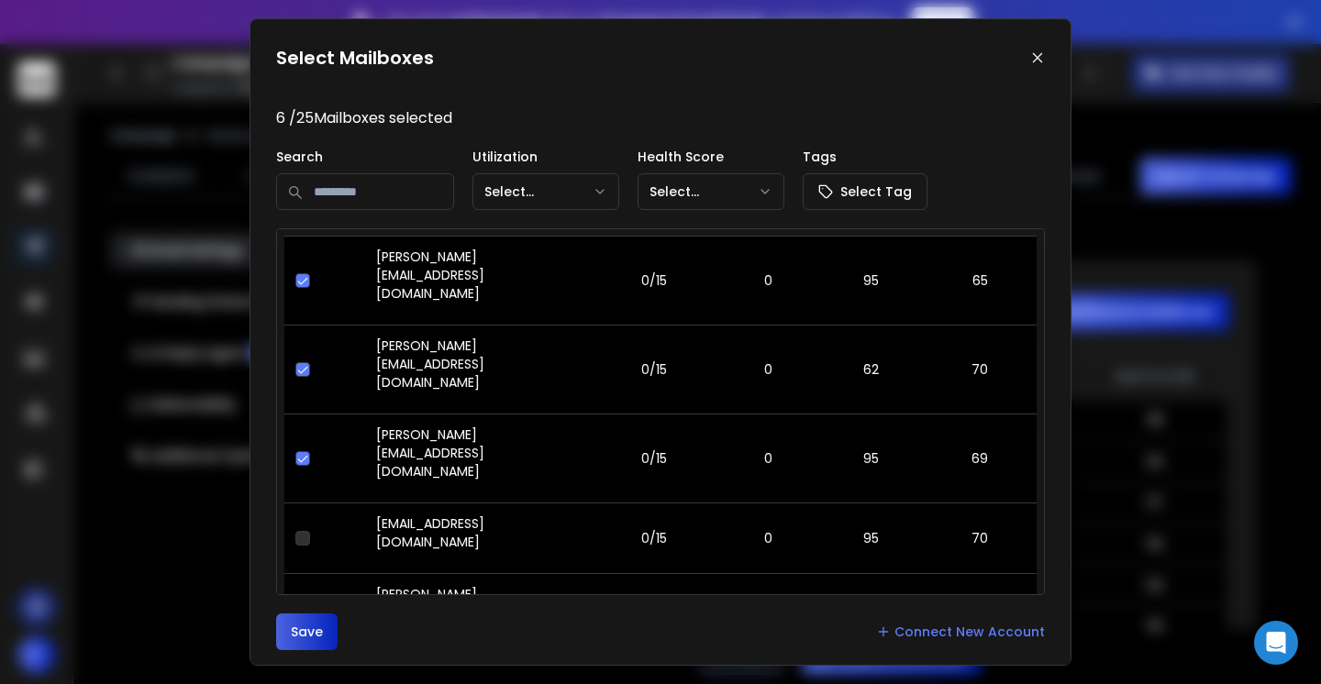
scroll to position [0, 0]
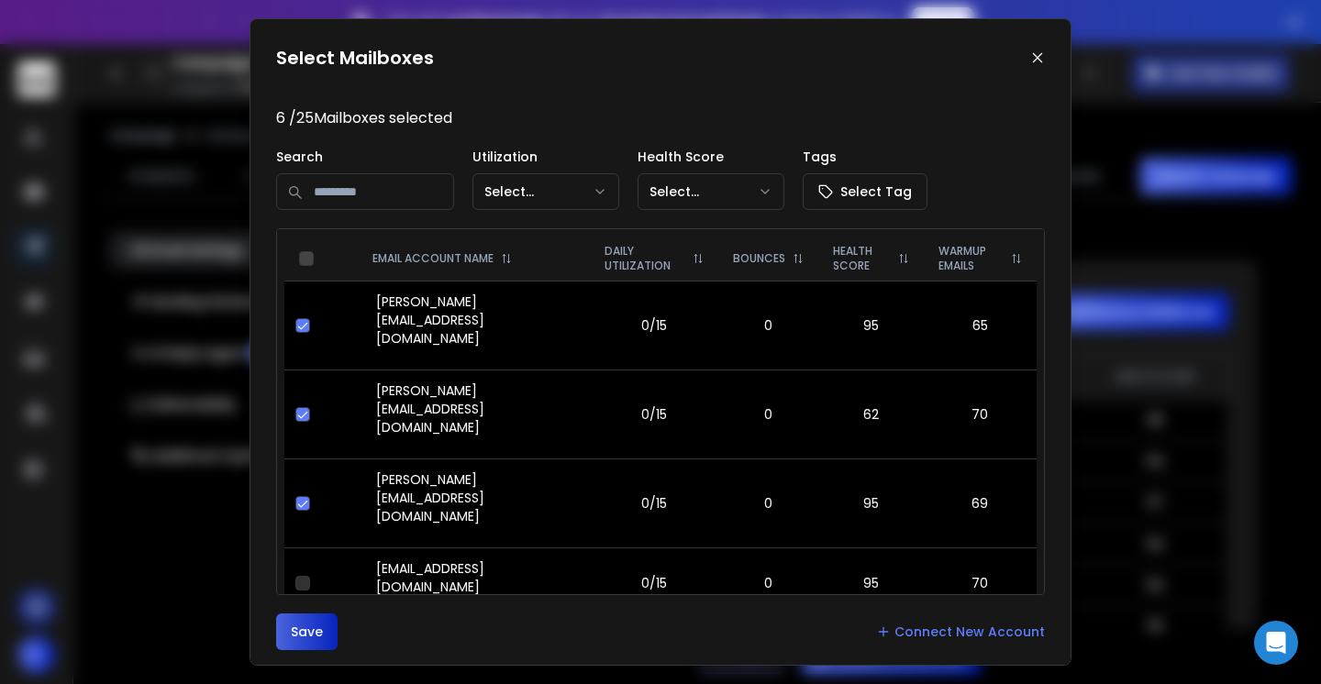
click at [301, 638] on button "Save" at bounding box center [306, 632] width 61 height 37
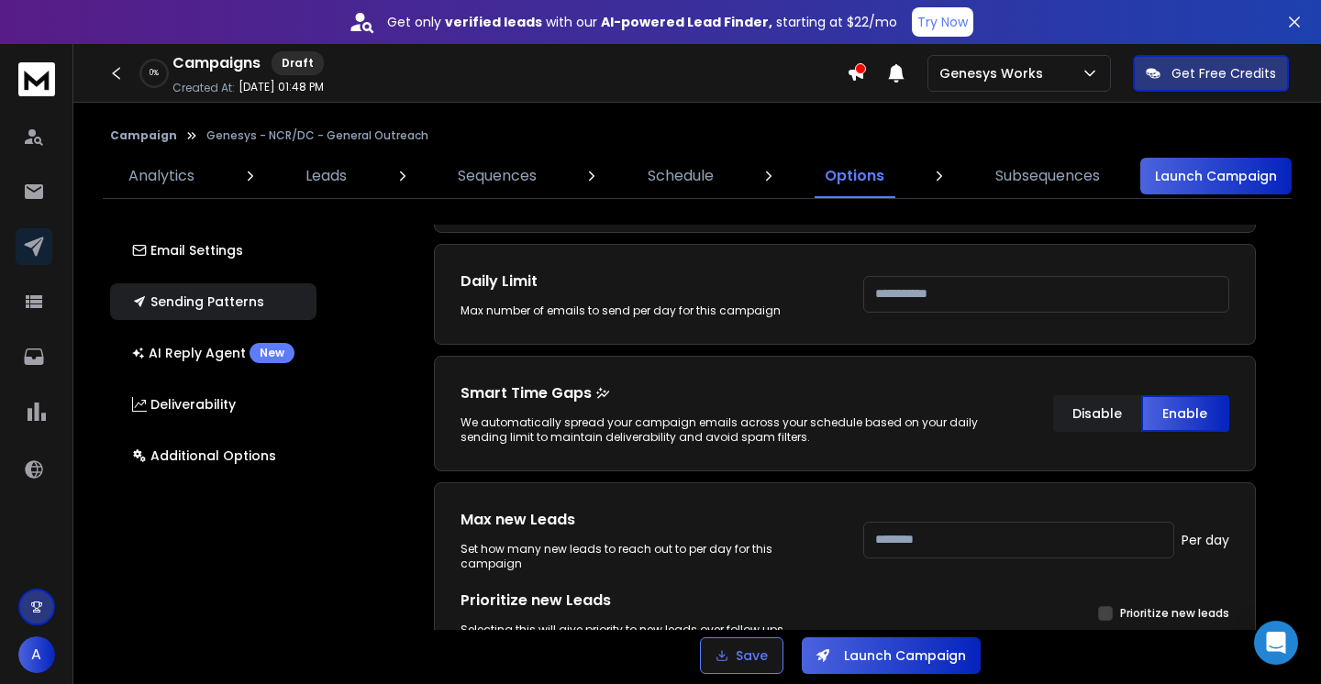
scroll to position [842, 0]
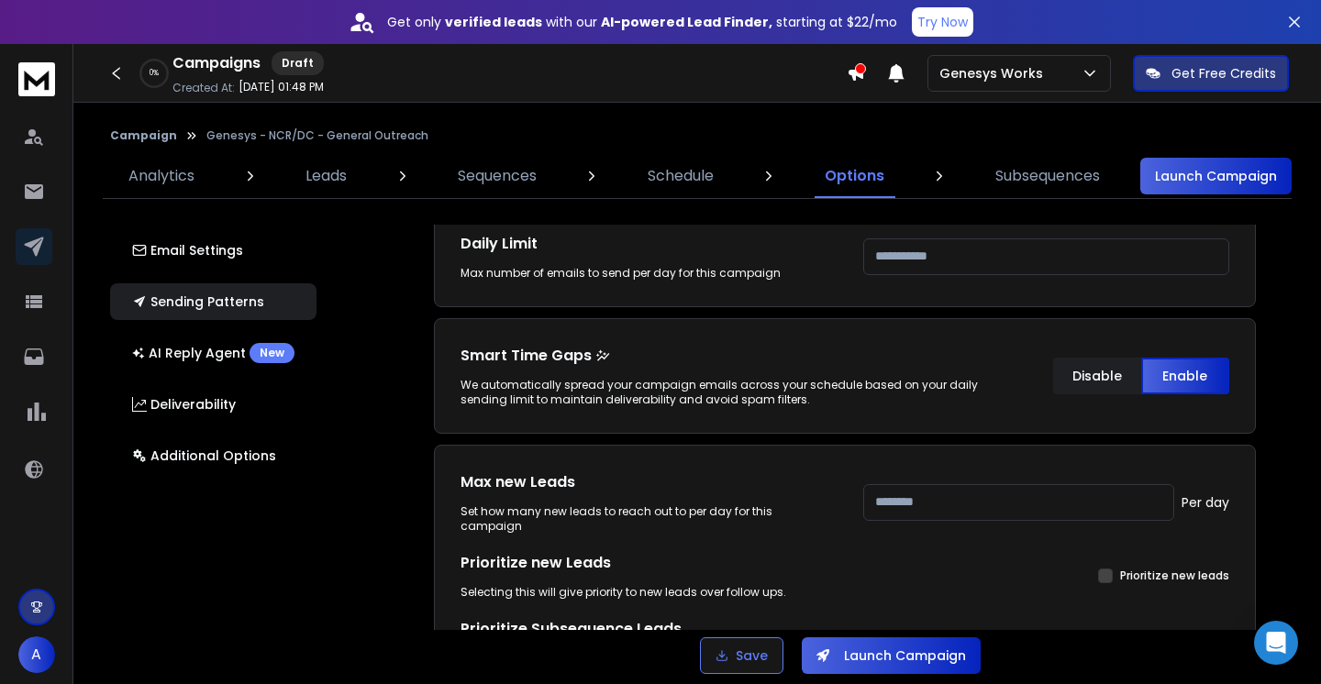
drag, startPoint x: 916, startPoint y: 502, endPoint x: 773, endPoint y: 502, distance: 143.1
click at [773, 502] on div "Max new Leads Set how many new leads to reach out to per day for this campaign …" at bounding box center [844, 503] width 769 height 62
type input "*"
click at [375, 540] on div "Email Accounts Accounts to Use Select one or more accounts to send emails from …" at bounding box center [855, 427] width 1019 height 405
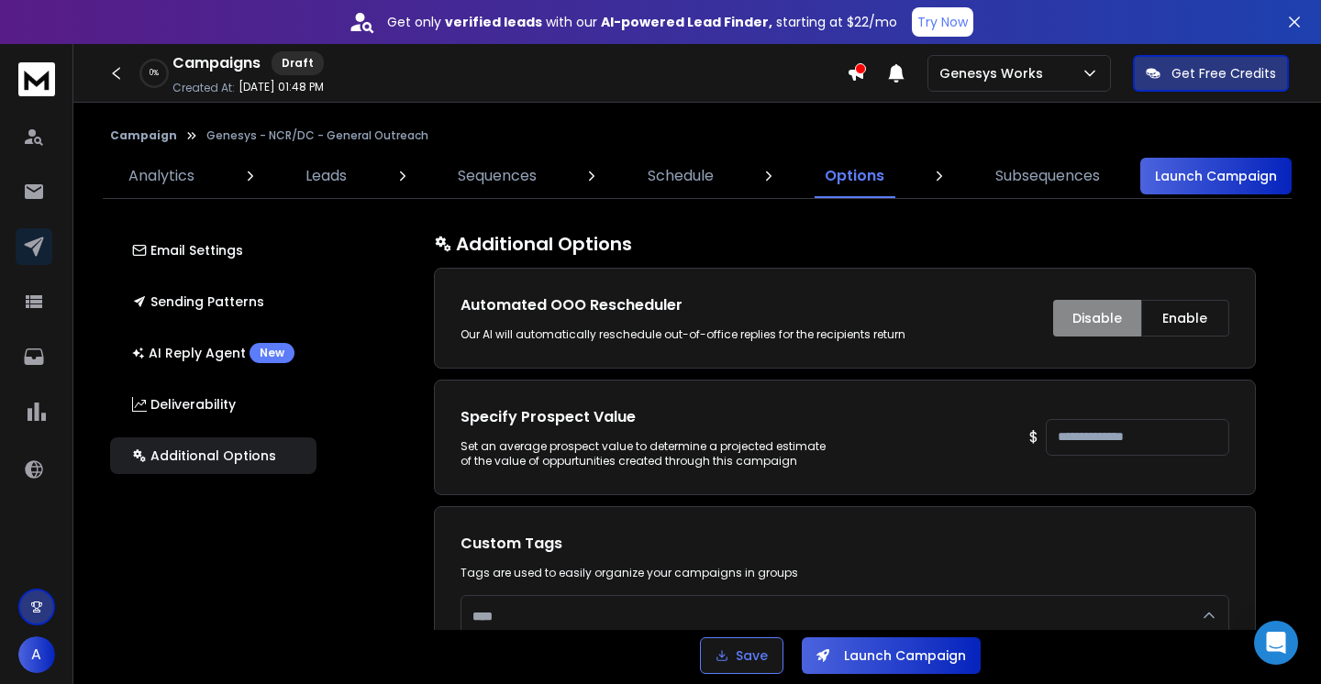
scroll to position [3284, 0]
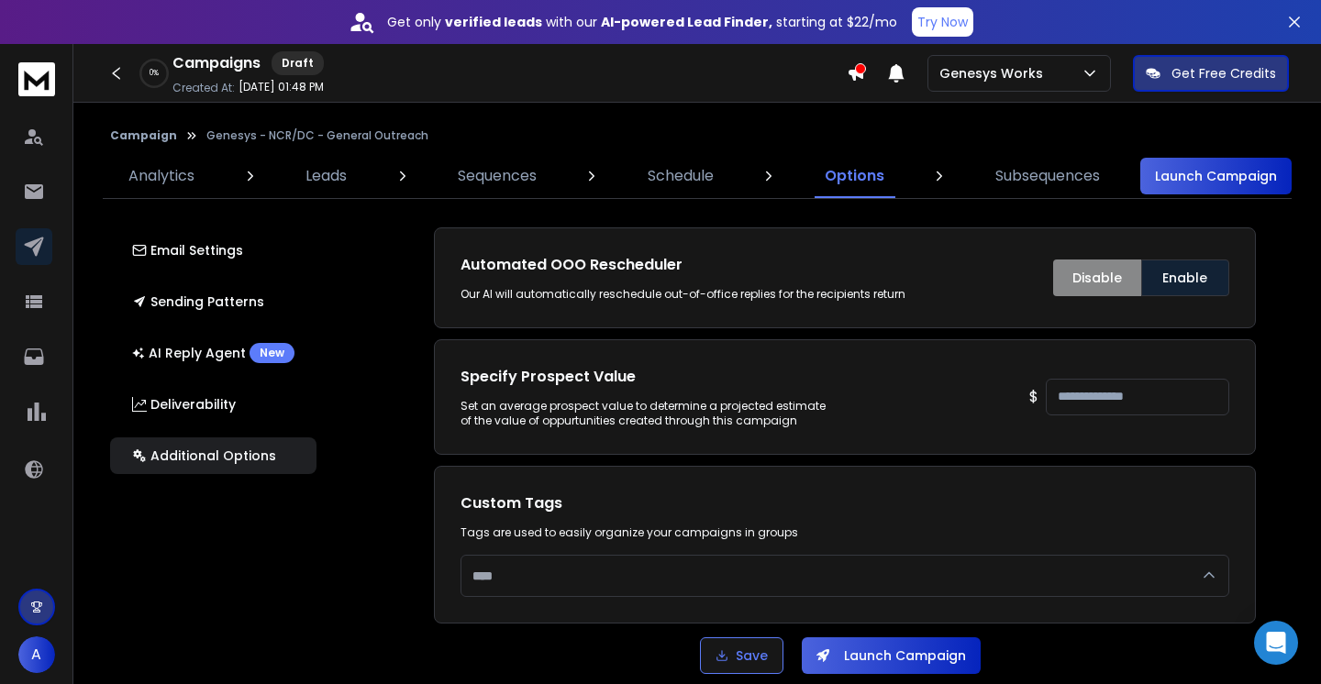
click at [1174, 271] on button "Enable" at bounding box center [1185, 278] width 88 height 37
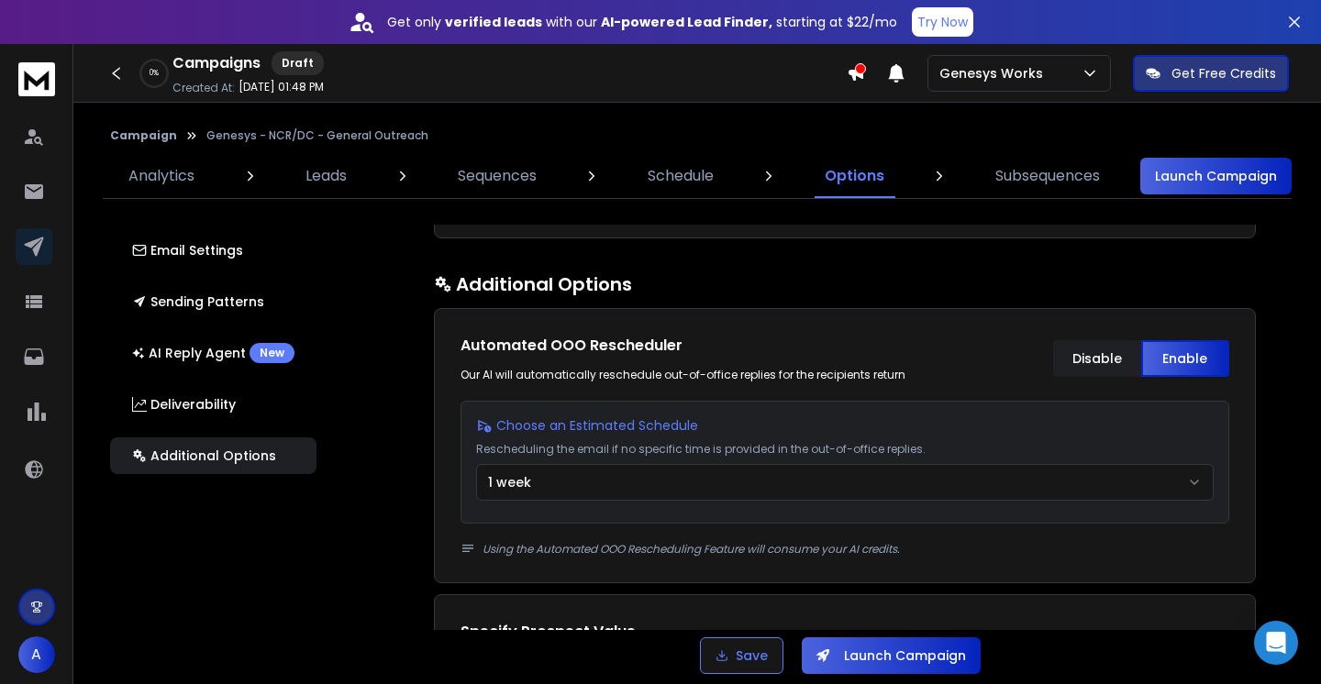
scroll to position [3181, 0]
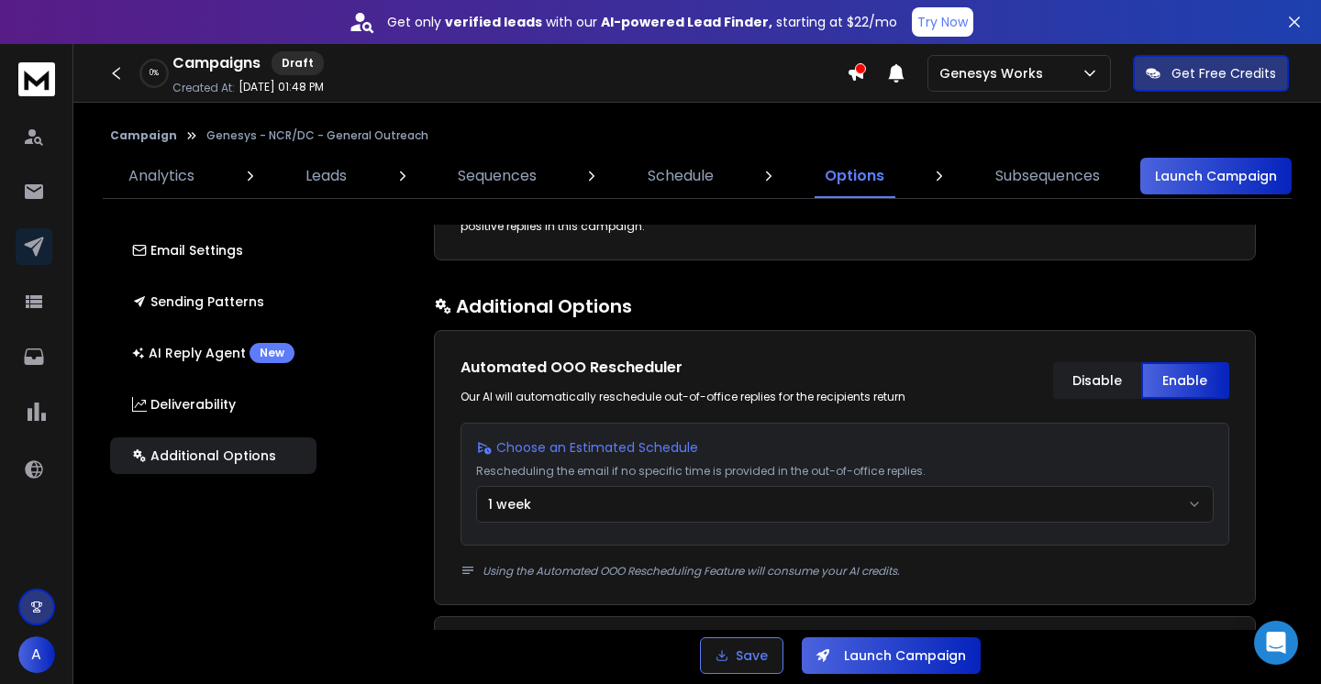
click at [964, 488] on button "1 week" at bounding box center [845, 504] width 738 height 37
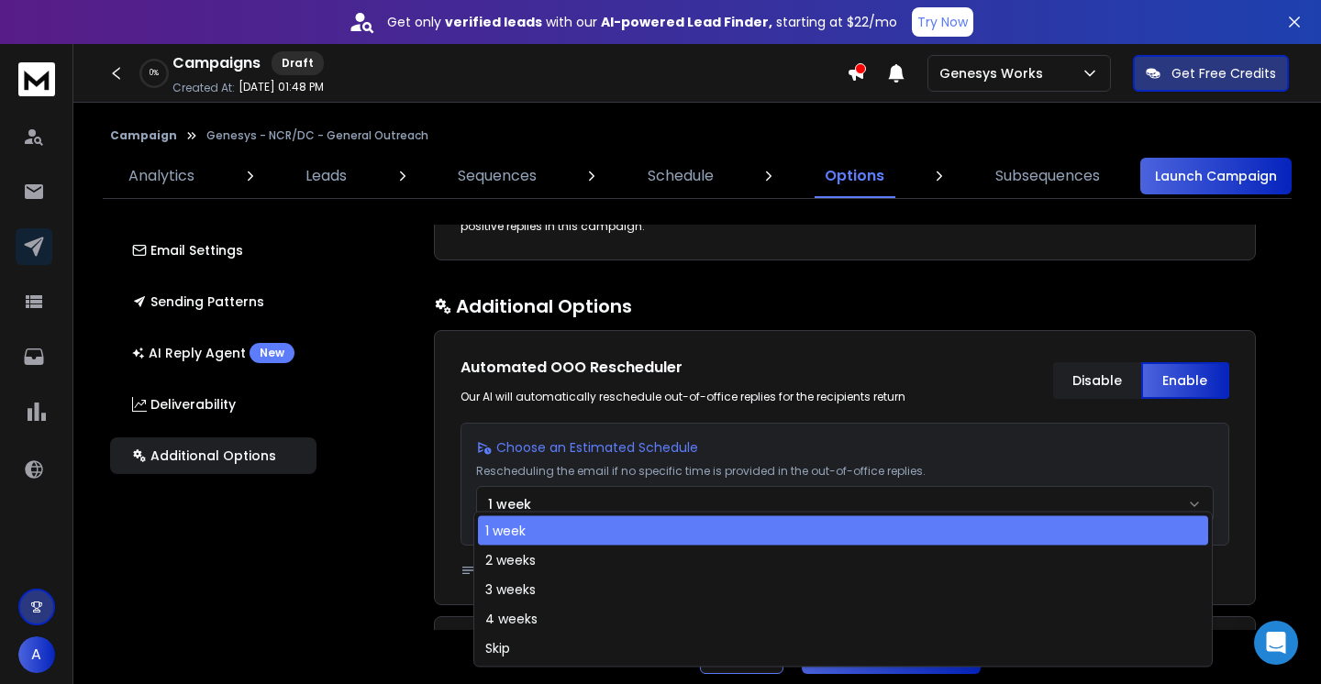
select select "**"
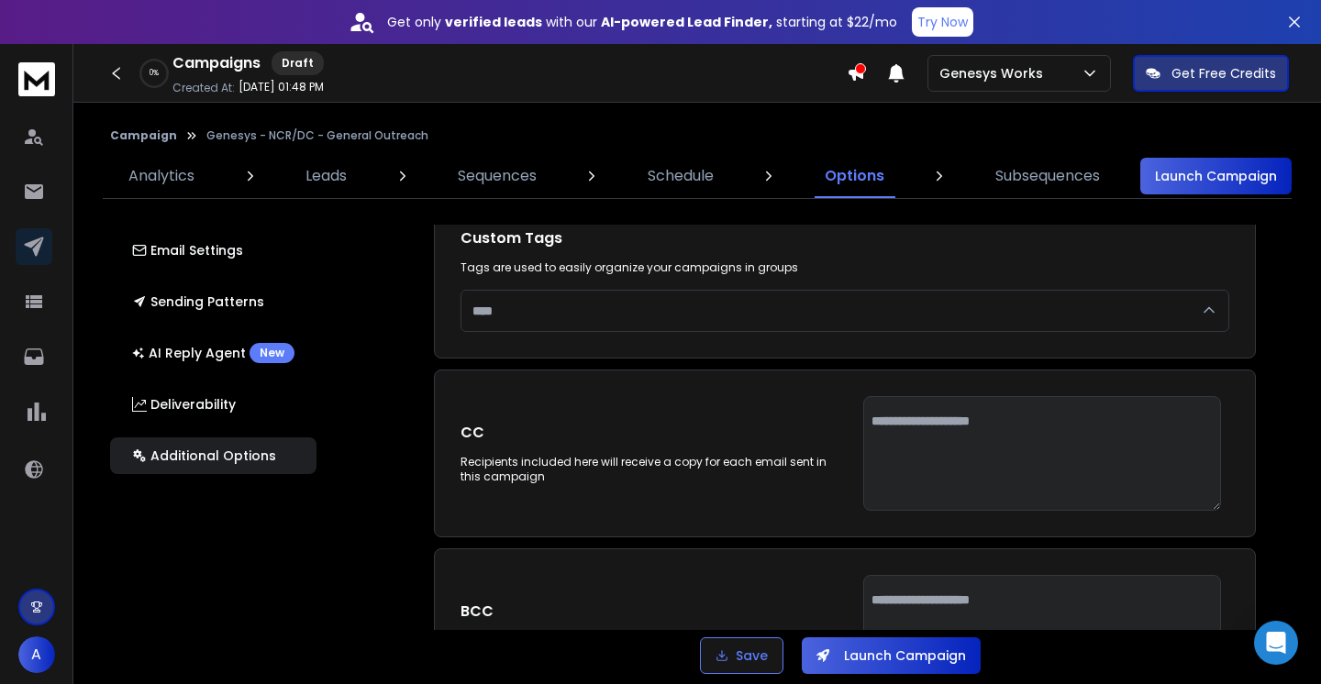
scroll to position [3743, 0]
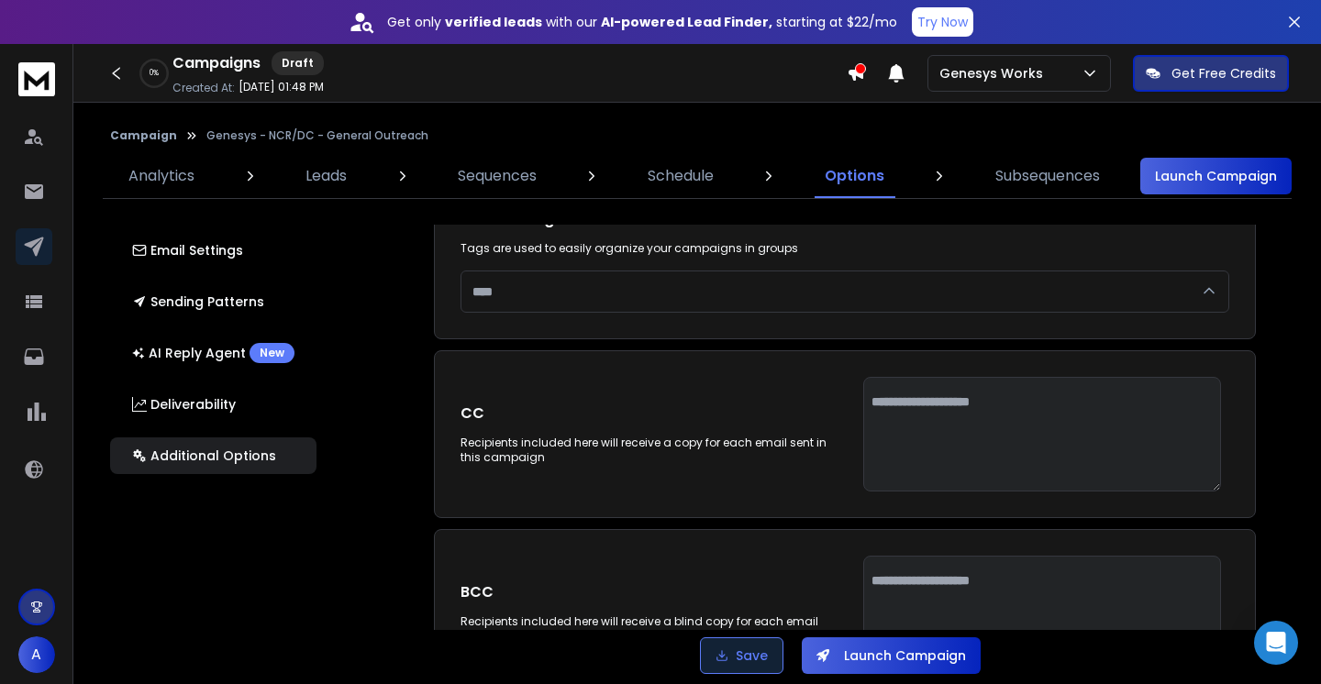
click at [735, 660] on button "Save" at bounding box center [741, 656] width 83 height 37
